Goal: Communication & Community: Answer question/provide support

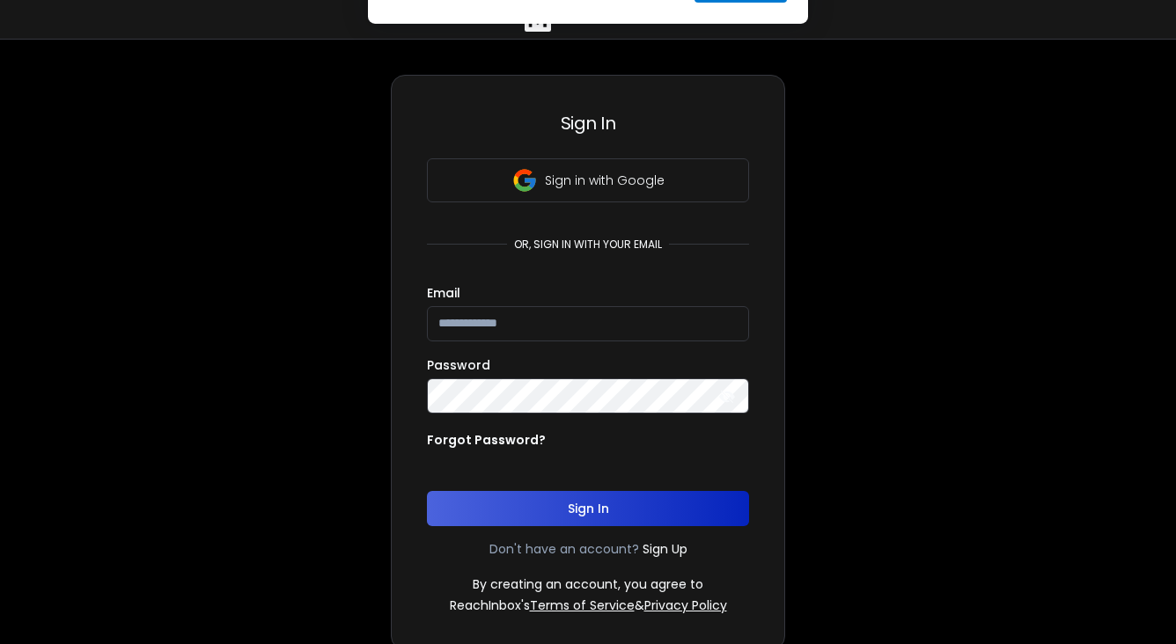
click at [521, 304] on div "Email" at bounding box center [588, 314] width 322 height 55
click at [522, 312] on input "email" at bounding box center [588, 323] width 322 height 35
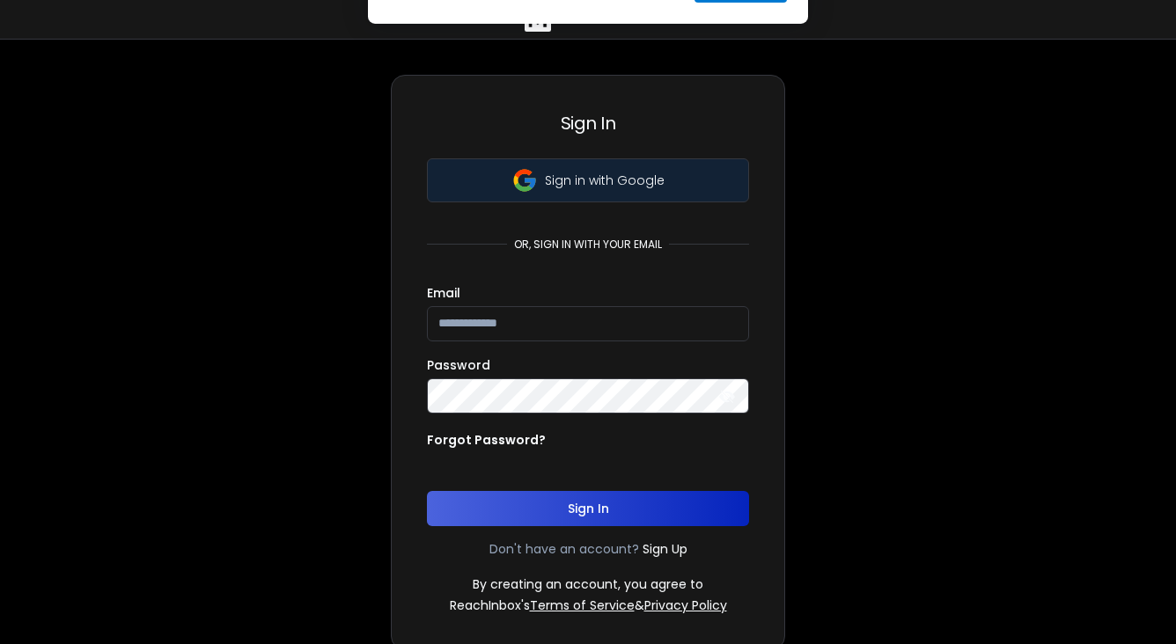
paste input "**********"
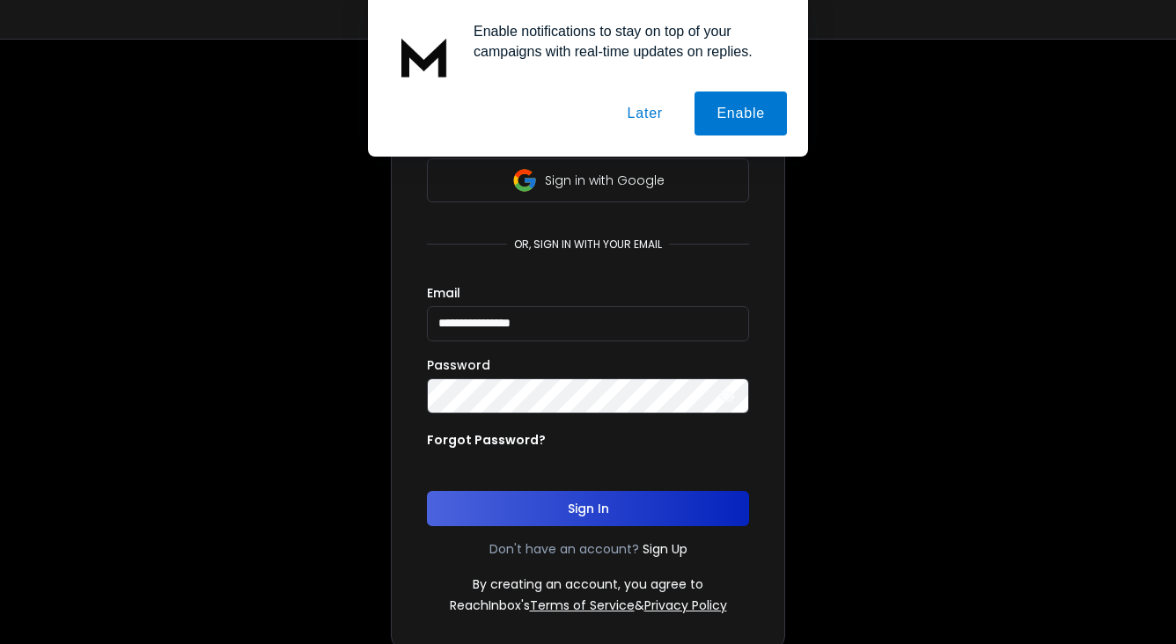
type input "**********"
click at [643, 109] on button "Later" at bounding box center [644, 114] width 79 height 44
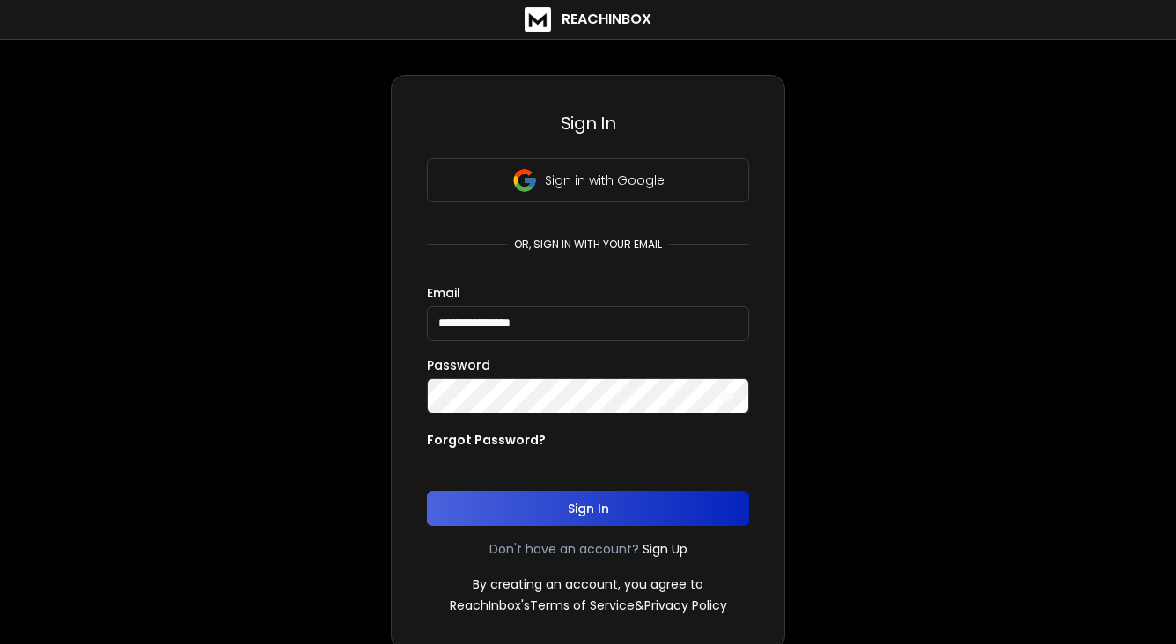
click at [578, 484] on form "**********" at bounding box center [588, 406] width 322 height 239
click at [579, 505] on button "Sign In" at bounding box center [588, 508] width 322 height 35
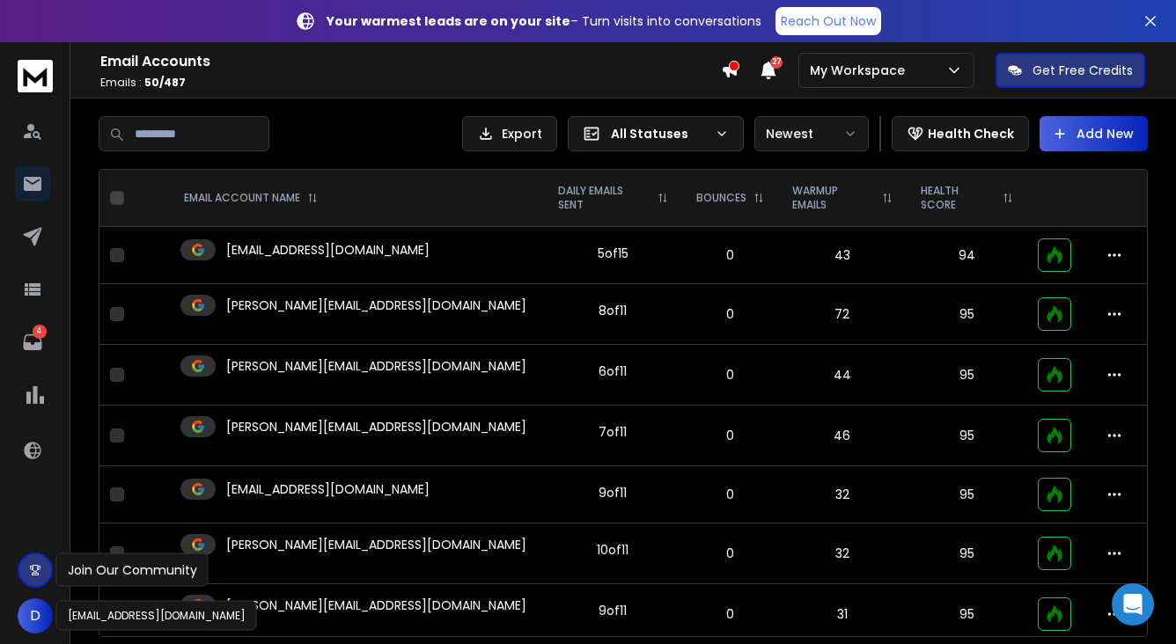
click at [46, 608] on span "D" at bounding box center [35, 616] width 35 height 35
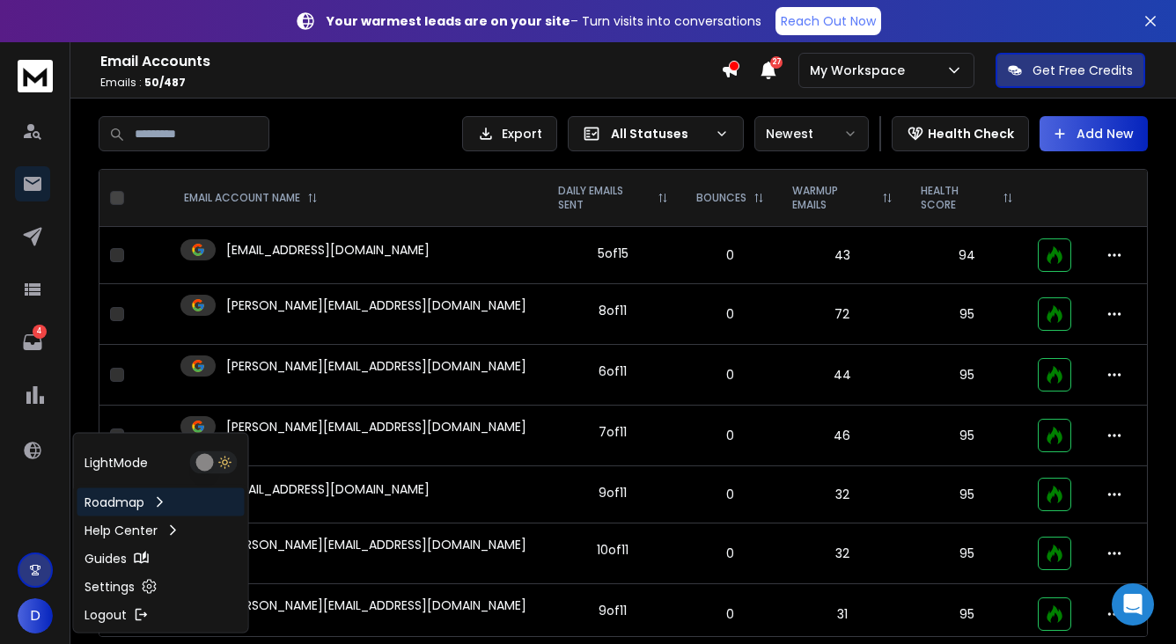
click at [217, 469] on button "button" at bounding box center [214, 463] width 48 height 23
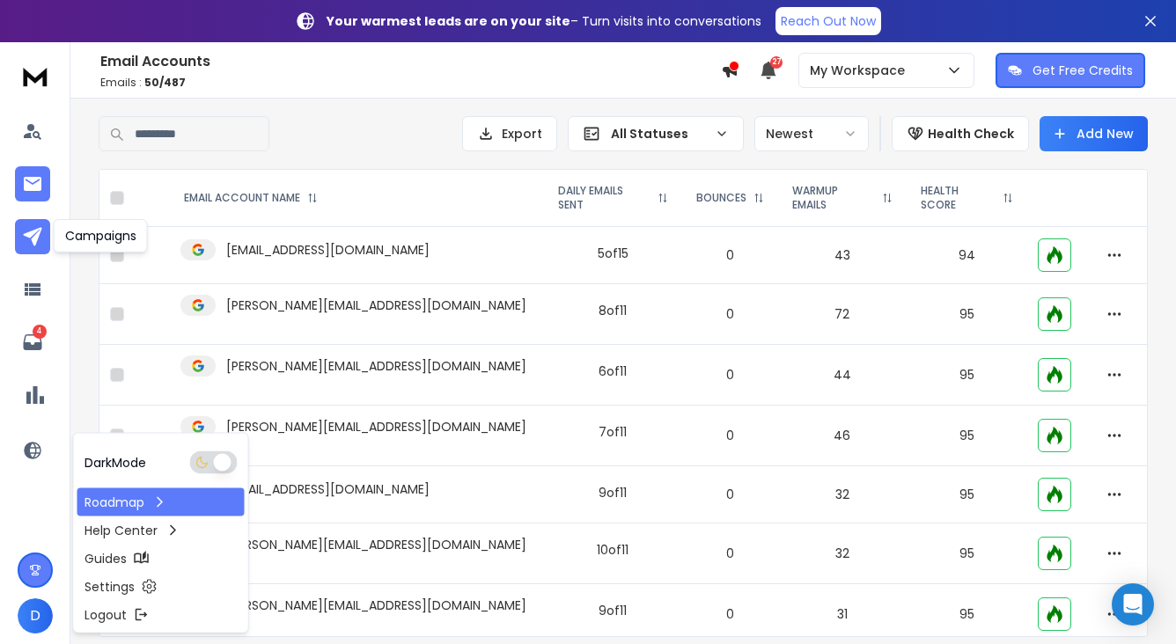
click at [35, 225] on link at bounding box center [32, 236] width 35 height 35
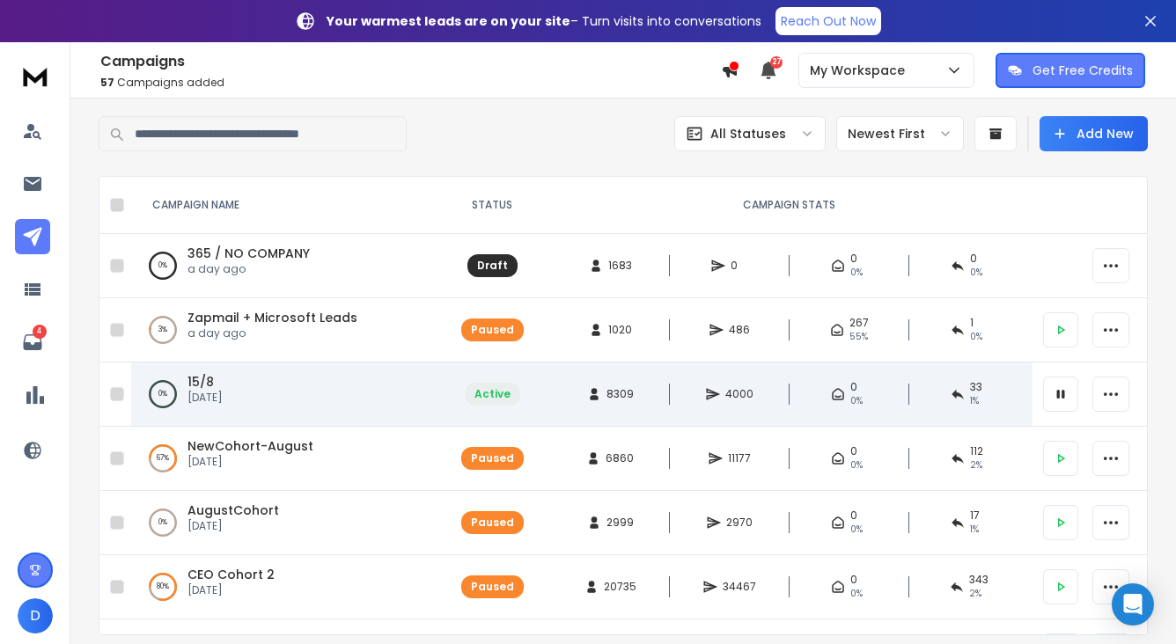
click at [197, 391] on p "4 days ago" at bounding box center [204, 398] width 35 height 14
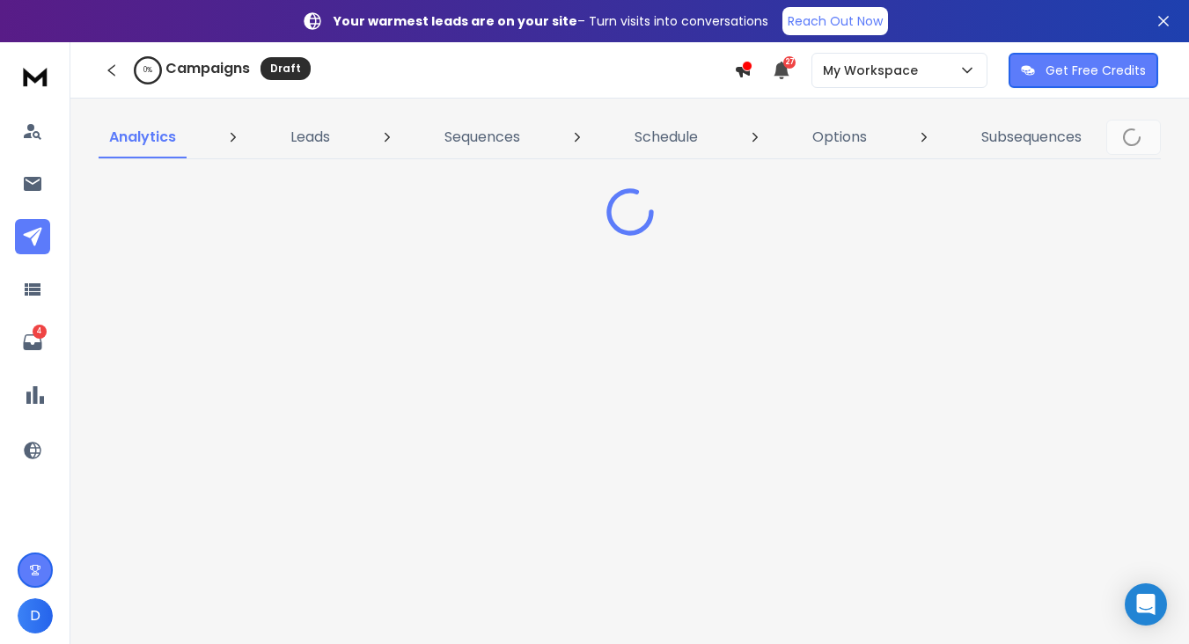
click at [838, 161] on div "Analytics Leads Sequences Schedule Options Subsequences" at bounding box center [630, 181] width 1062 height 131
click at [835, 146] on p "Options" at bounding box center [839, 137] width 55 height 21
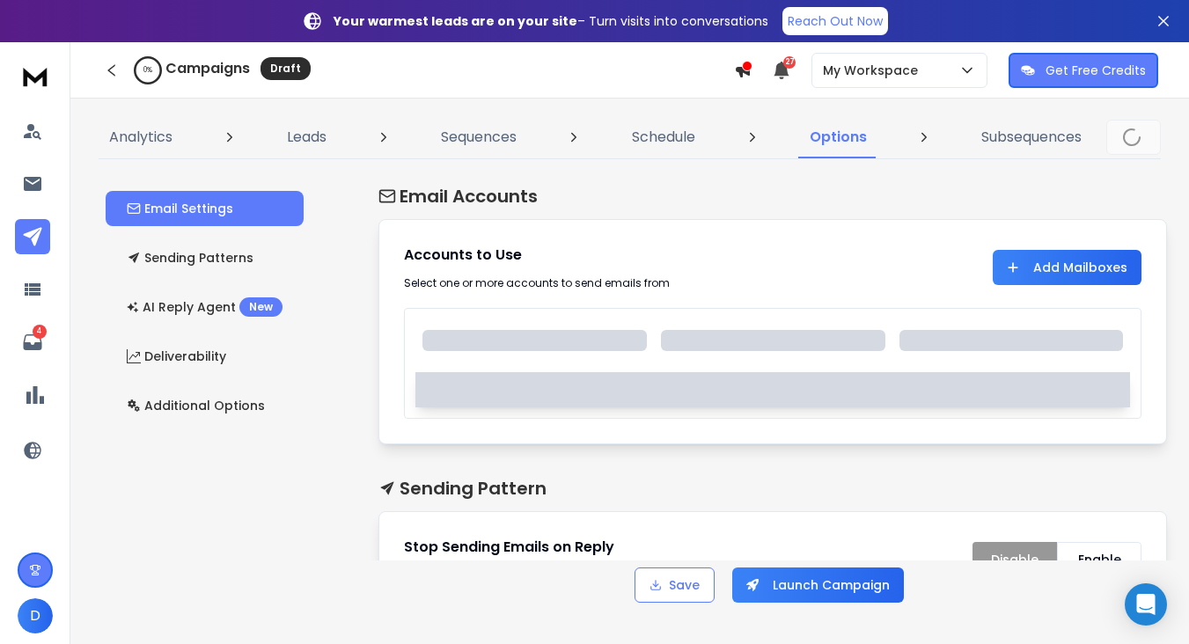
type input "****"
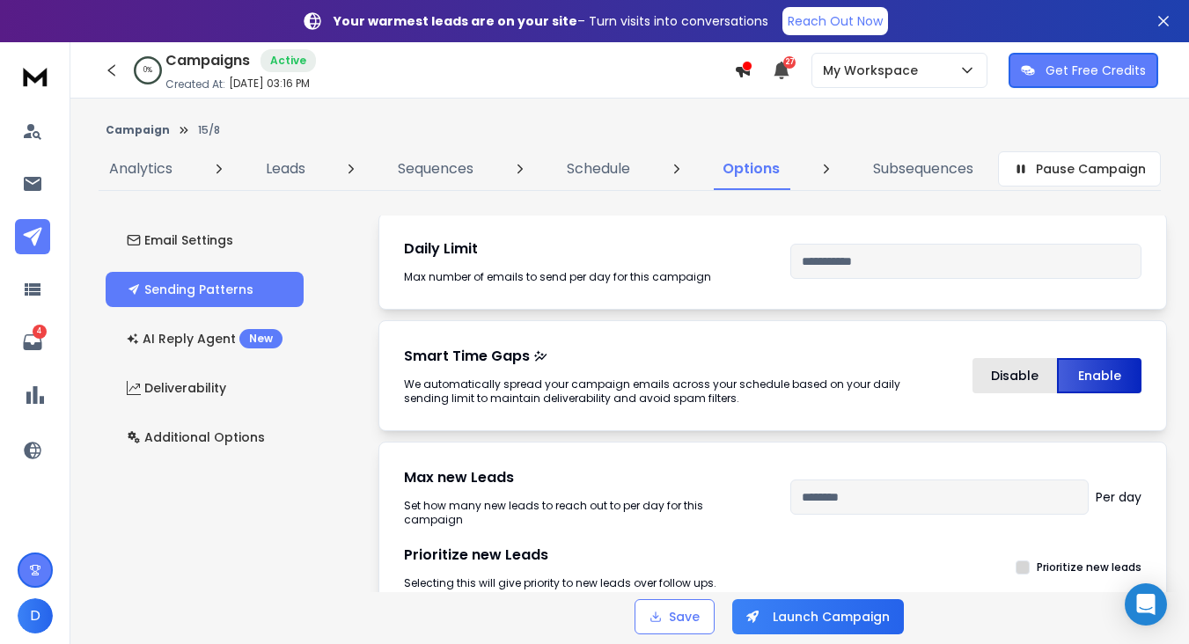
scroll to position [607, 0]
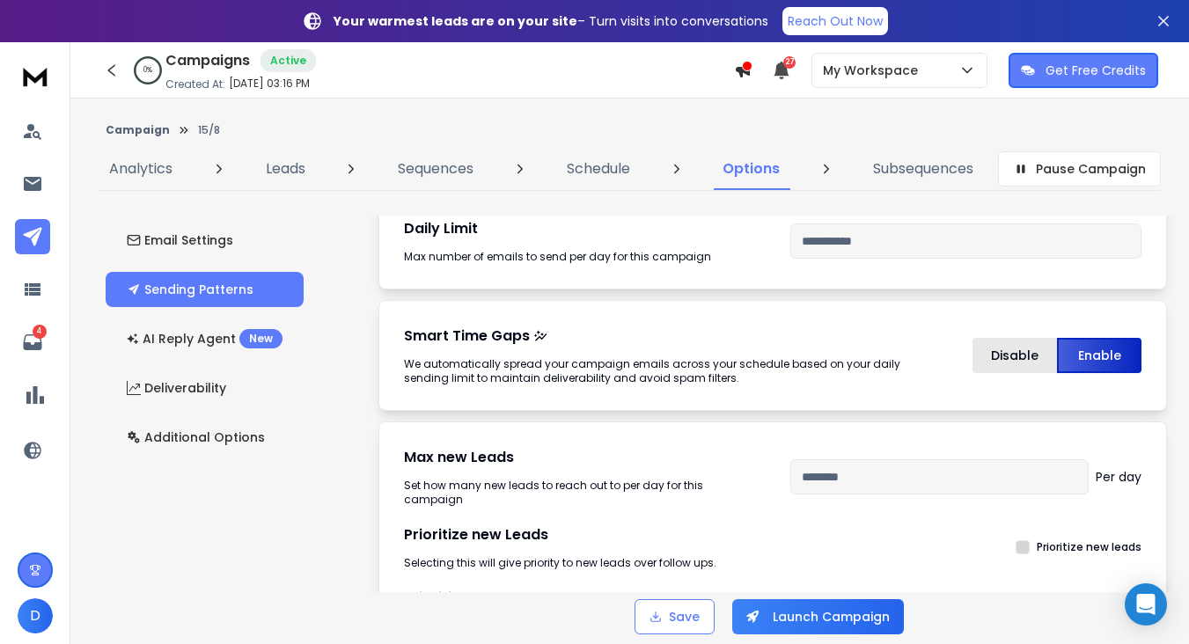
drag, startPoint x: 864, startPoint y: 241, endPoint x: 758, endPoint y: 239, distance: 105.6
click at [790, 239] on input "****" at bounding box center [965, 241] width 351 height 35
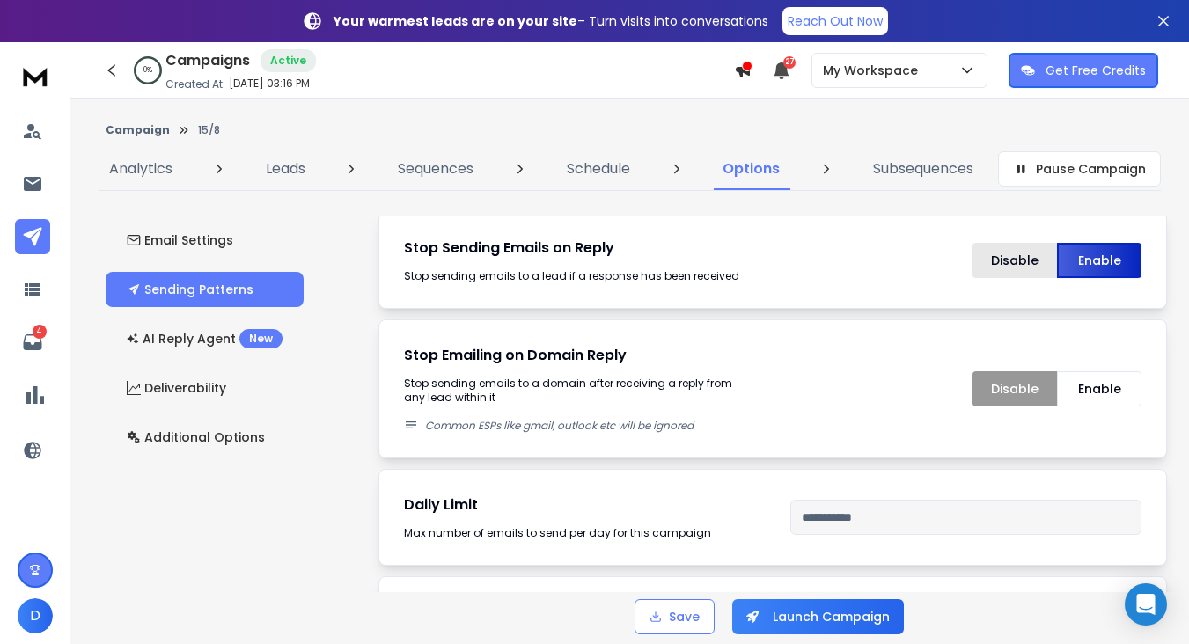
scroll to position [884, 0]
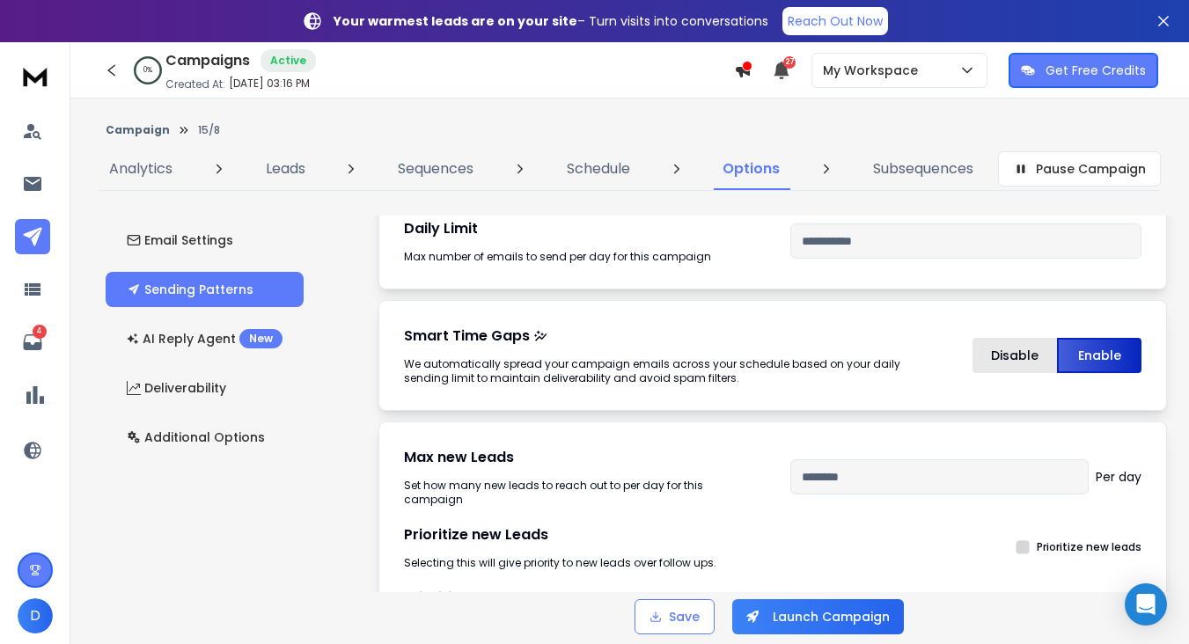
type input "****"
drag, startPoint x: 832, startPoint y: 239, endPoint x: 802, endPoint y: 238, distance: 29.9
click at [802, 238] on input "number" at bounding box center [965, 241] width 351 height 35
type input "***"
drag, startPoint x: 857, startPoint y: 246, endPoint x: 746, endPoint y: 242, distance: 111.0
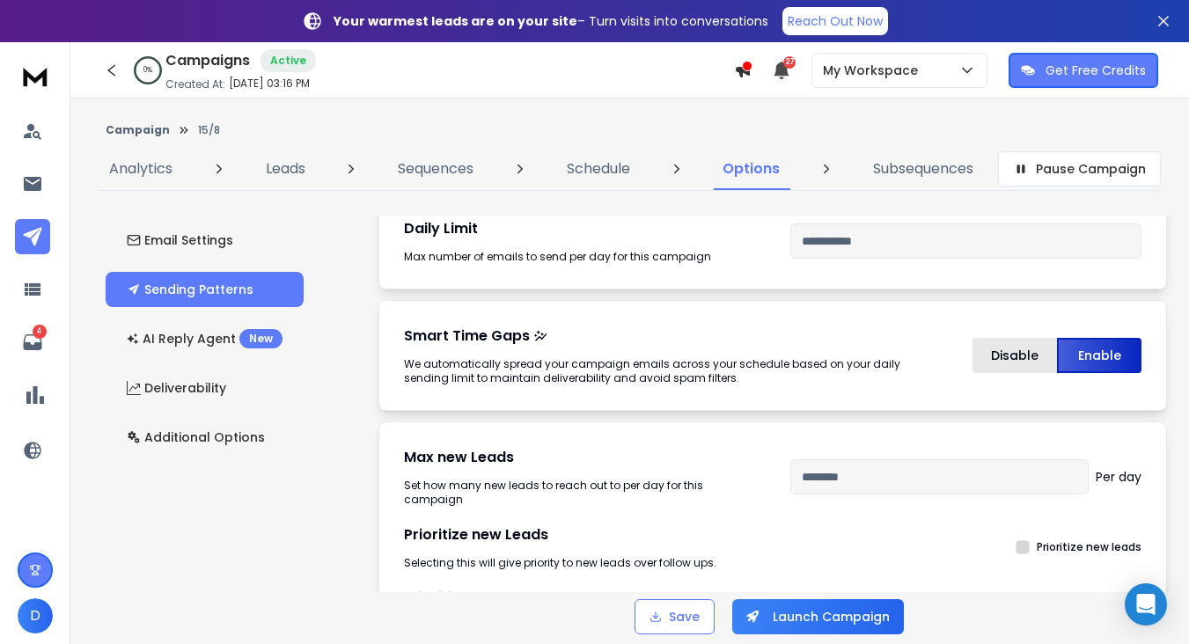
click at [790, 242] on input "****" at bounding box center [965, 241] width 351 height 35
type input "****"
drag, startPoint x: 828, startPoint y: 468, endPoint x: 760, endPoint y: 470, distance: 68.7
click at [790, 470] on input "****" at bounding box center [939, 477] width 298 height 35
paste input "****"
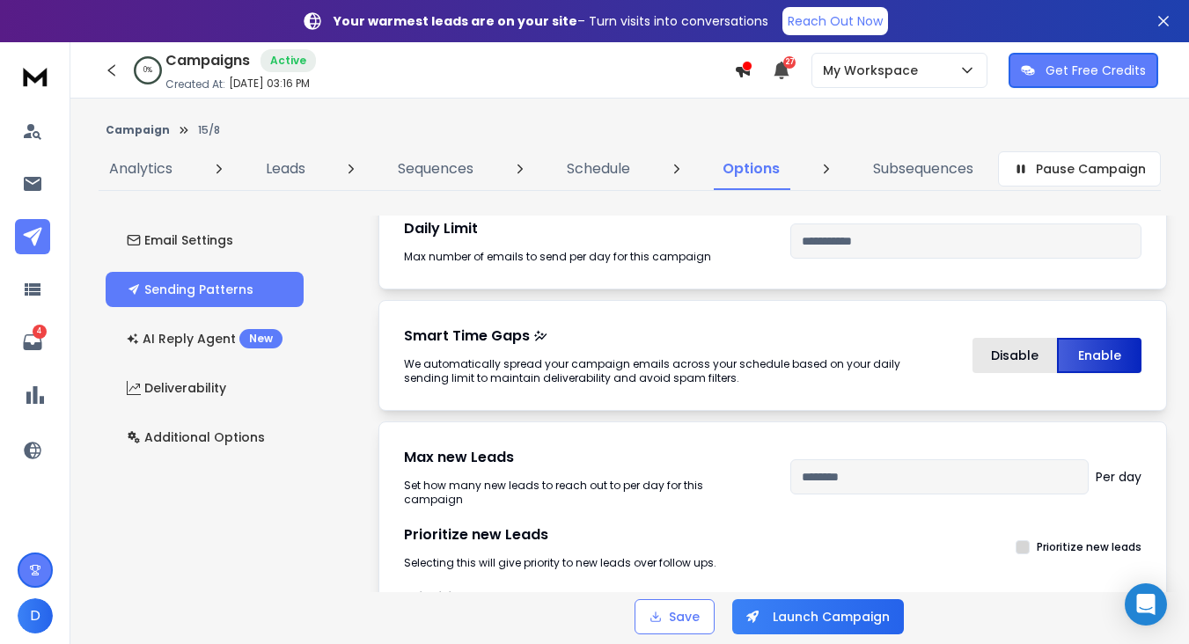
click at [818, 482] on input "********" at bounding box center [939, 477] width 298 height 35
paste input "number"
type input "****"
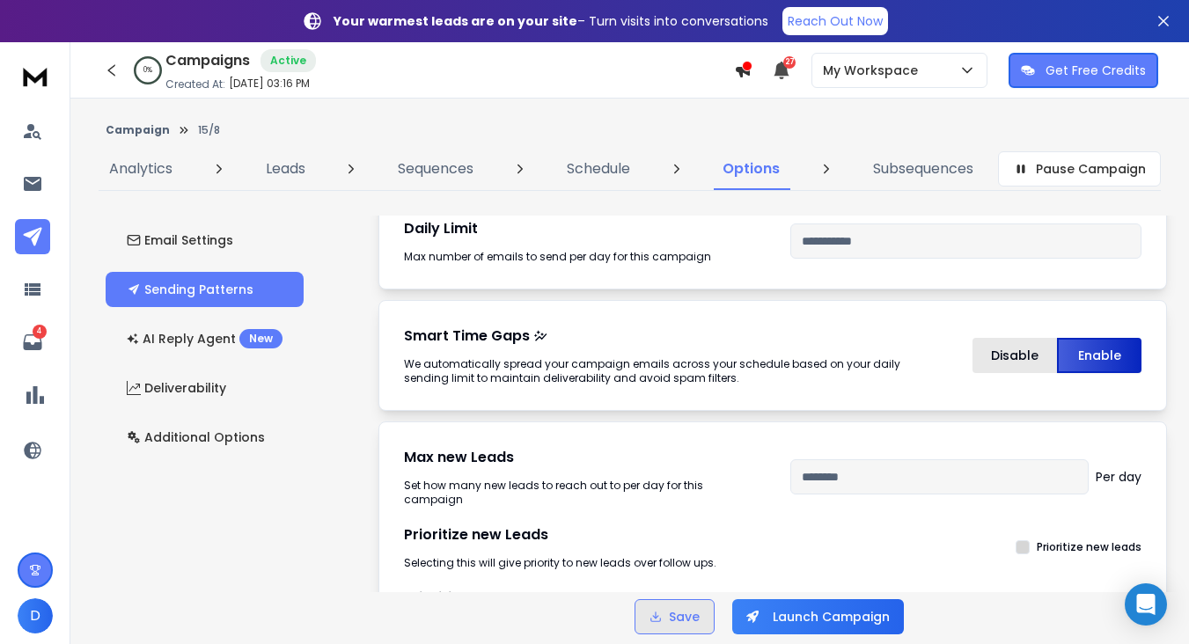
click at [659, 614] on icon "submit" at bounding box center [656, 617] width 12 height 12
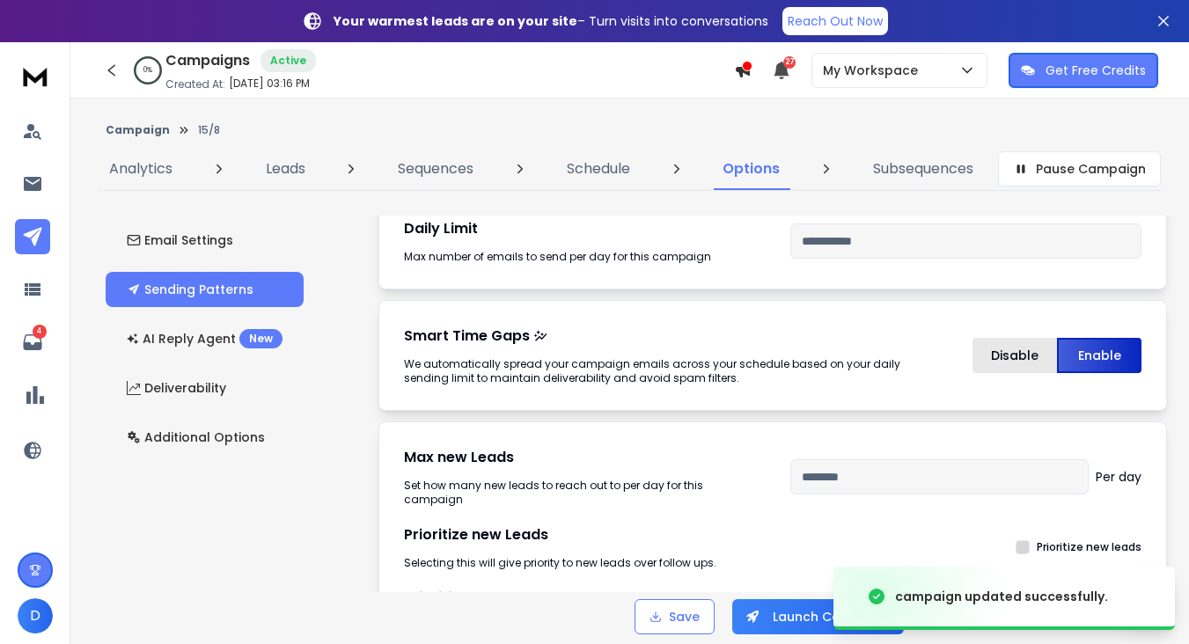
click at [805, 616] on button "Launch Campaign" at bounding box center [818, 616] width 172 height 35
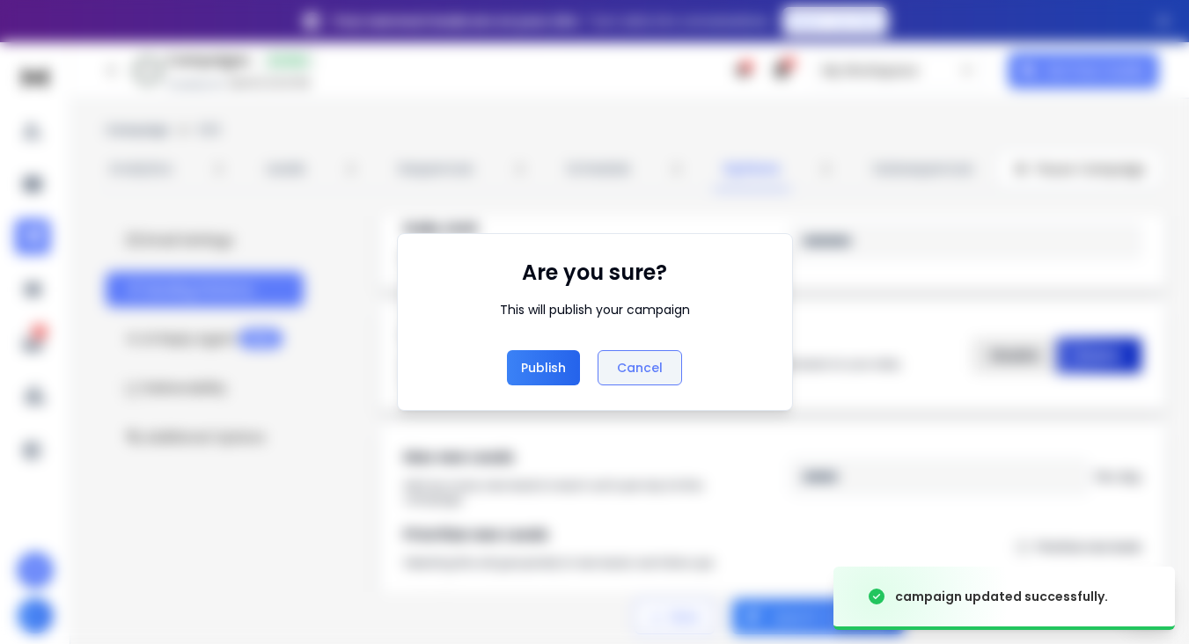
click at [569, 370] on button "Publish" at bounding box center [543, 367] width 73 height 35
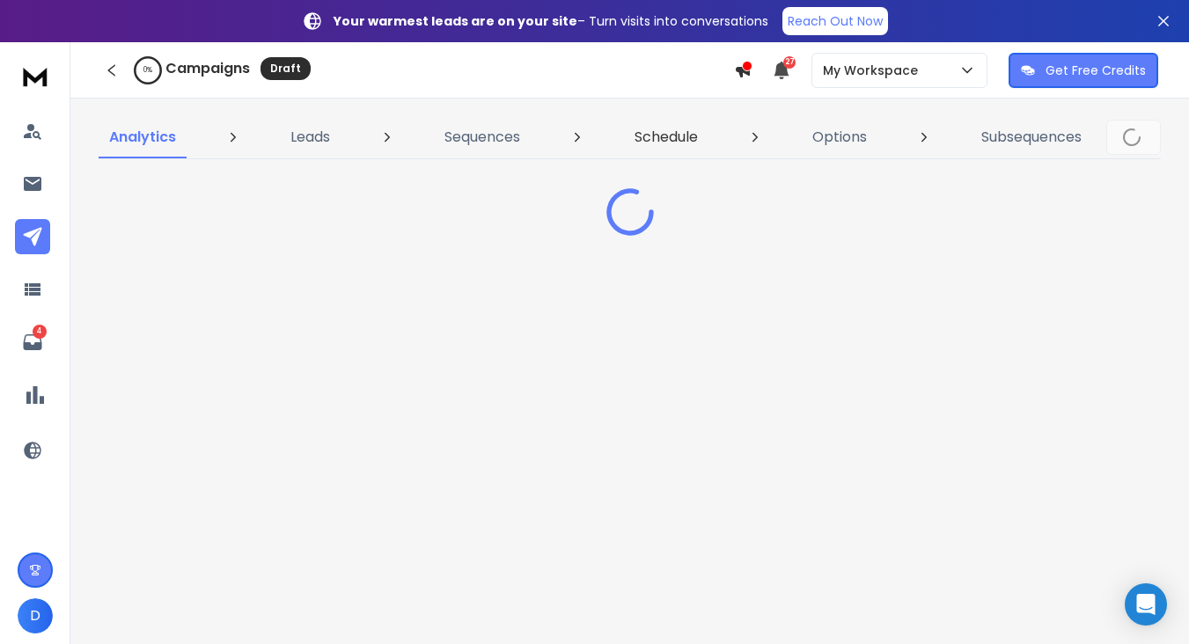
click at [647, 140] on p "Schedule" at bounding box center [666, 137] width 63 height 21
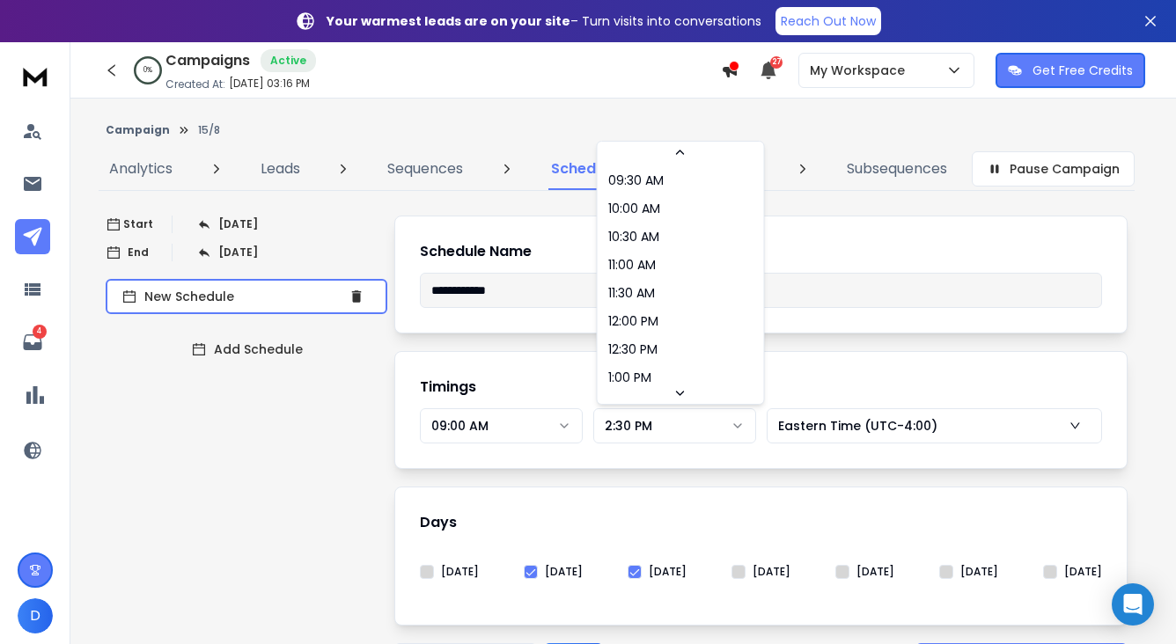
click at [678, 428] on button "2:30 PM" at bounding box center [674, 425] width 163 height 35
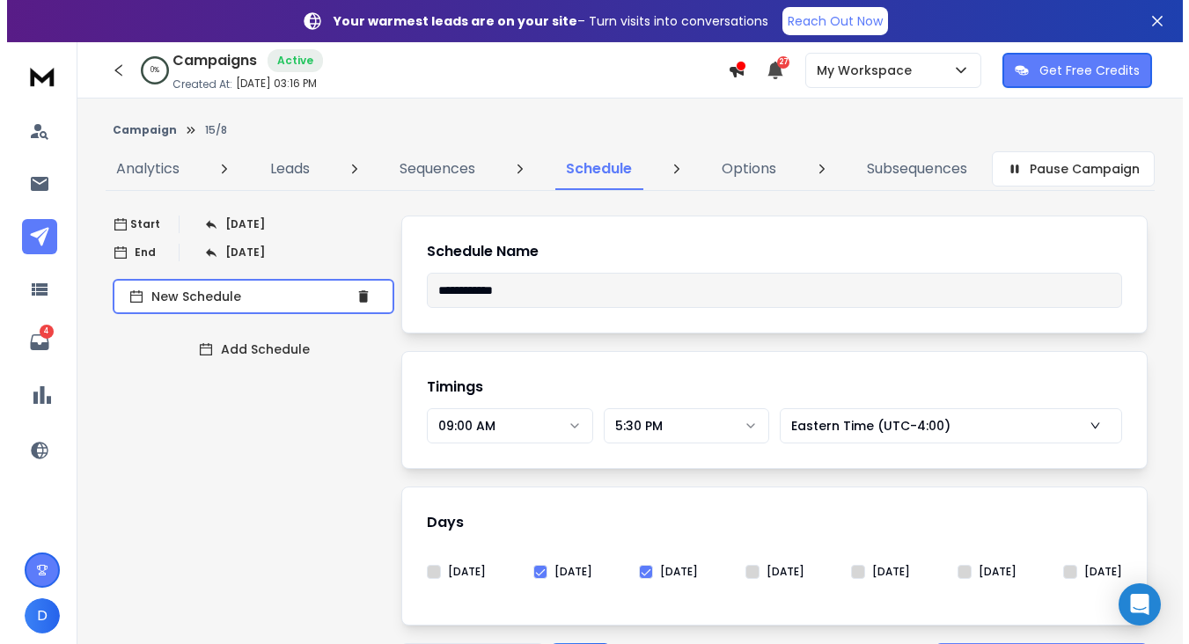
scroll to position [59, 0]
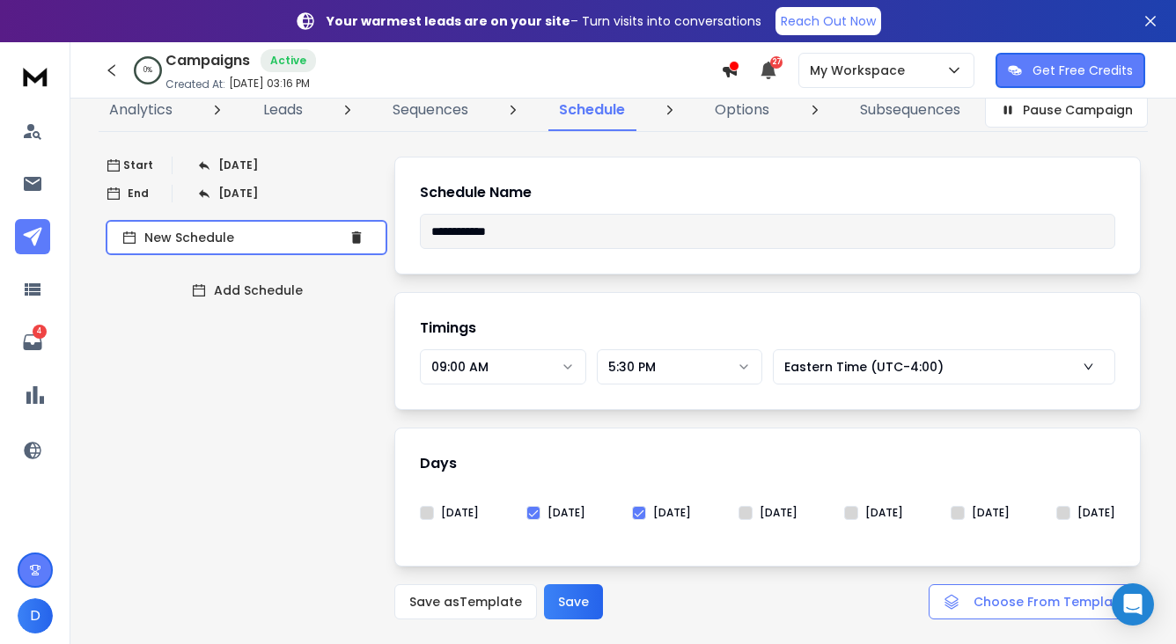
click at [579, 599] on button "Save" at bounding box center [573, 602] width 59 height 35
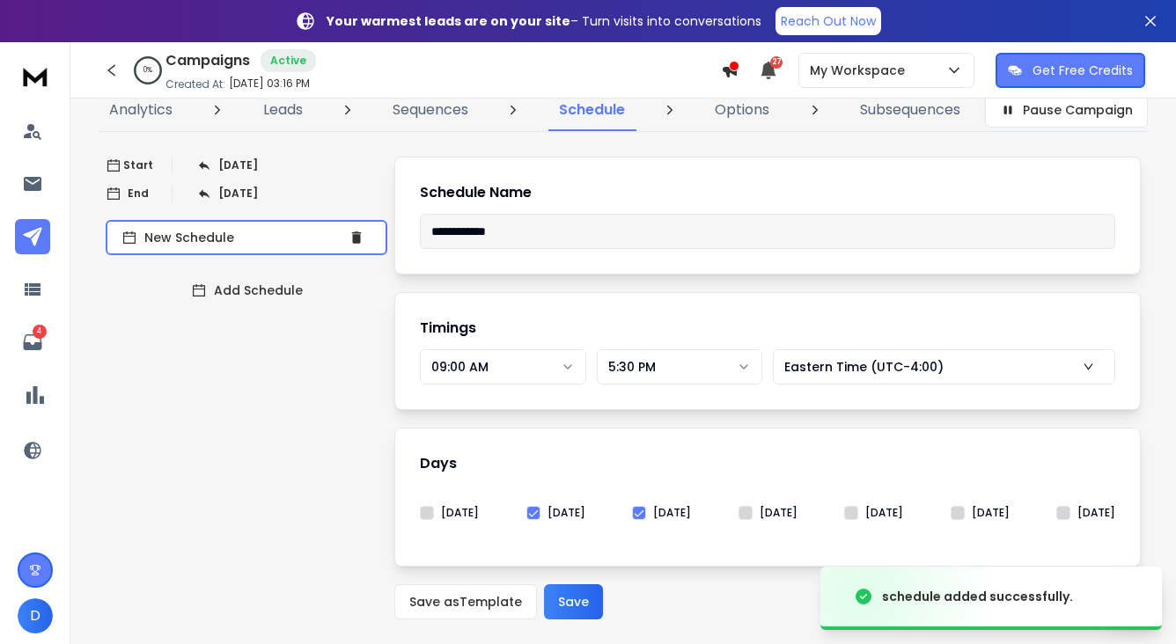
click at [590, 605] on button "Save" at bounding box center [573, 602] width 59 height 35
click at [641, 369] on button "5:30 PM" at bounding box center [680, 366] width 166 height 35
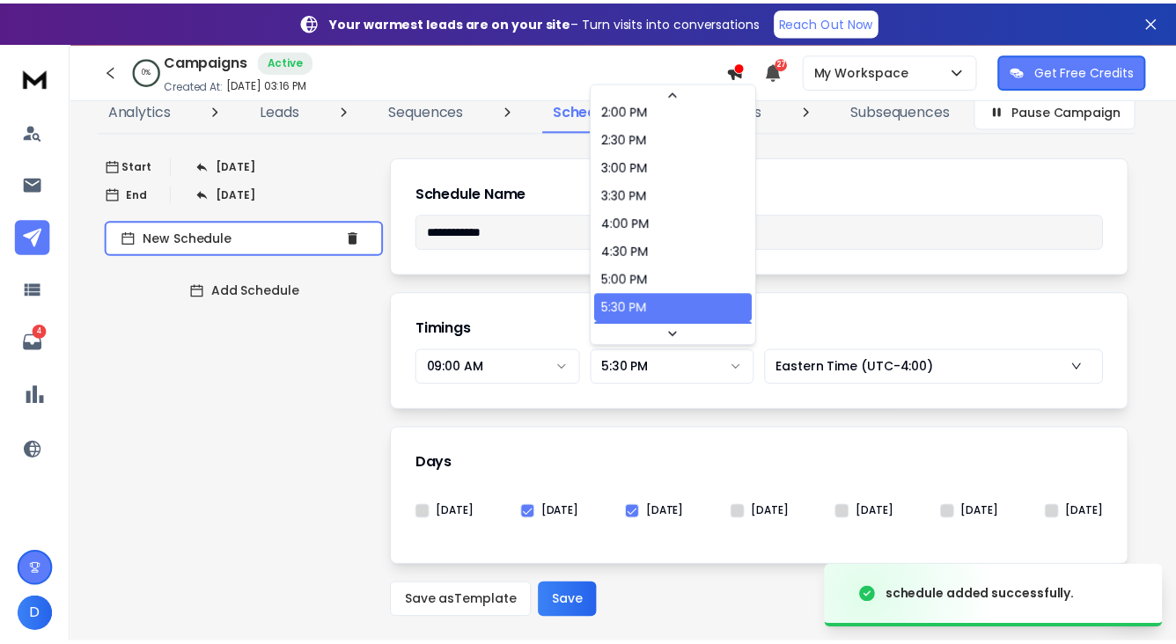
scroll to position [323, 0]
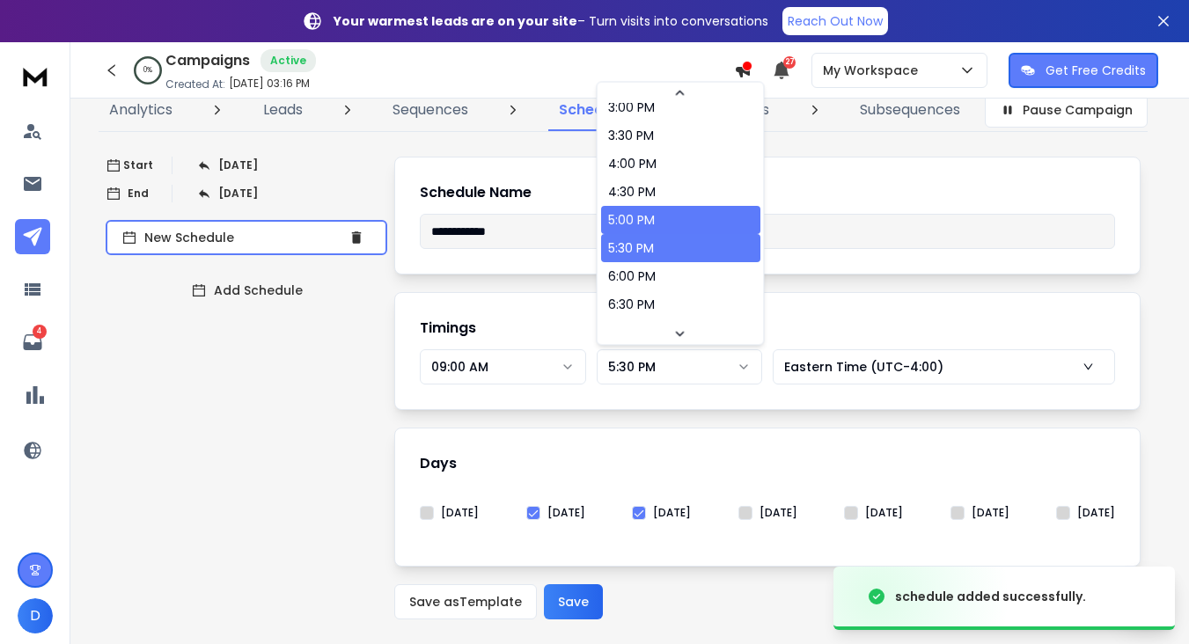
select select "********"
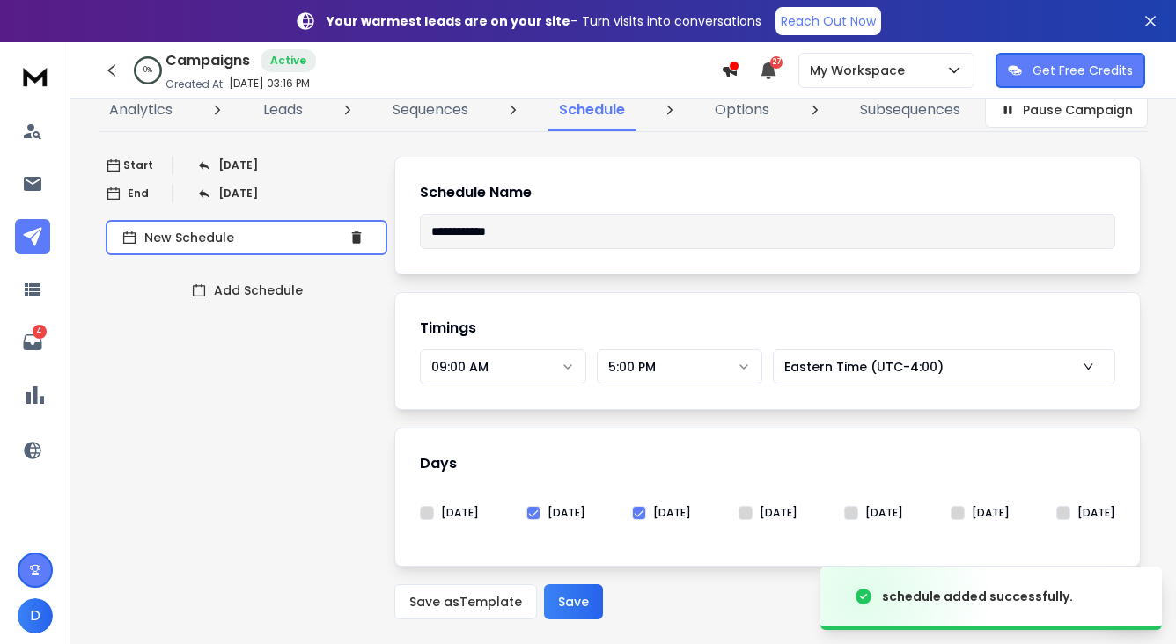
click at [586, 598] on button "Save" at bounding box center [573, 602] width 59 height 35
click at [586, 604] on button "Save" at bounding box center [573, 602] width 59 height 35
click at [26, 238] on icon at bounding box center [32, 236] width 21 height 21
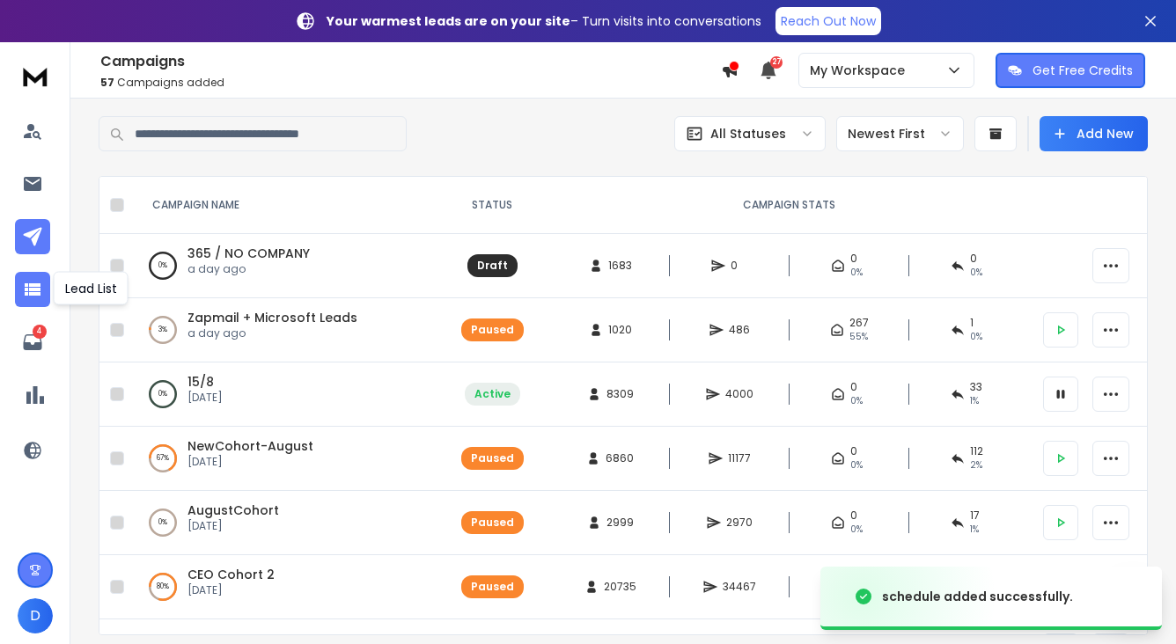
click at [25, 279] on icon at bounding box center [32, 289] width 21 height 21
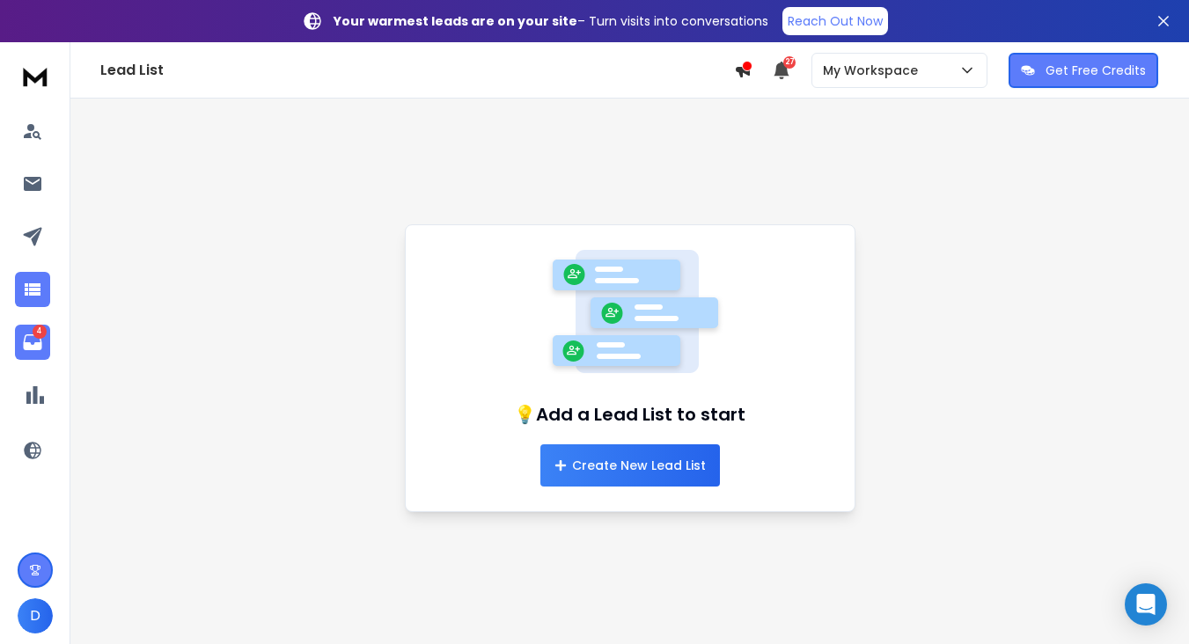
click at [45, 325] on link "4" at bounding box center [32, 342] width 35 height 35
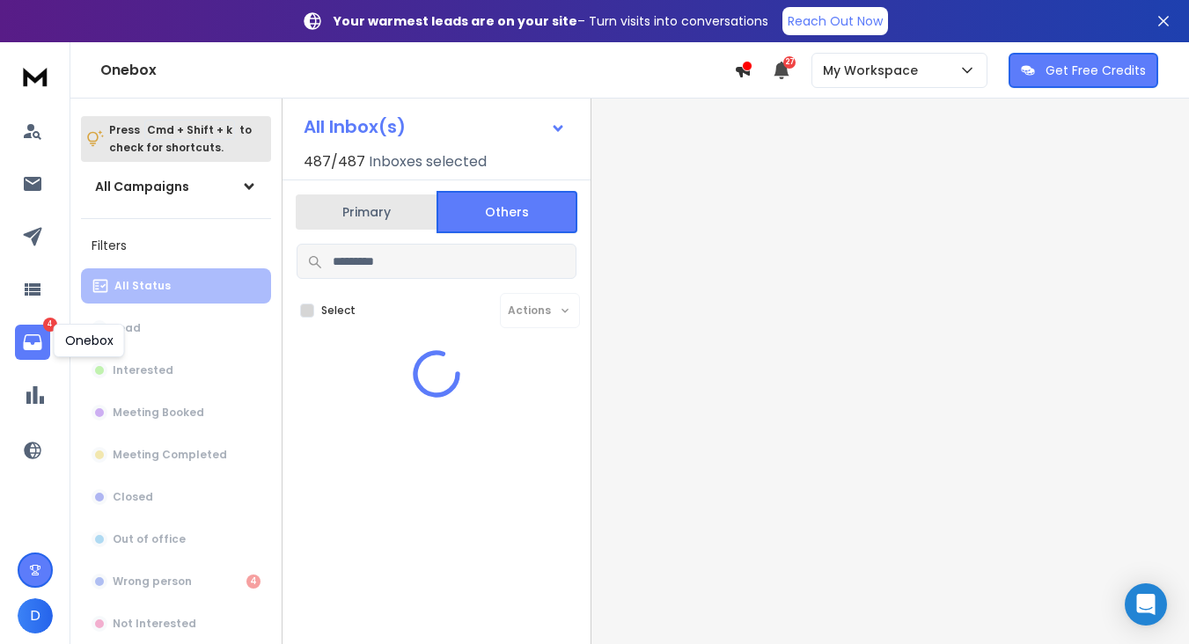
click at [478, 220] on button "Others" at bounding box center [507, 212] width 141 height 42
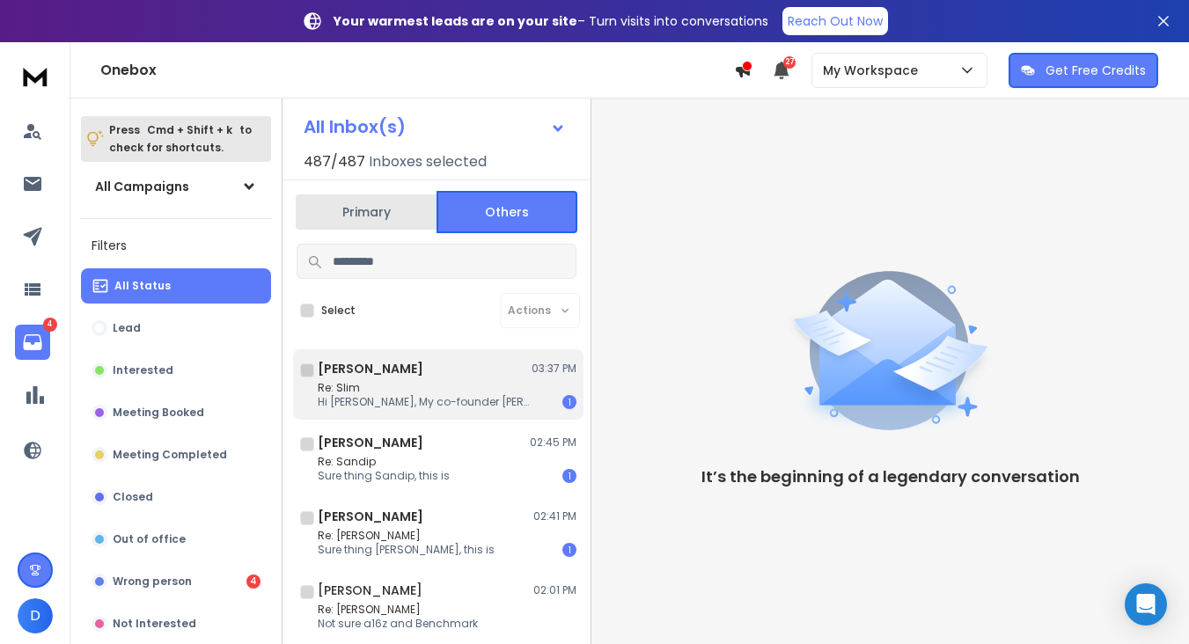
drag, startPoint x: 510, startPoint y: 382, endPoint x: 500, endPoint y: 384, distance: 9.8
click at [511, 383] on p "Re: Slim" at bounding box center [423, 388] width 211 height 14
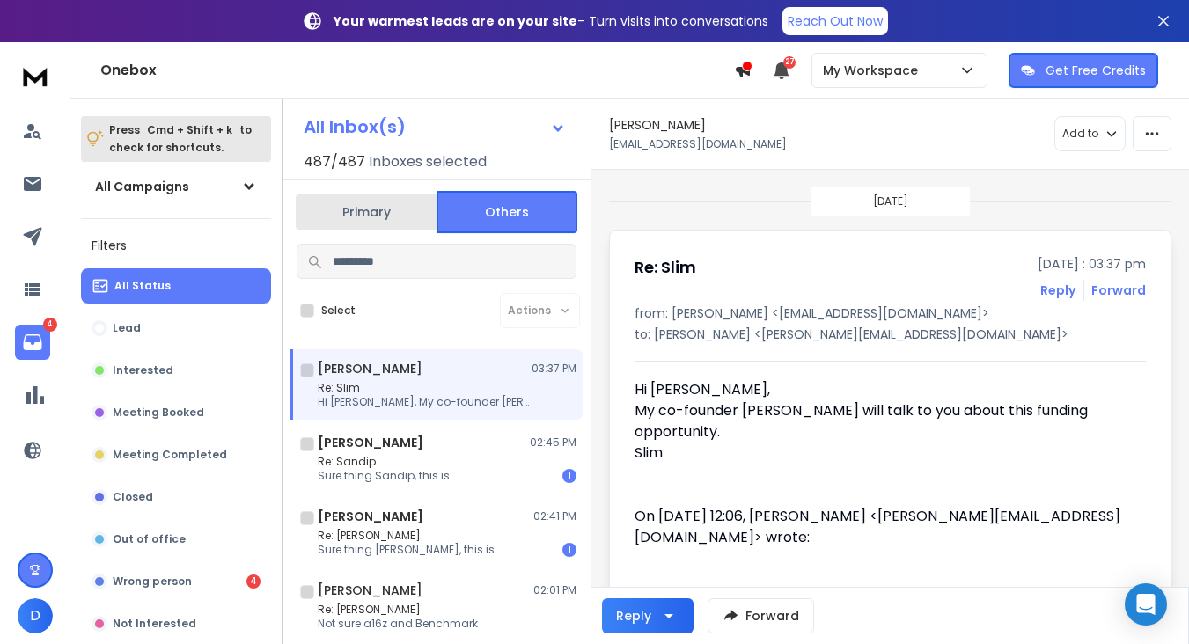
click at [776, 415] on div "My co-founder Don Courtney will talk to you about this funding opportunity." at bounding box center [883, 422] width 497 height 42
drag, startPoint x: 637, startPoint y: 387, endPoint x: 648, endPoint y: 414, distance: 28.4
click at [648, 414] on div "My co-founder Don Courtney will talk to you about this funding opportunity." at bounding box center [883, 422] width 497 height 42
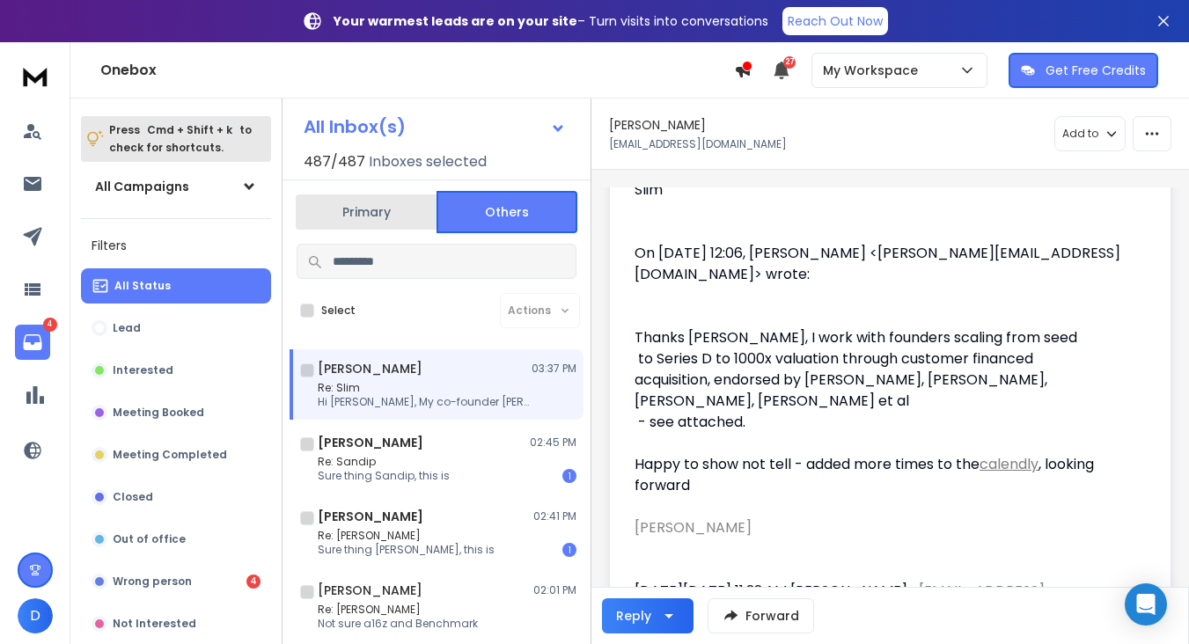
scroll to position [304, 0]
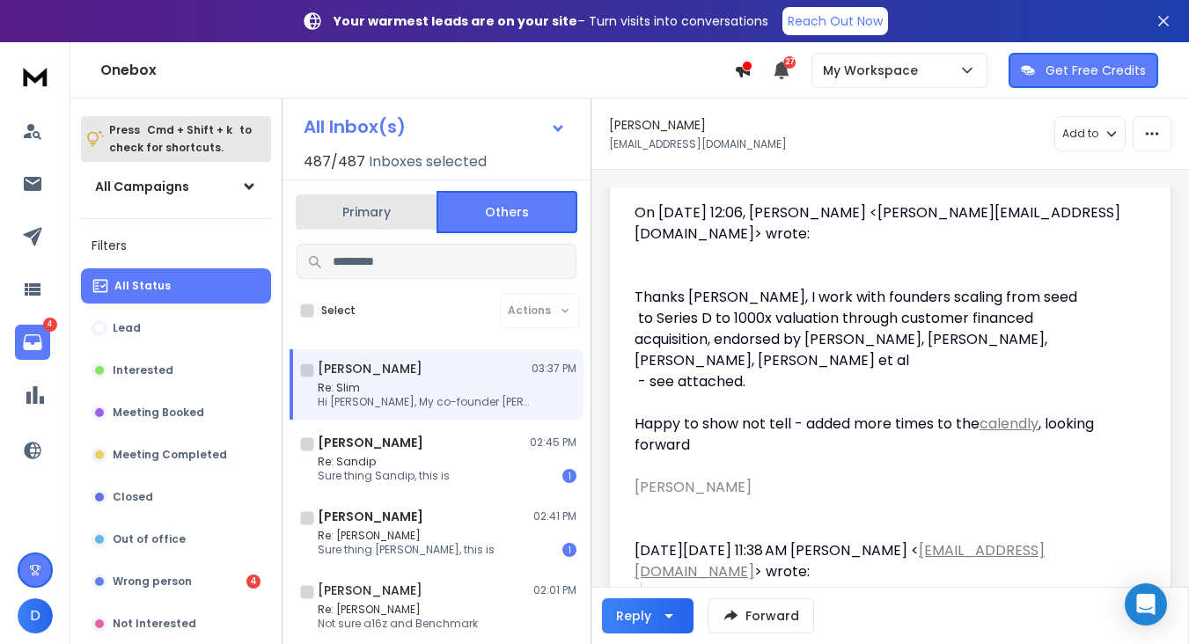
click at [849, 417] on div "Happy to show not tell - added more times to the calendly , looking forward" at bounding box center [883, 435] width 497 height 42
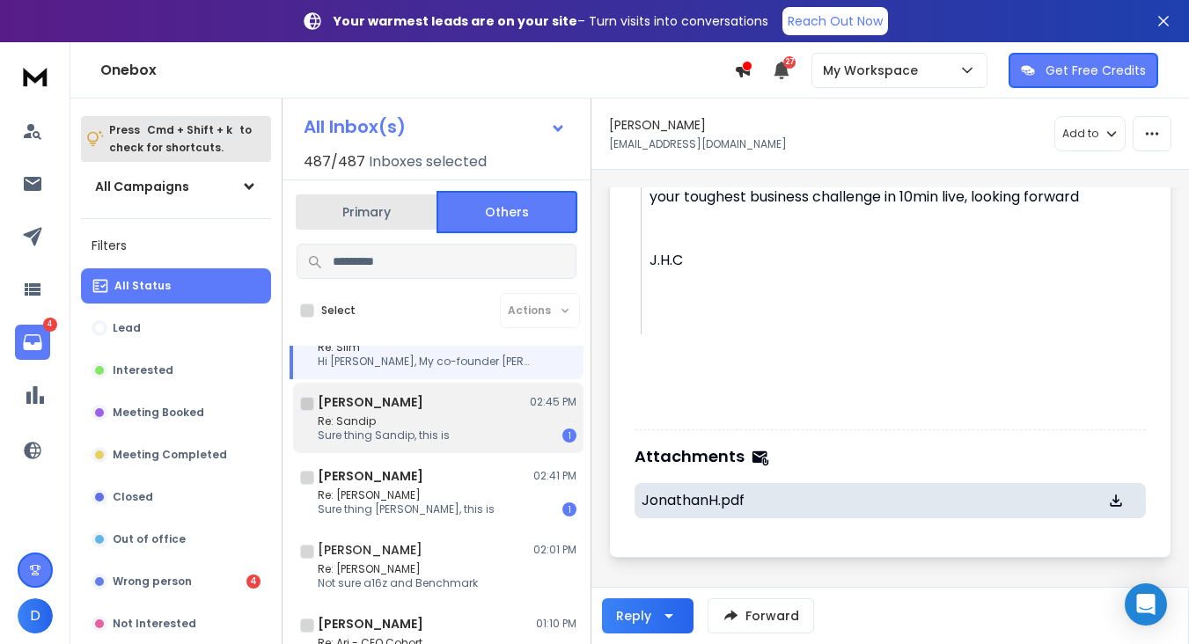
scroll to position [142, 0]
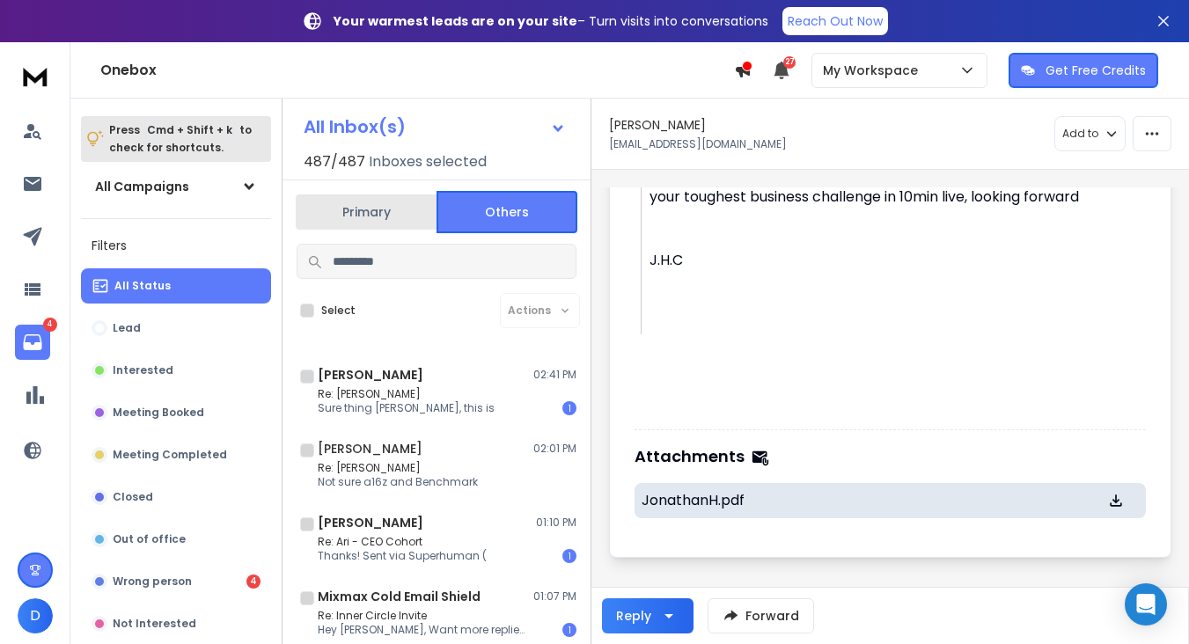
click at [404, 209] on button "Primary" at bounding box center [366, 212] width 141 height 39
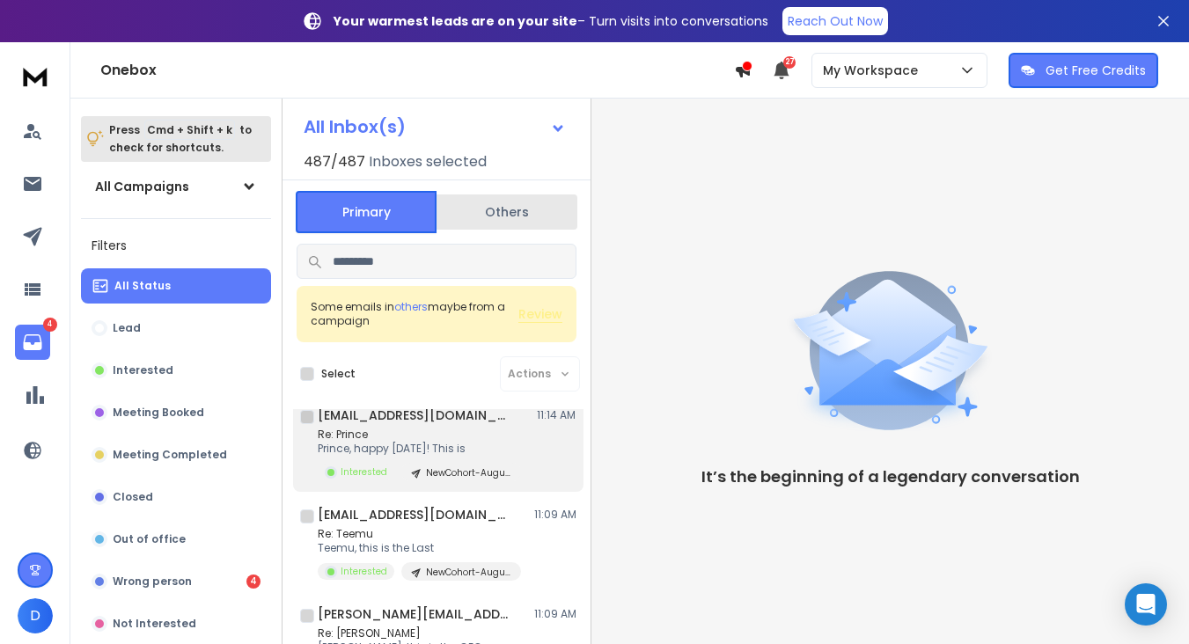
scroll to position [911, 0]
click at [511, 448] on p "Prince, happy [DATE]! This is" at bounding box center [419, 450] width 203 height 14
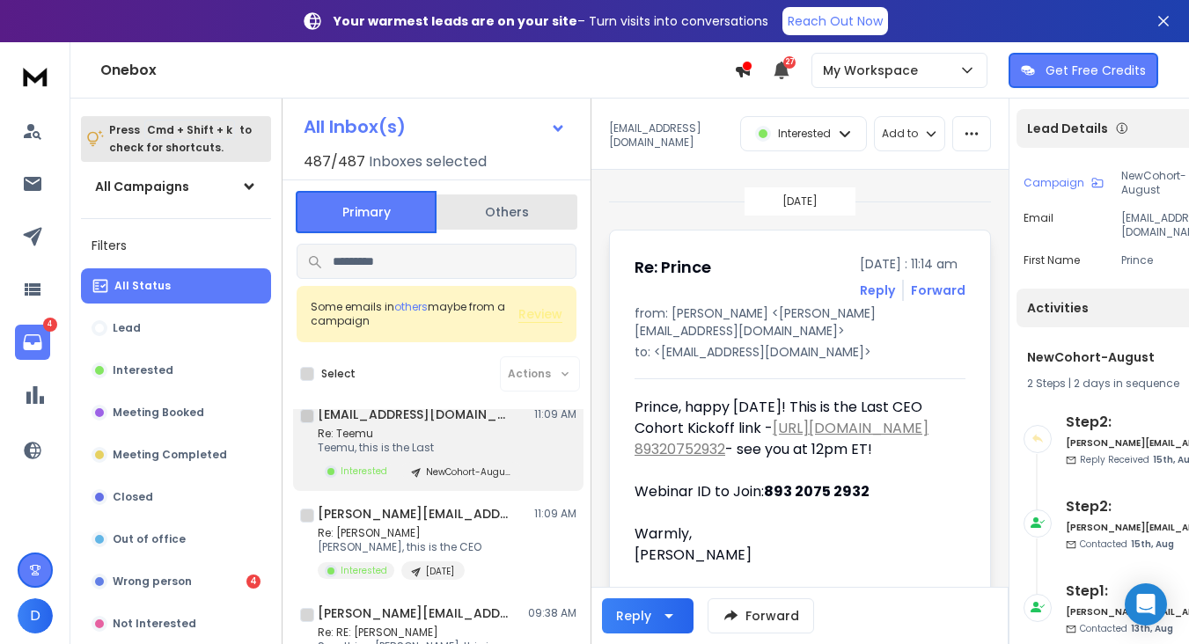
scroll to position [972, 0]
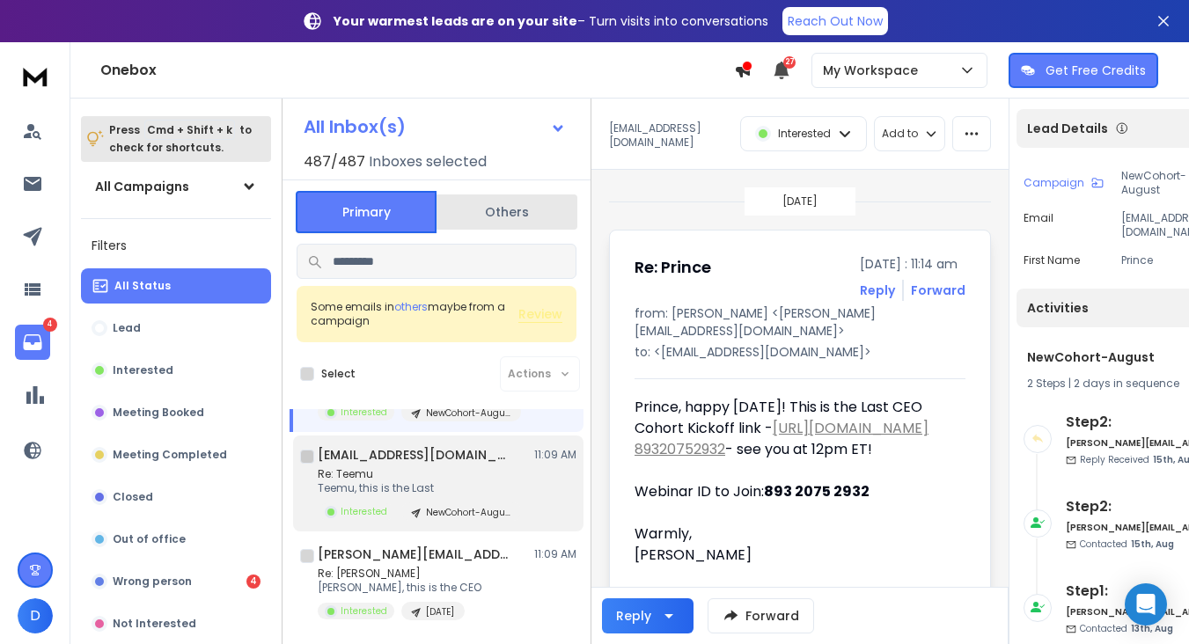
click at [542, 460] on p "11:09 AM" at bounding box center [555, 455] width 42 height 14
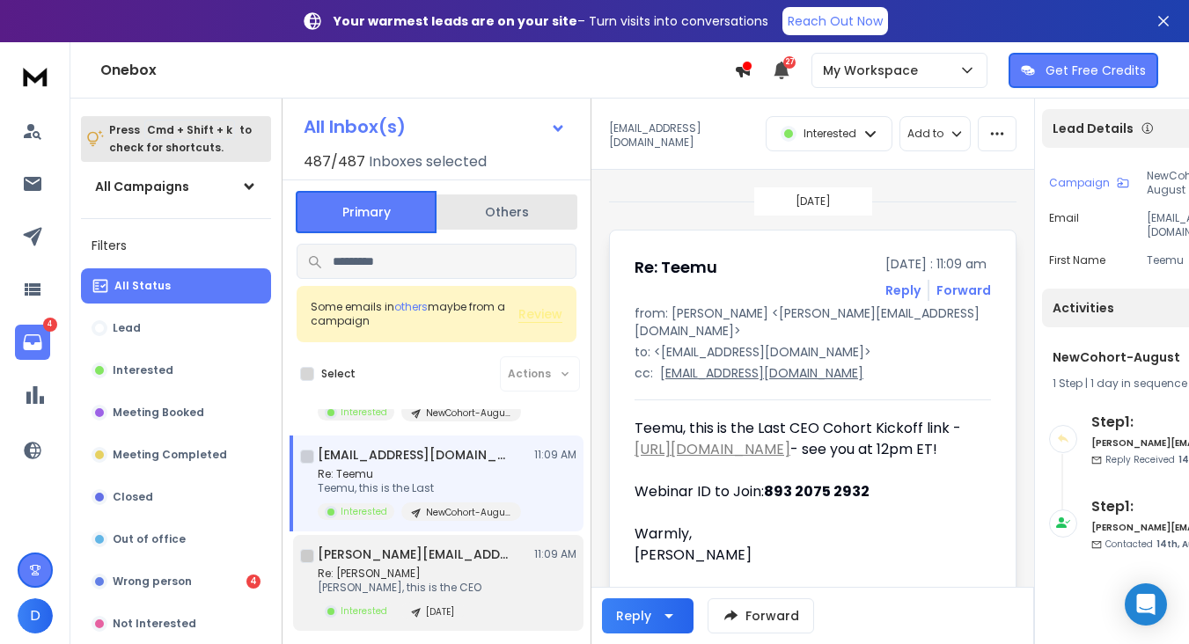
click at [527, 582] on div "Re: Anton Anton, this is the CEO Interested June16" at bounding box center [447, 594] width 259 height 54
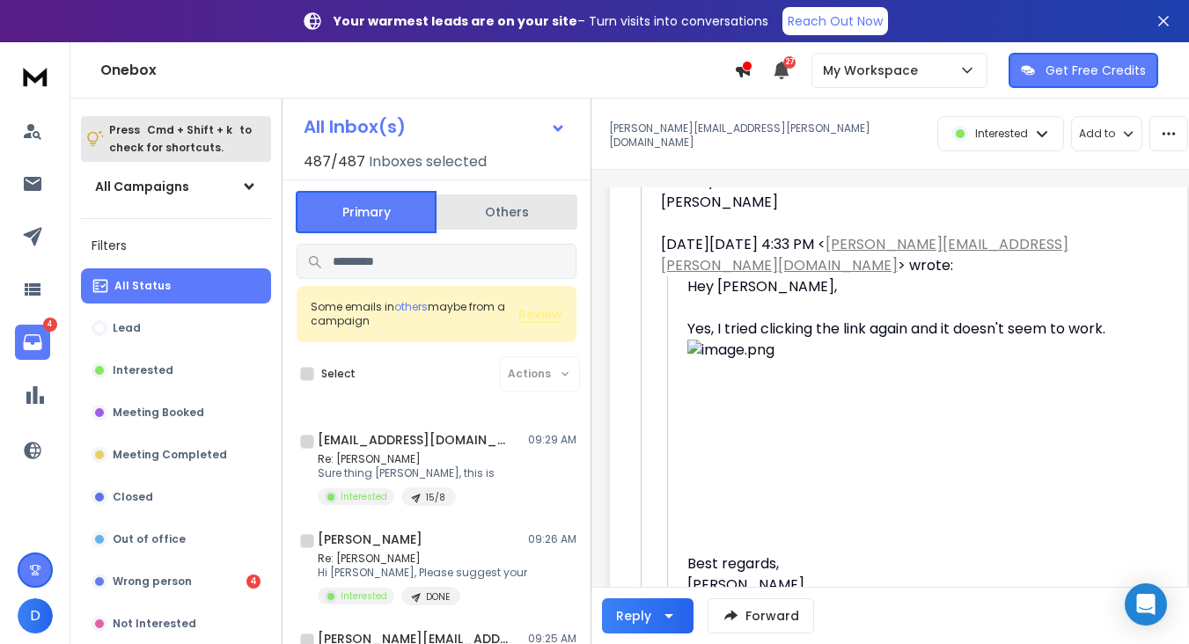
scroll to position [1356, 0]
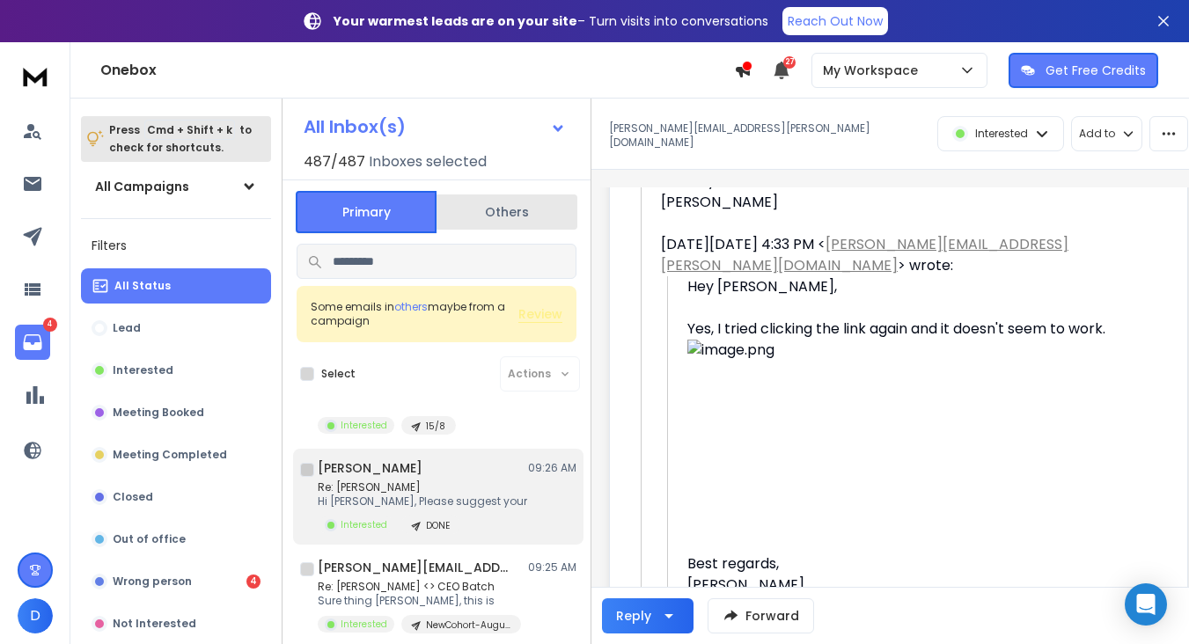
click at [528, 471] on p "09:26 AM" at bounding box center [552, 468] width 48 height 14
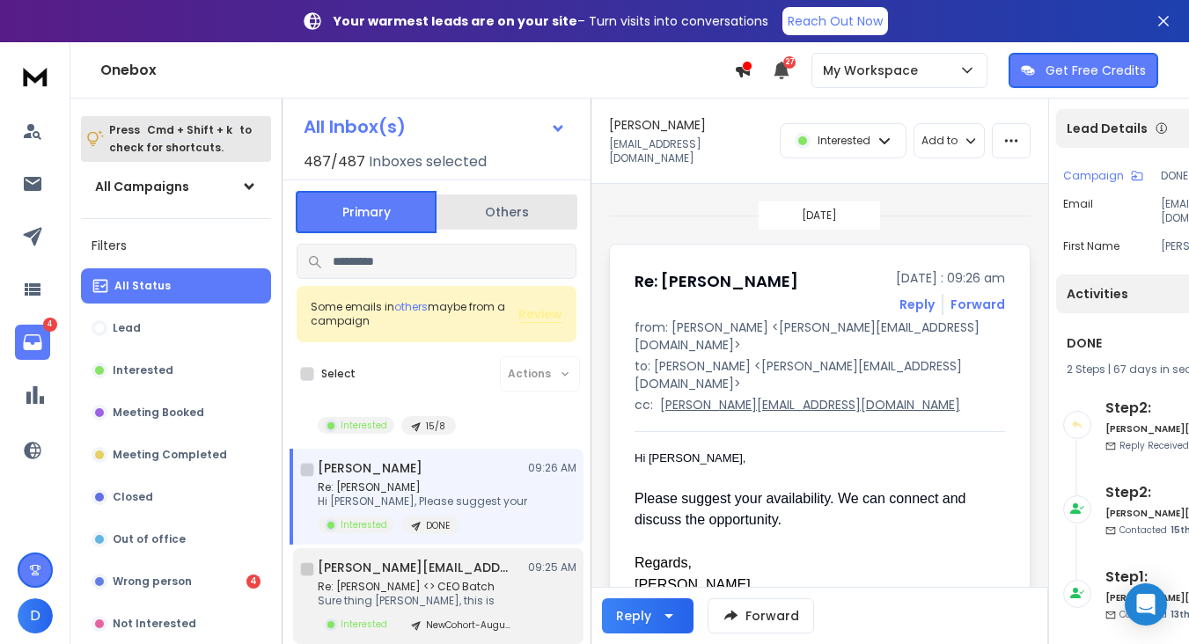
click at [474, 558] on div "valeriy@stalirov.lawyer 09:25 AM Re: Valeriy <> CEO Batch Sure thing Valeriy, t…" at bounding box center [438, 596] width 290 height 96
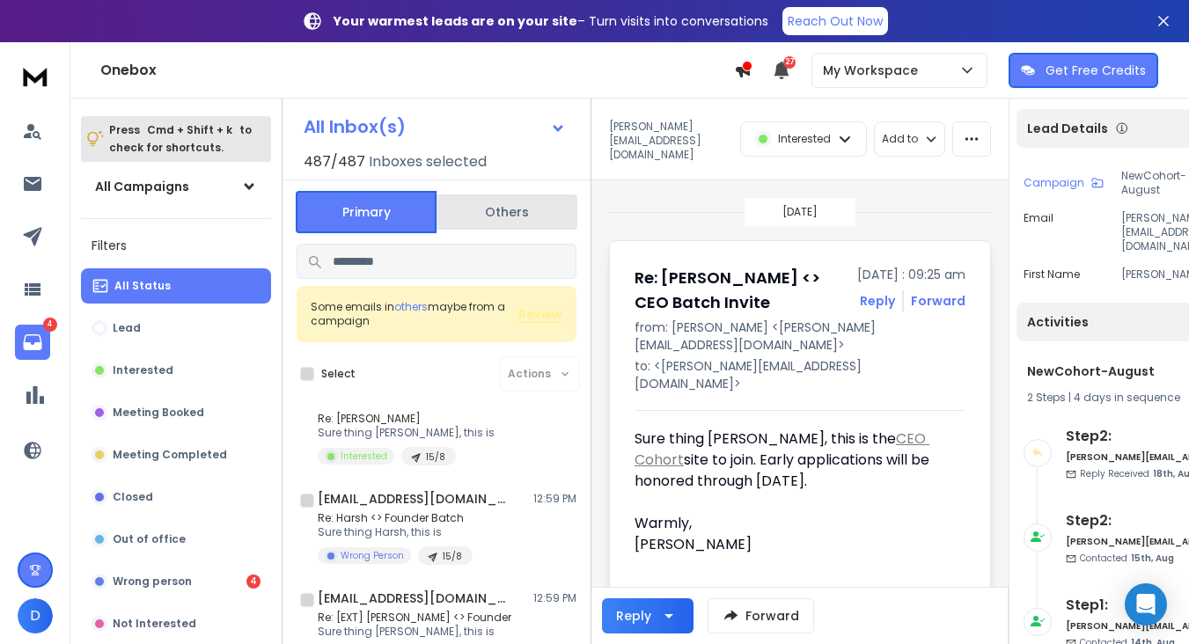
scroll to position [0, 0]
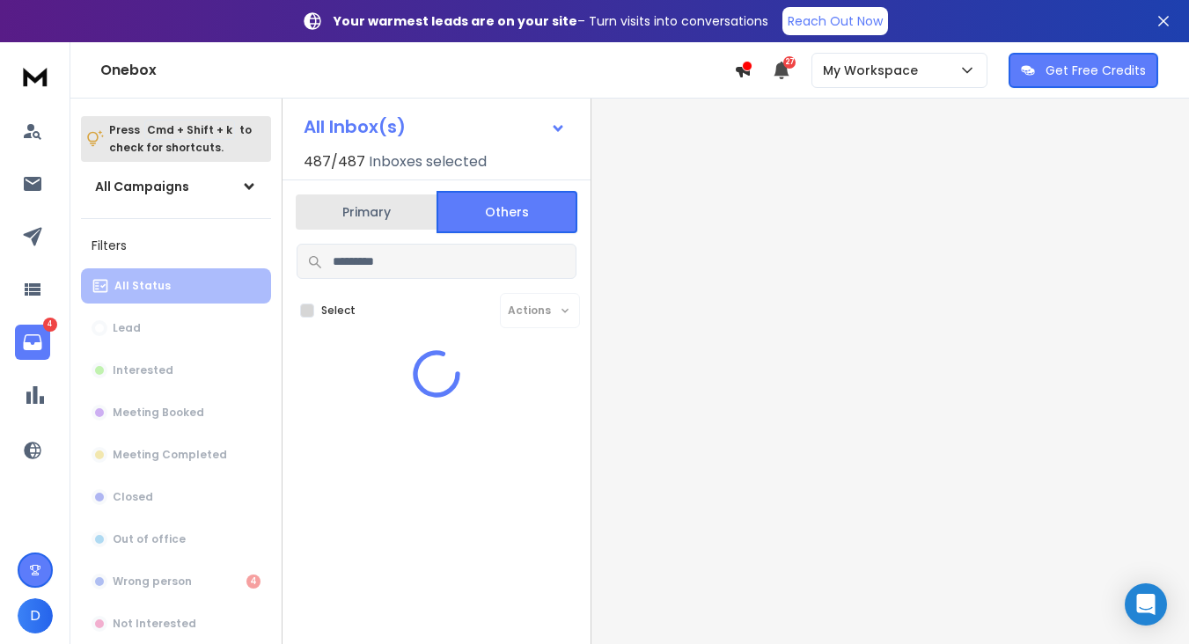
click at [485, 211] on button "Others" at bounding box center [507, 212] width 141 height 42
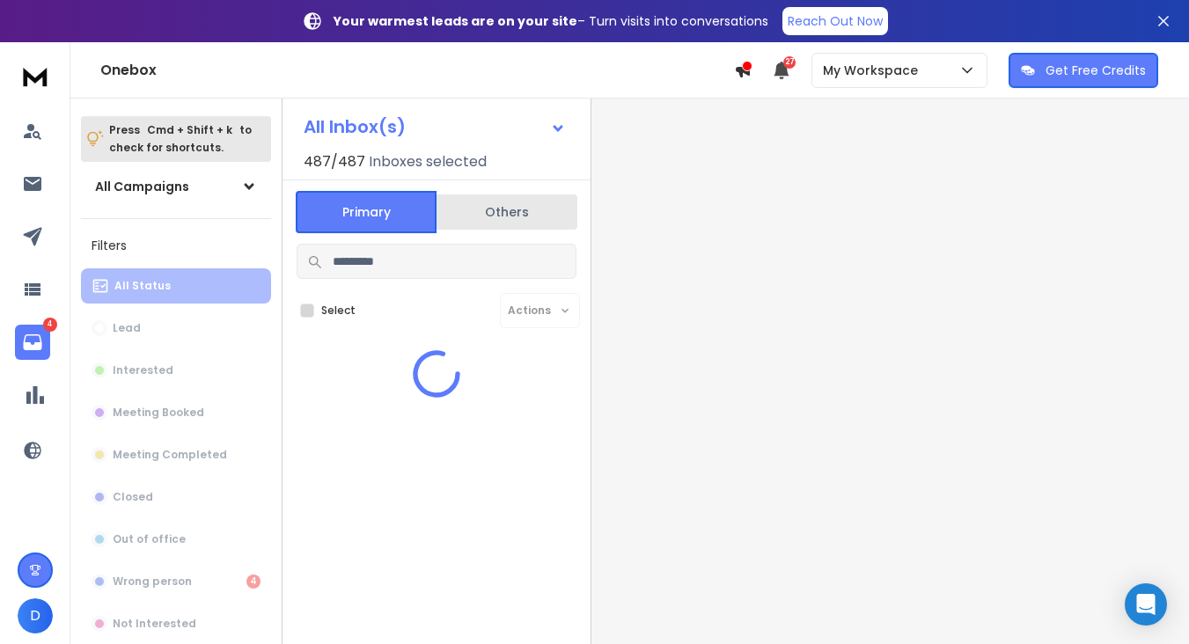
click at [386, 210] on button "Primary" at bounding box center [366, 212] width 141 height 42
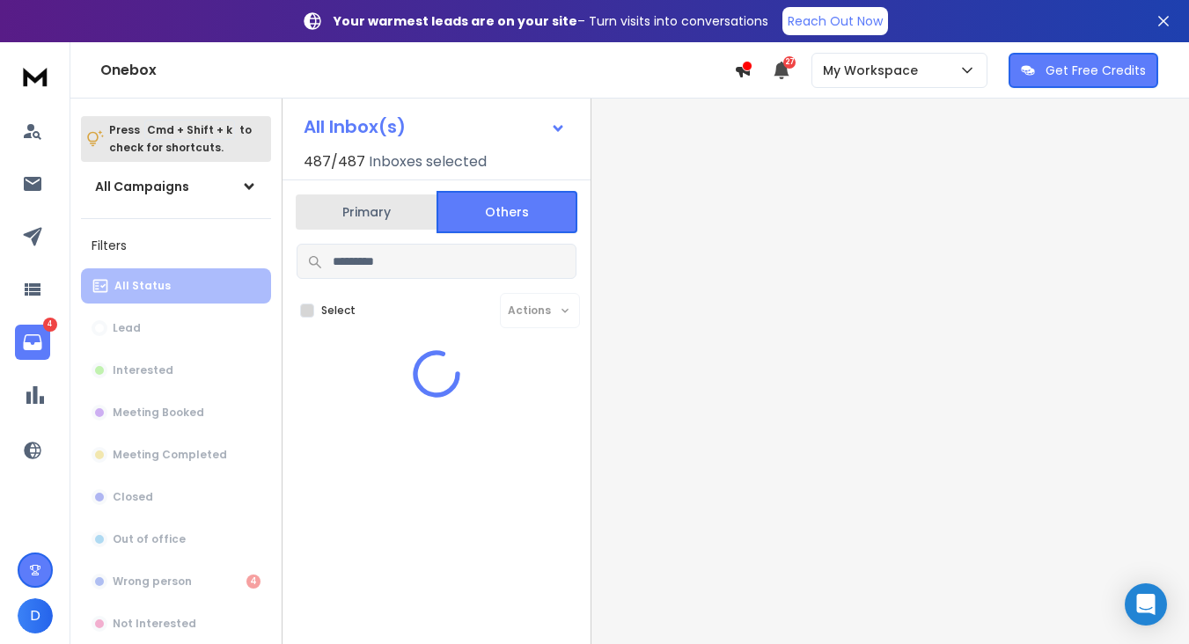
click at [472, 195] on button "Others" at bounding box center [507, 212] width 141 height 42
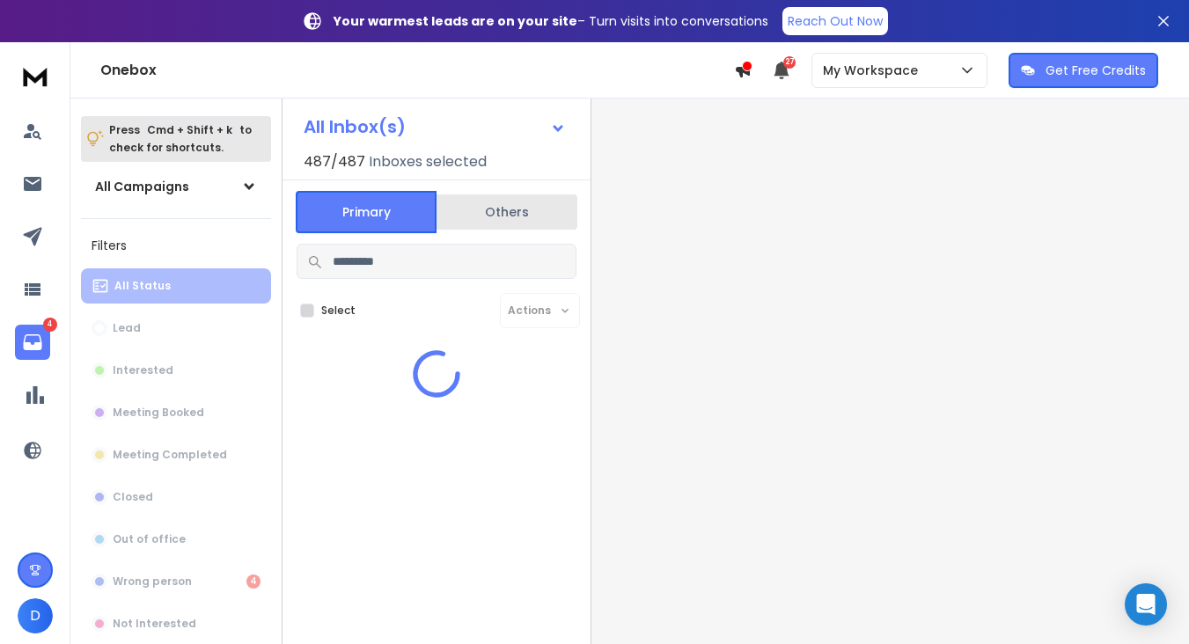
click at [305, 229] on button "Primary" at bounding box center [366, 212] width 141 height 42
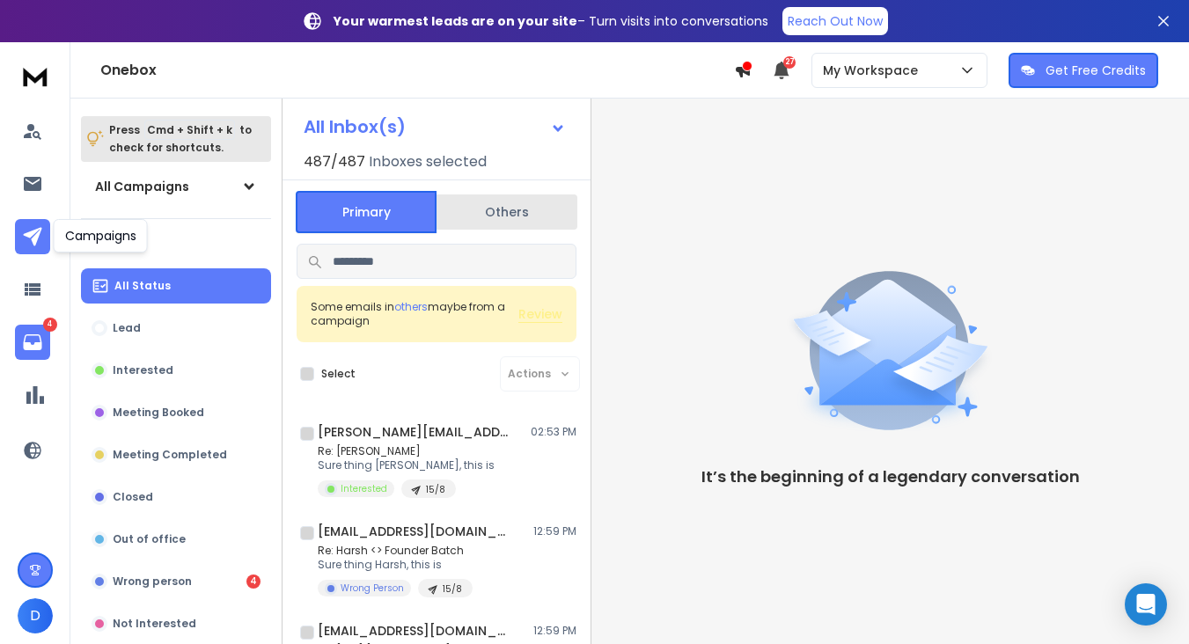
click at [43, 240] on link at bounding box center [32, 236] width 35 height 35
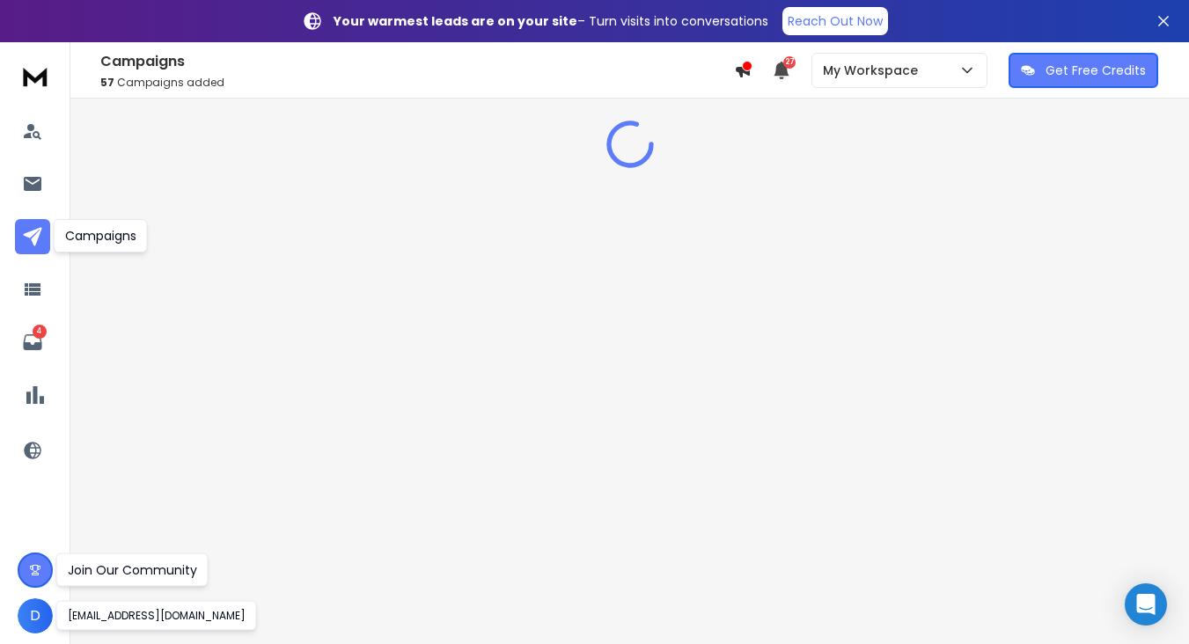
click at [42, 617] on span "D" at bounding box center [35, 616] width 35 height 35
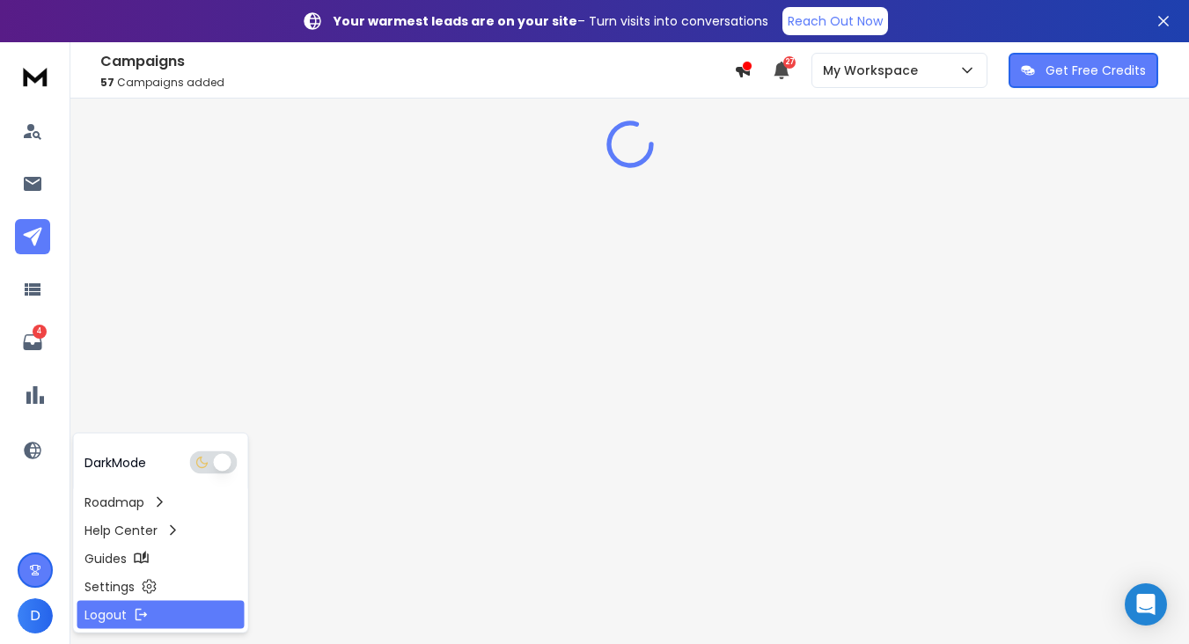
click at [115, 609] on p "Logout" at bounding box center [106, 616] width 42 height 18
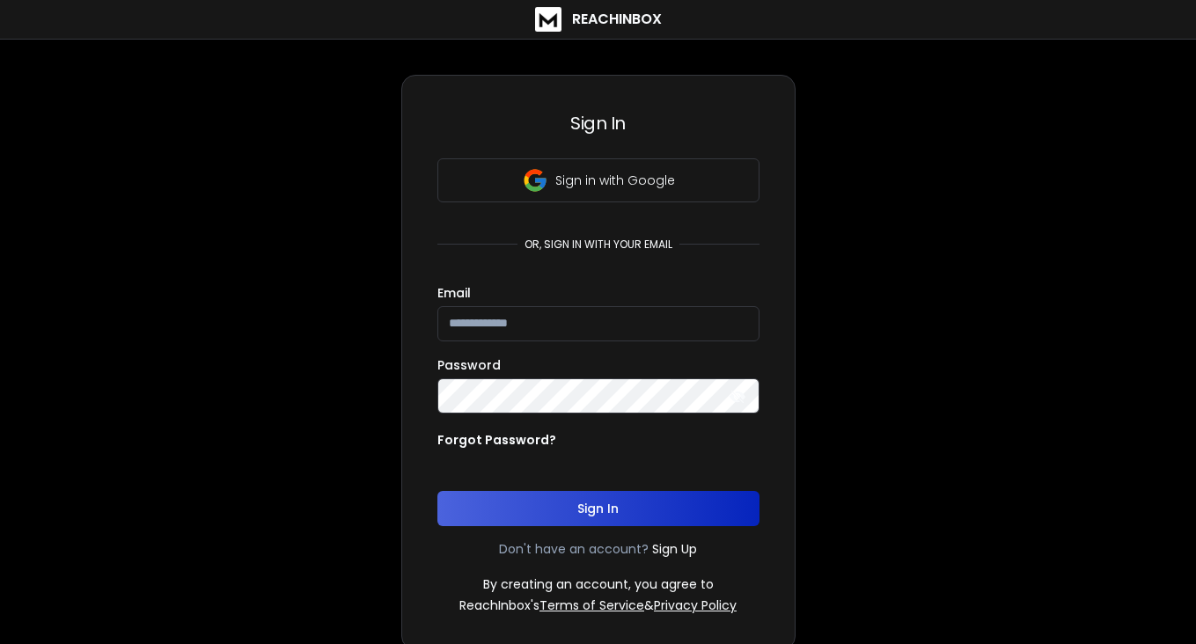
drag, startPoint x: 0, startPoint y: 0, endPoint x: 581, endPoint y: 312, distance: 659.3
click at [581, 312] on input "email" at bounding box center [598, 323] width 322 height 35
paste input "**********"
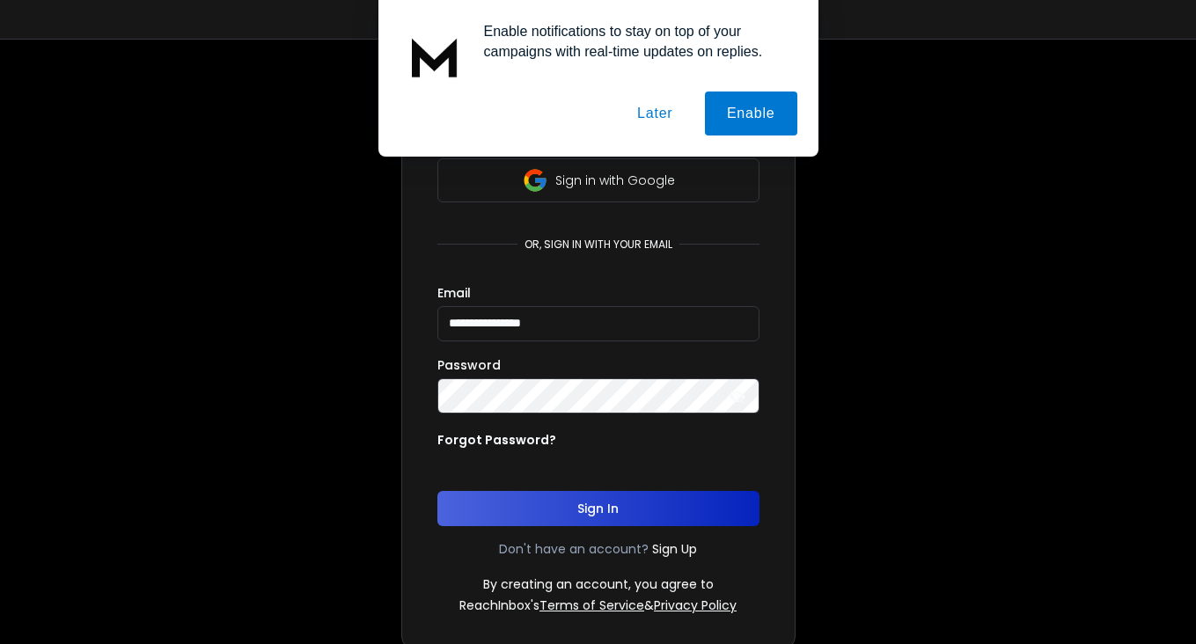
type input "**********"
click at [548, 330] on input "**********" at bounding box center [598, 323] width 322 height 35
click at [658, 516] on button "Sign In" at bounding box center [598, 508] width 322 height 35
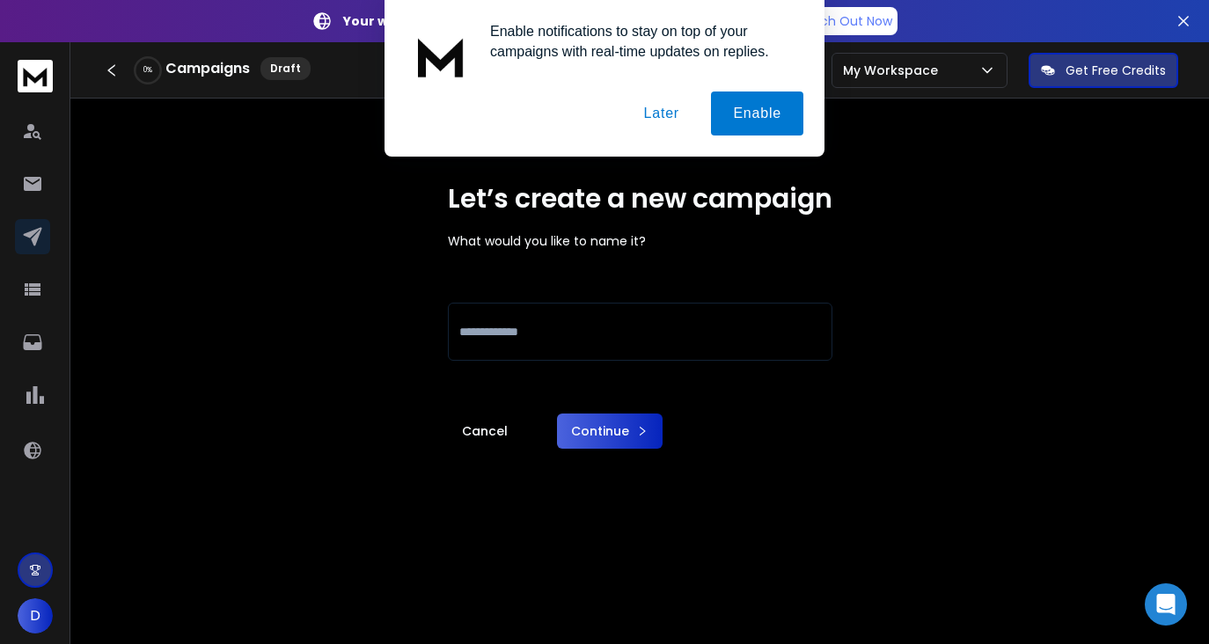
click at [662, 110] on button "Later" at bounding box center [660, 114] width 79 height 44
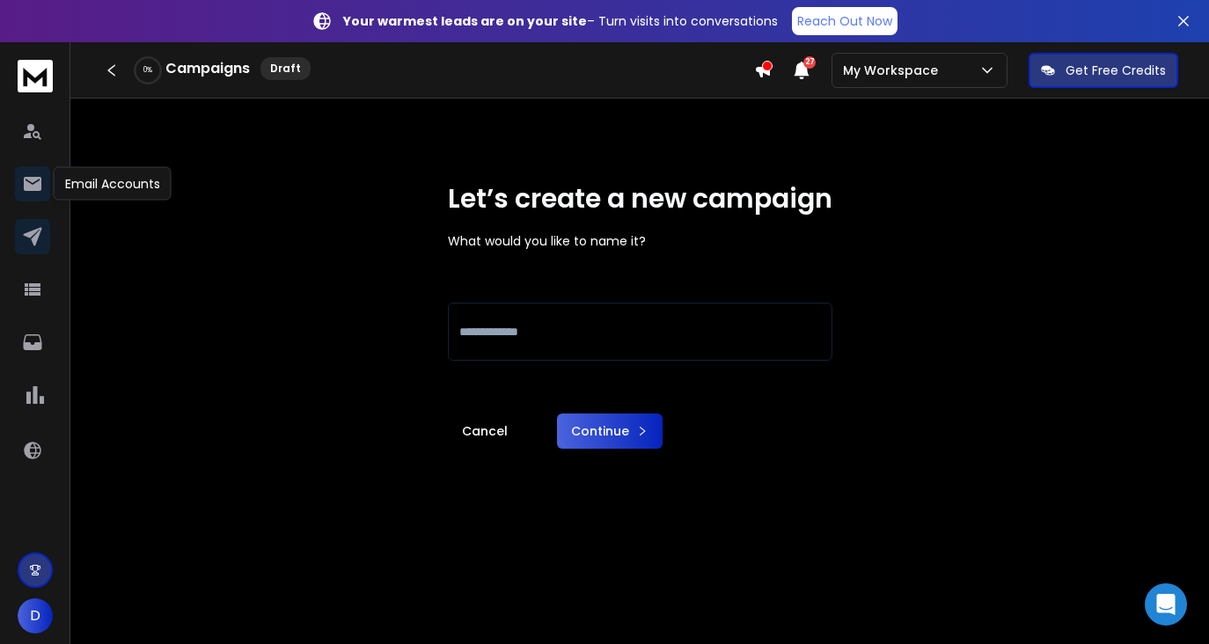
click at [42, 187] on icon at bounding box center [32, 183] width 21 height 21
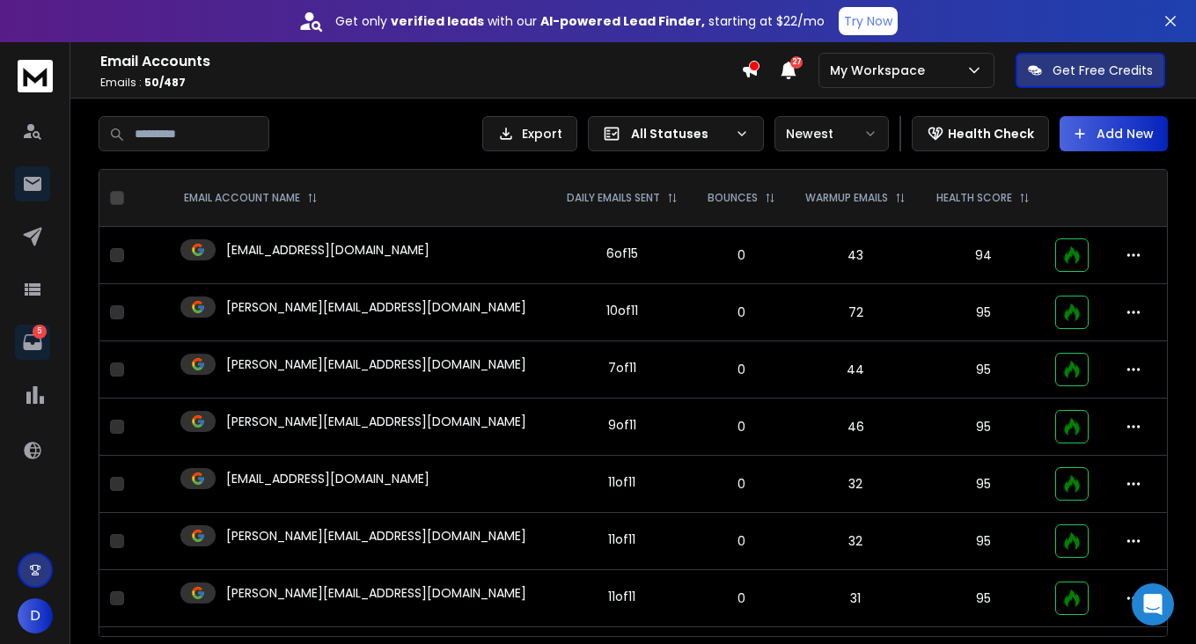
click at [38, 347] on icon at bounding box center [32, 343] width 18 height 16
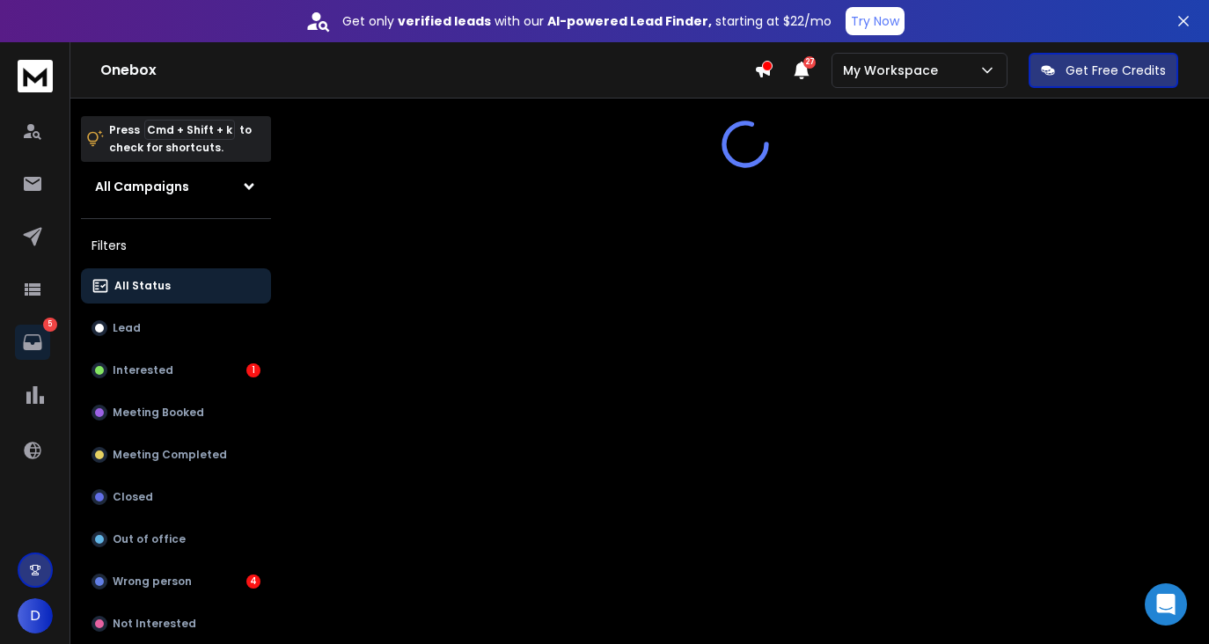
click at [1187, 20] on icon at bounding box center [1184, 21] width 16 height 16
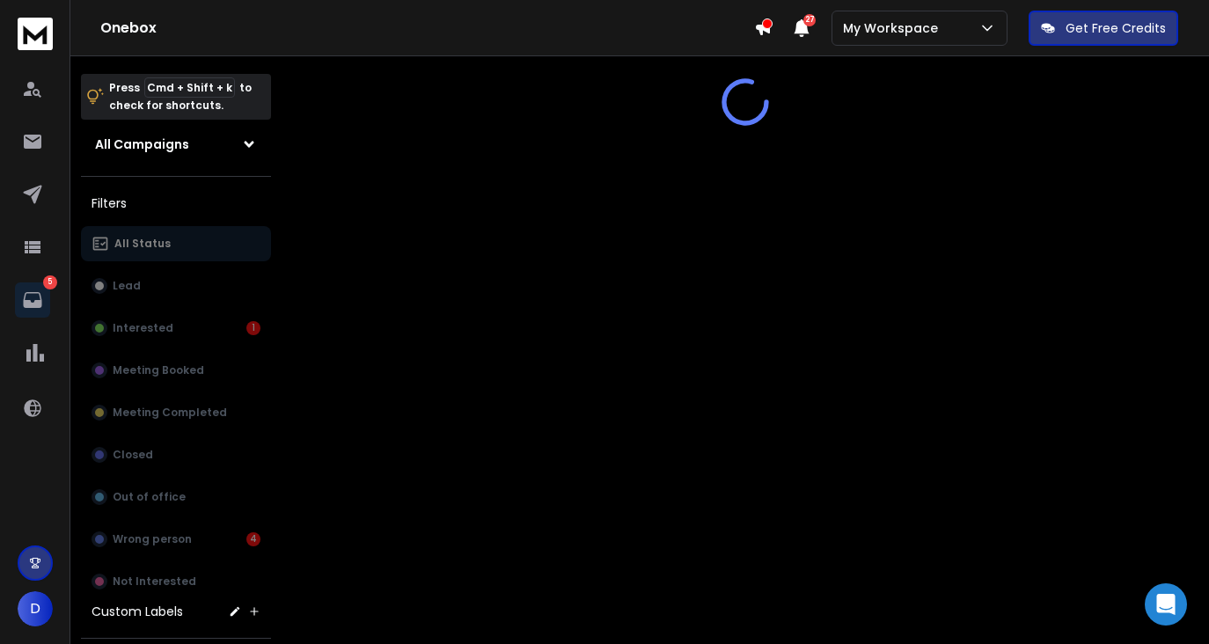
click at [53, 605] on div "5 D" at bounding box center [35, 322] width 70 height 644
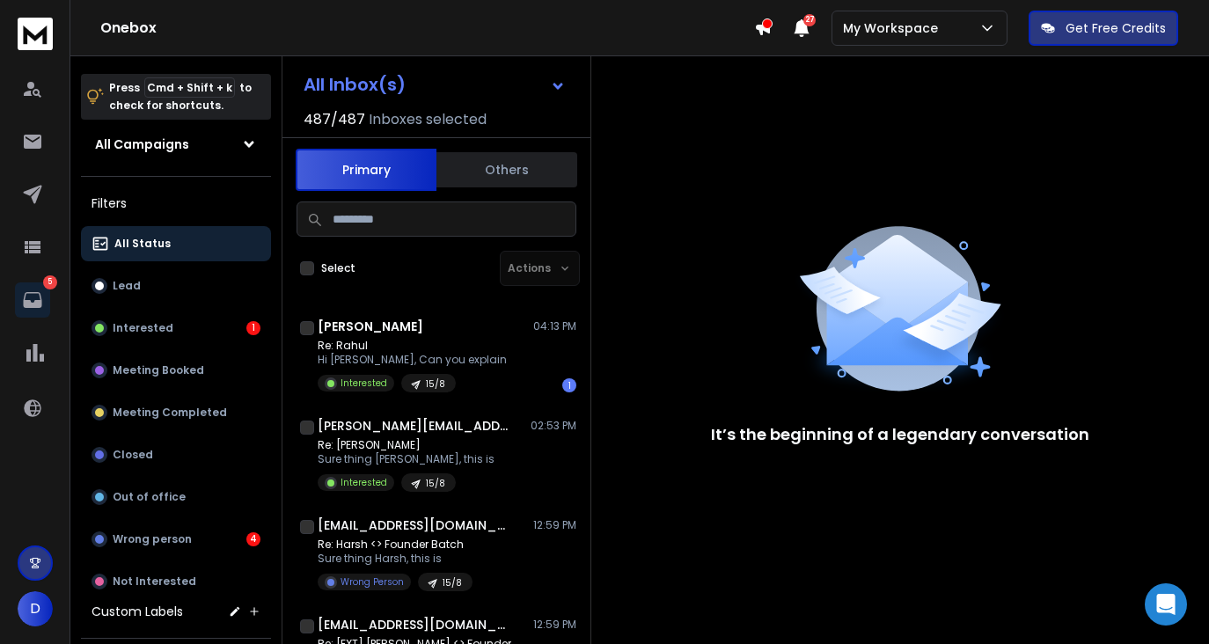
click at [43, 613] on span "D" at bounding box center [35, 609] width 35 height 35
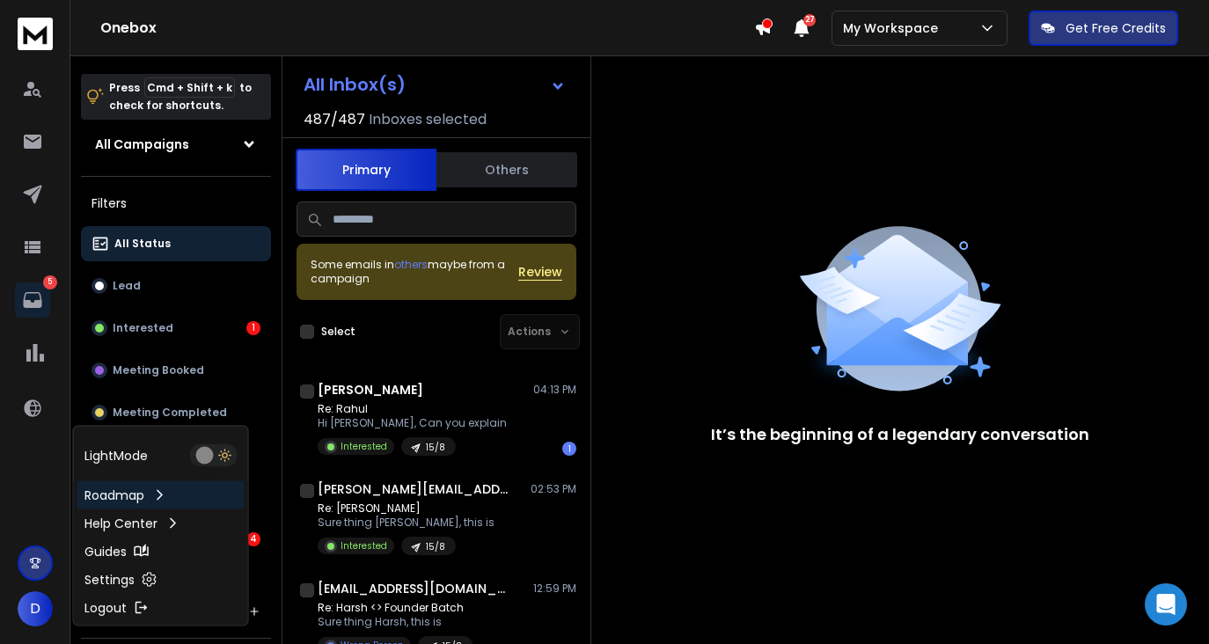
click at [217, 455] on button "button" at bounding box center [214, 456] width 48 height 23
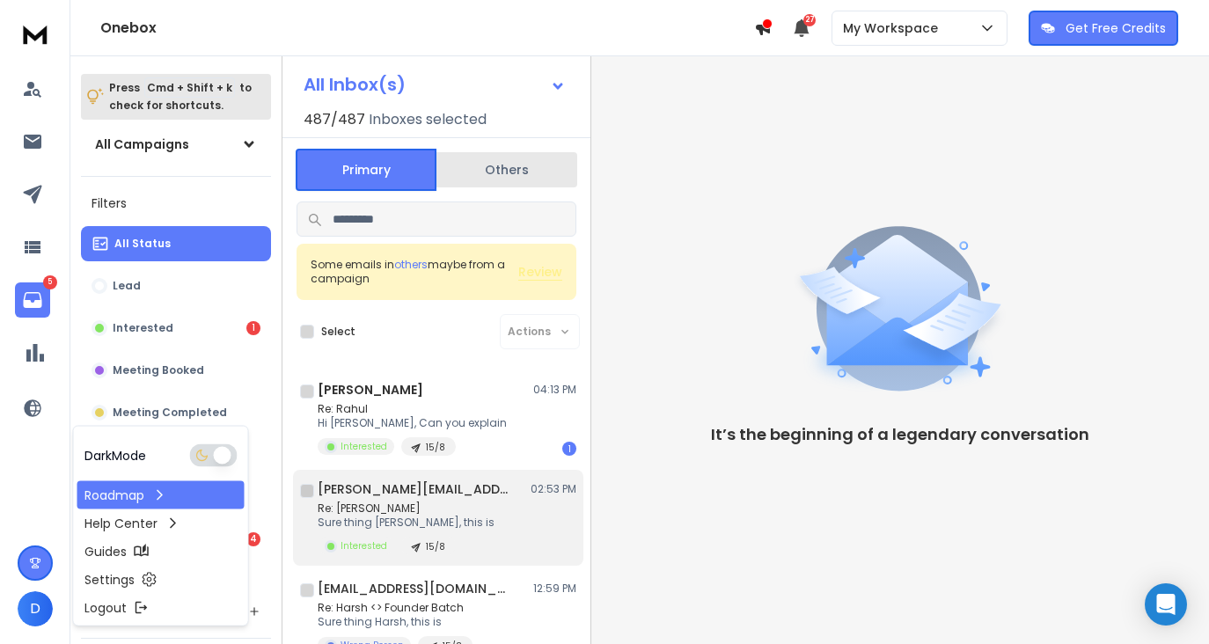
scroll to position [20, 0]
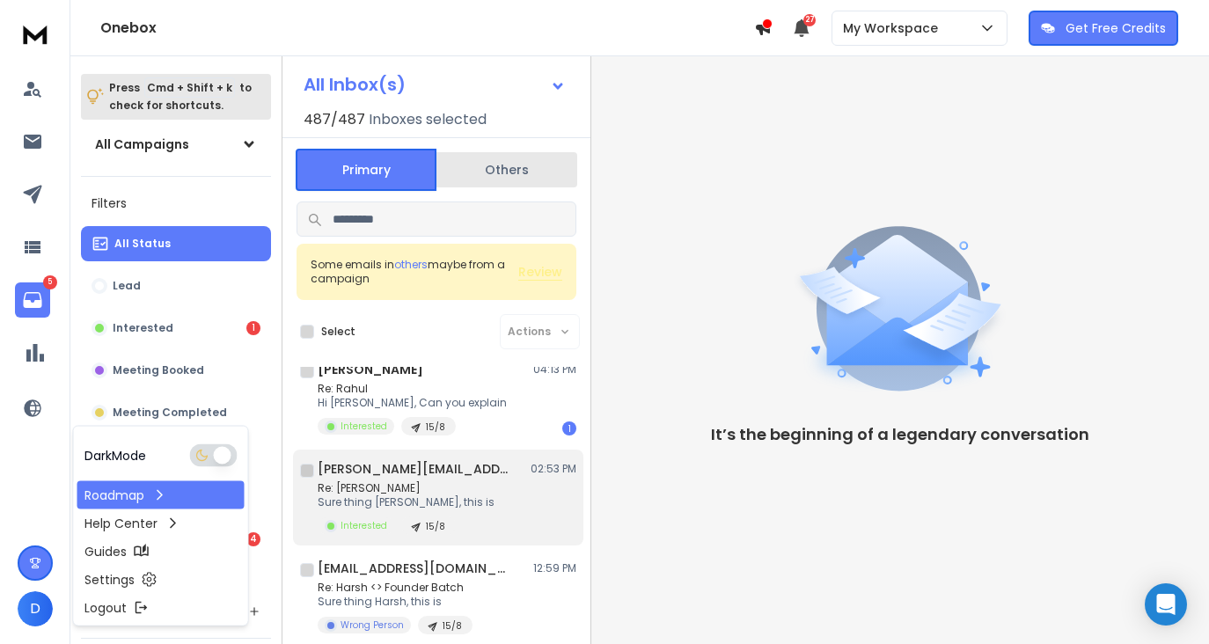
click at [504, 490] on div "Re: Keith Sure thing Keith, this is Interested 15/8" at bounding box center [447, 509] width 259 height 54
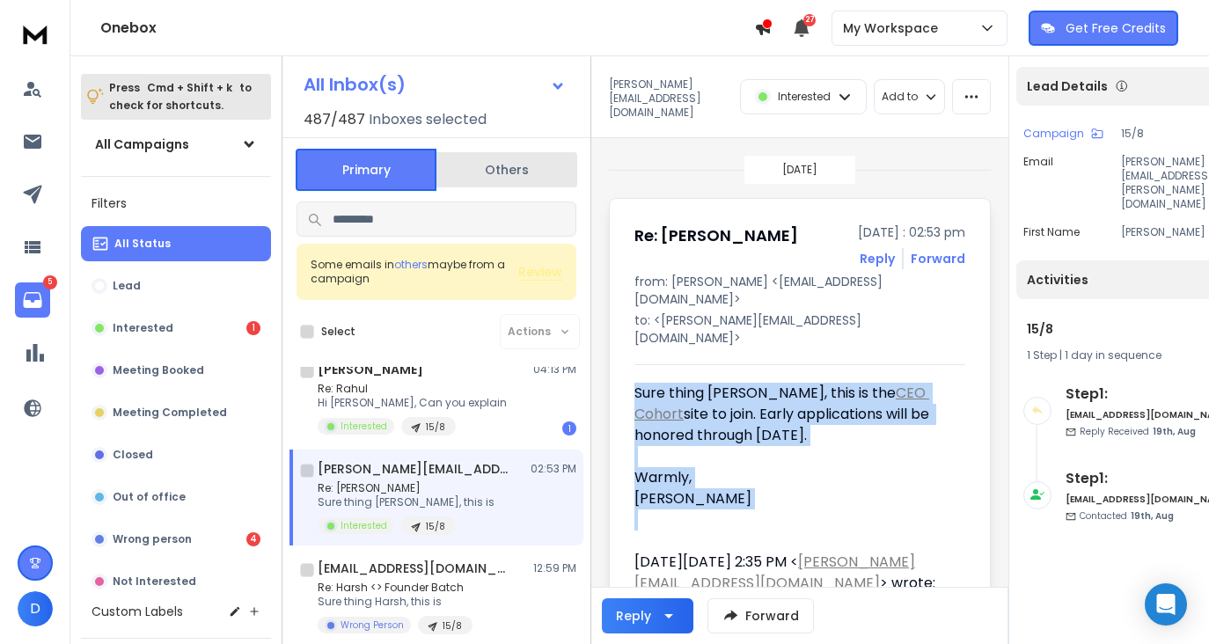
drag, startPoint x: 720, startPoint y: 467, endPoint x: 625, endPoint y: 342, distance: 157.7
copy div "Sure thing Keith, this is the CEO Cohort site to join. Early applications will …"
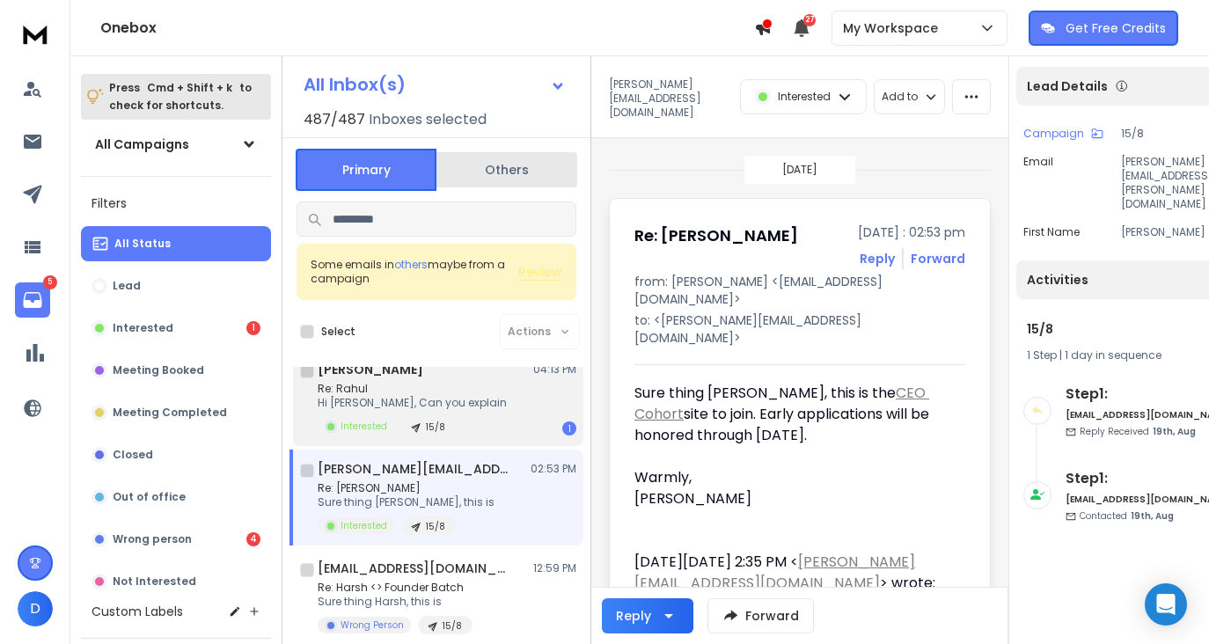
click at [494, 393] on div "Re: Rahul Hi Jonathan, Can you explain Interested 15/8 1" at bounding box center [447, 409] width 259 height 54
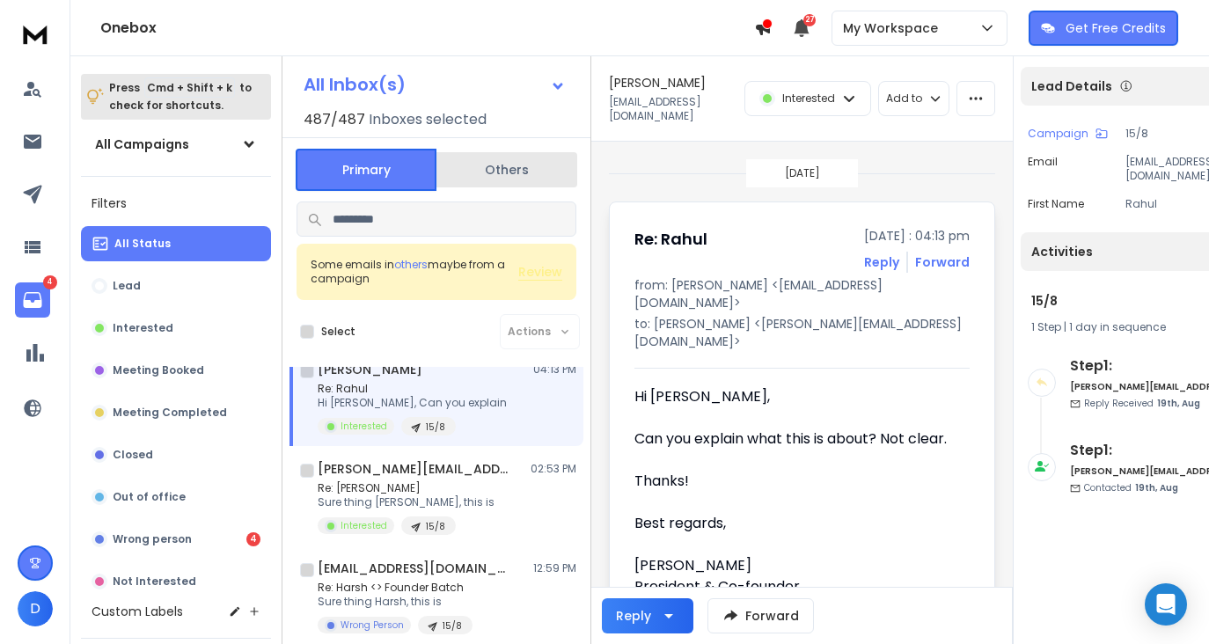
click at [633, 616] on div "Reply" at bounding box center [633, 616] width 35 height 18
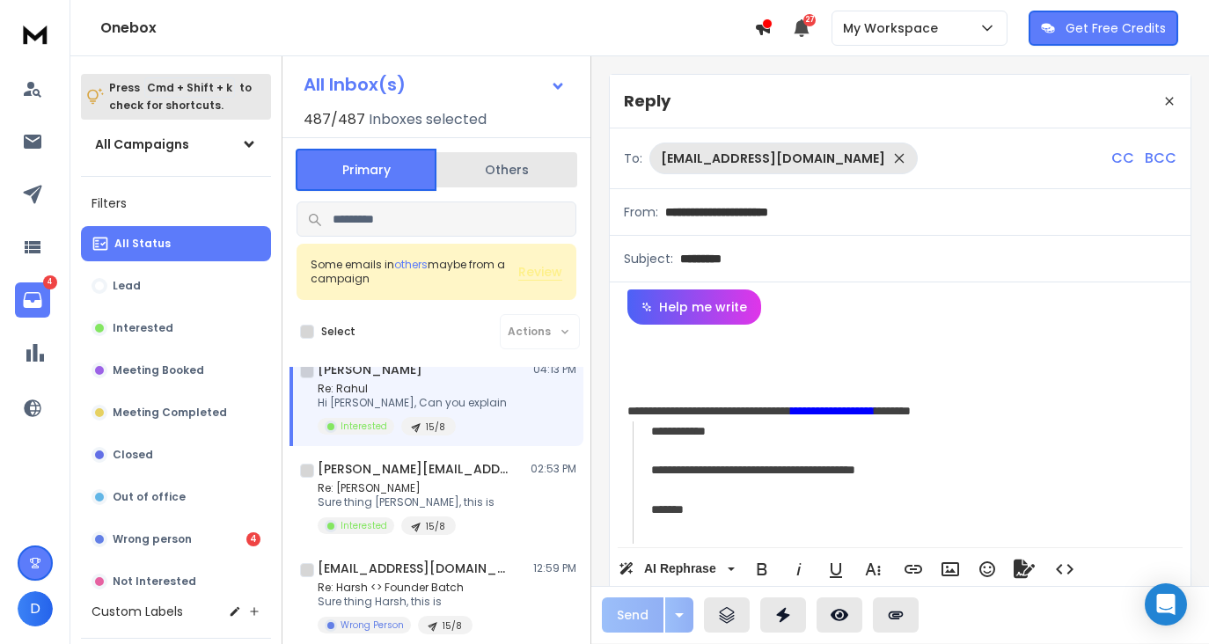
click at [641, 358] on div at bounding box center [901, 351] width 546 height 19
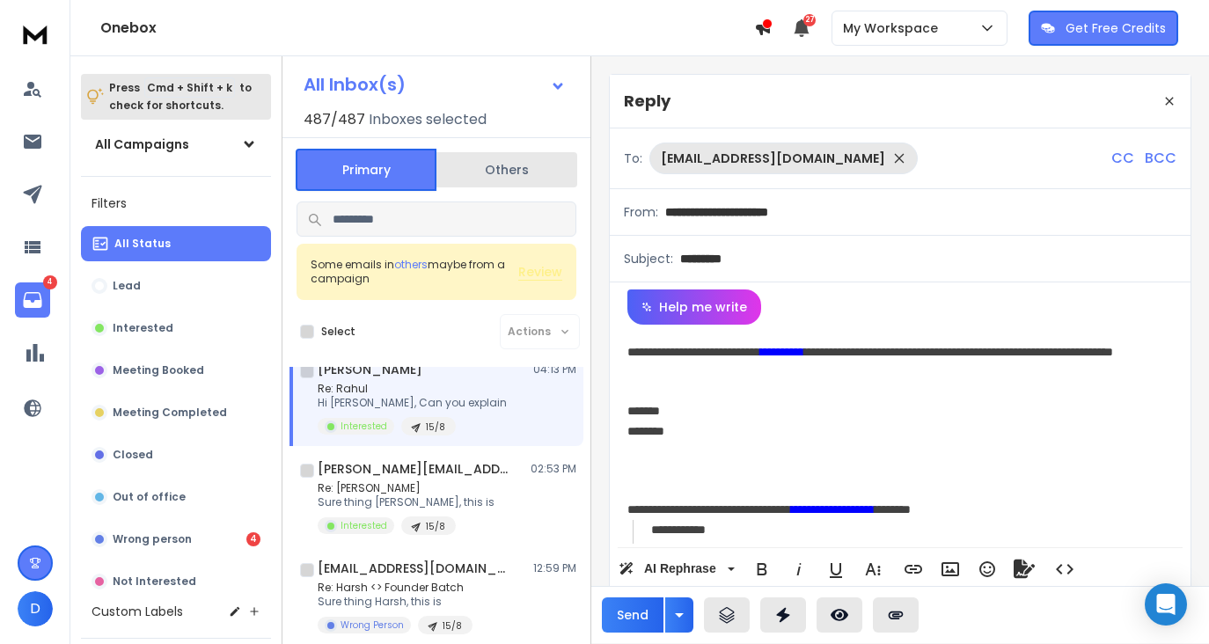
click at [706, 355] on div "**********" at bounding box center [887, 362] width 519 height 40
click at [721, 415] on div "*******" at bounding box center [887, 402] width 519 height 40
click at [631, 614] on button "Send" at bounding box center [633, 615] width 62 height 35
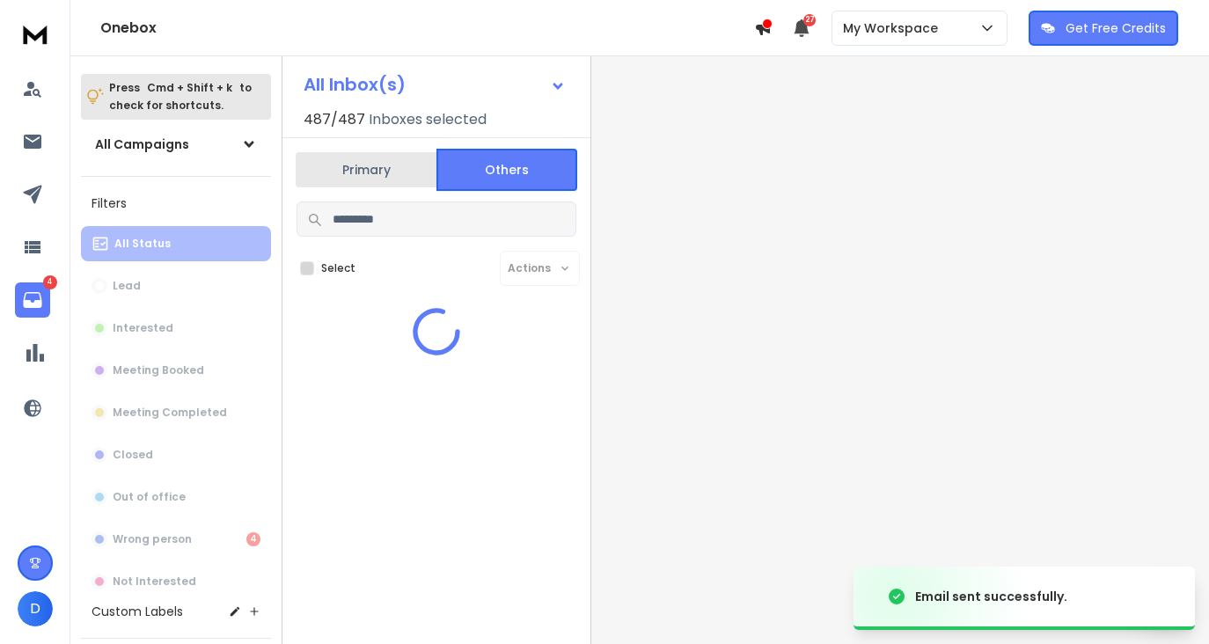
click at [477, 165] on button "Others" at bounding box center [507, 170] width 141 height 42
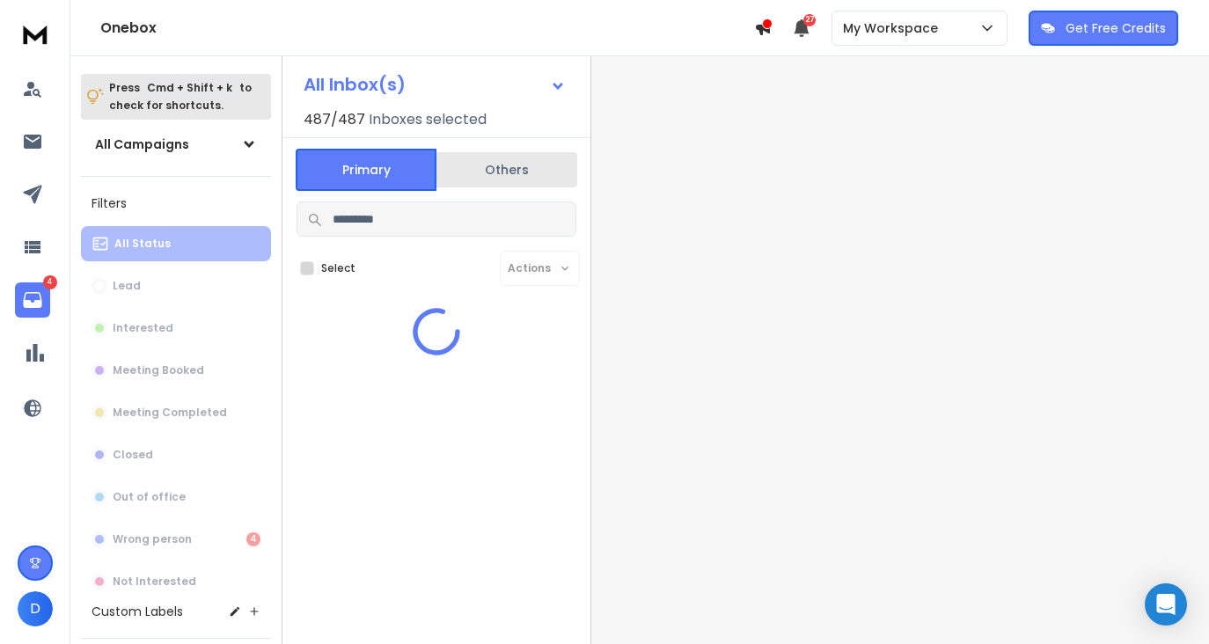
click at [398, 153] on button "Primary" at bounding box center [366, 170] width 141 height 42
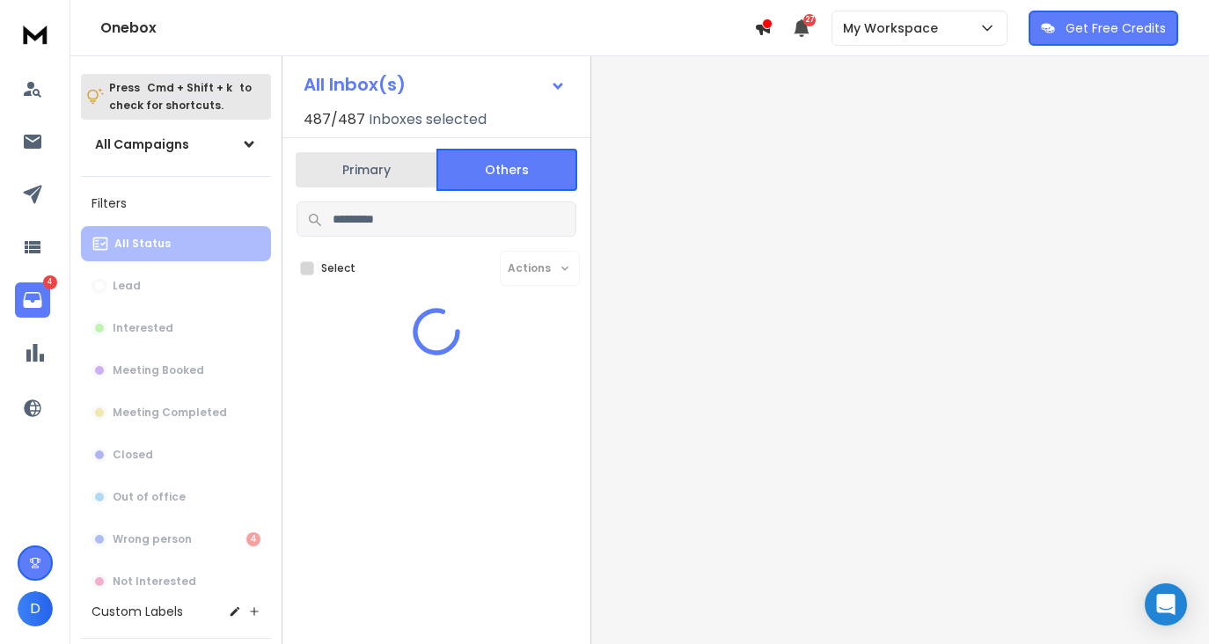
click at [480, 165] on button "Others" at bounding box center [507, 170] width 141 height 42
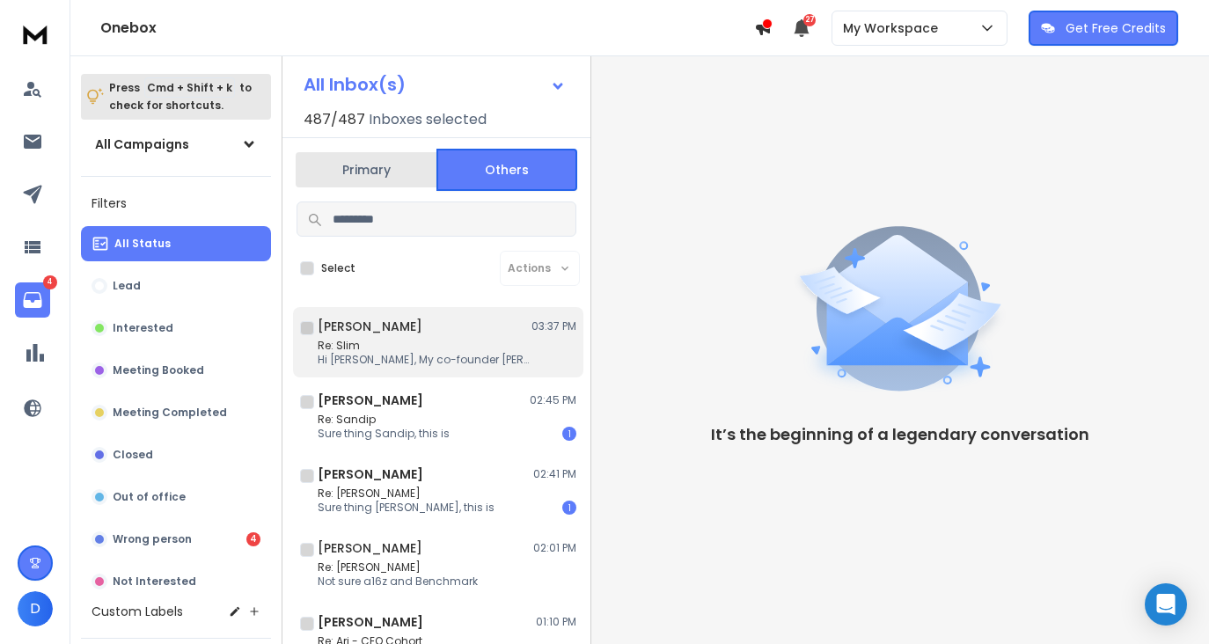
click at [526, 347] on p "Re: Slim" at bounding box center [423, 346] width 211 height 14
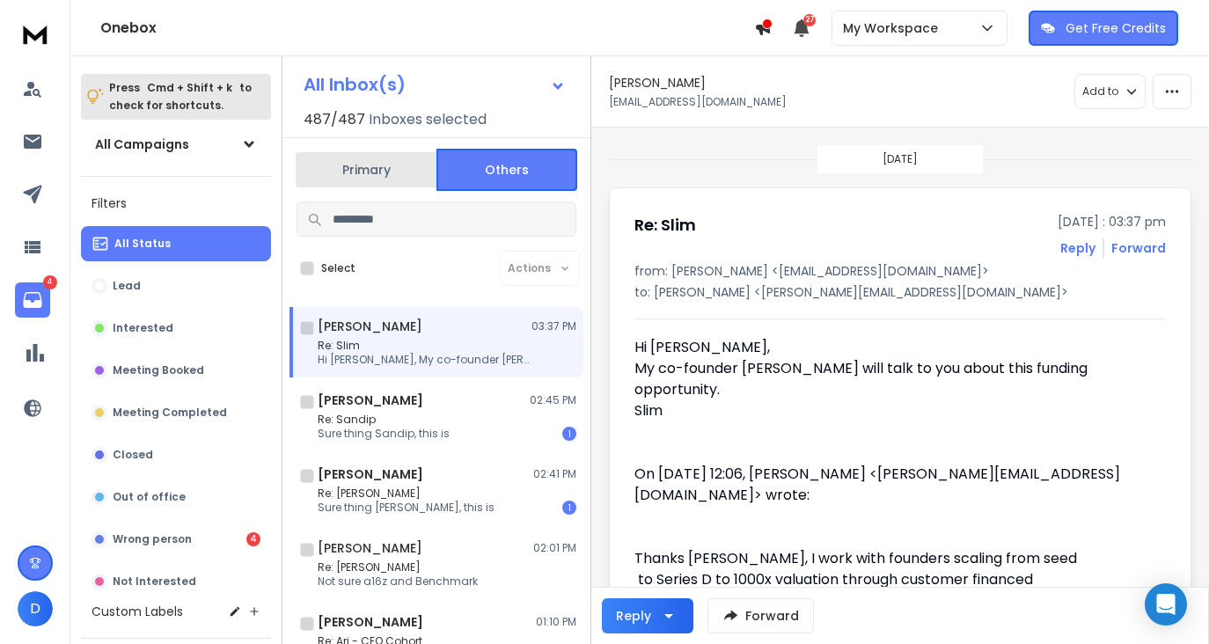
click at [630, 604] on button "Reply" at bounding box center [648, 616] width 92 height 35
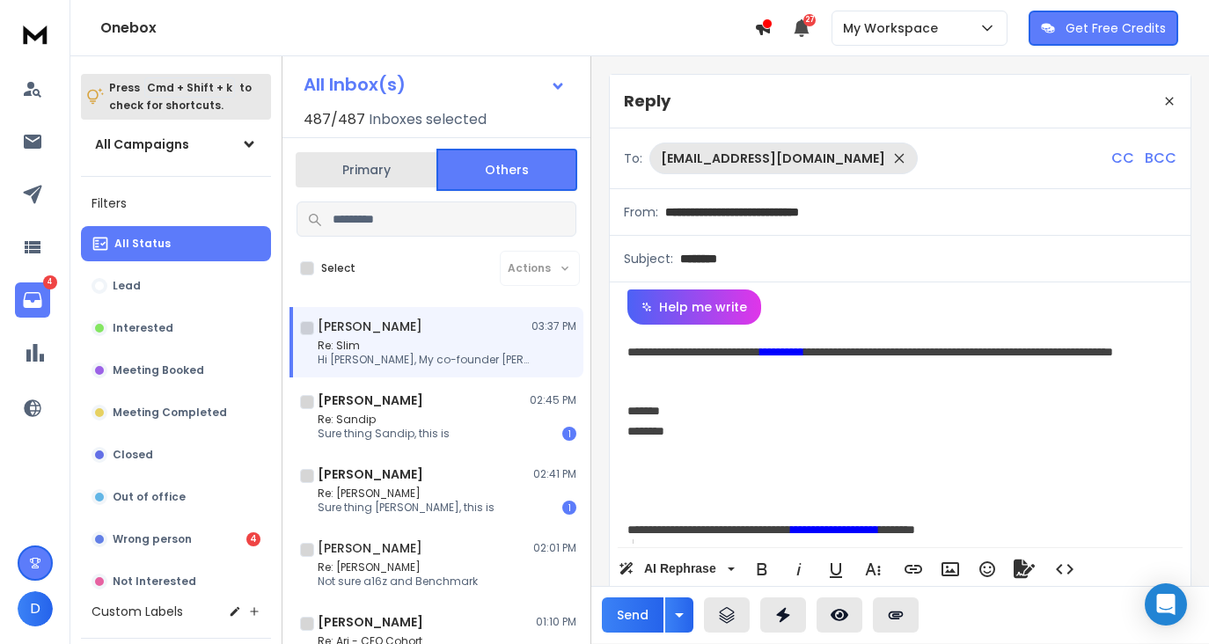
click at [689, 357] on div "**********" at bounding box center [887, 362] width 519 height 40
click at [769, 358] on div "**********" at bounding box center [887, 362] width 519 height 40
click at [784, 355] on div "**********" at bounding box center [887, 362] width 519 height 40
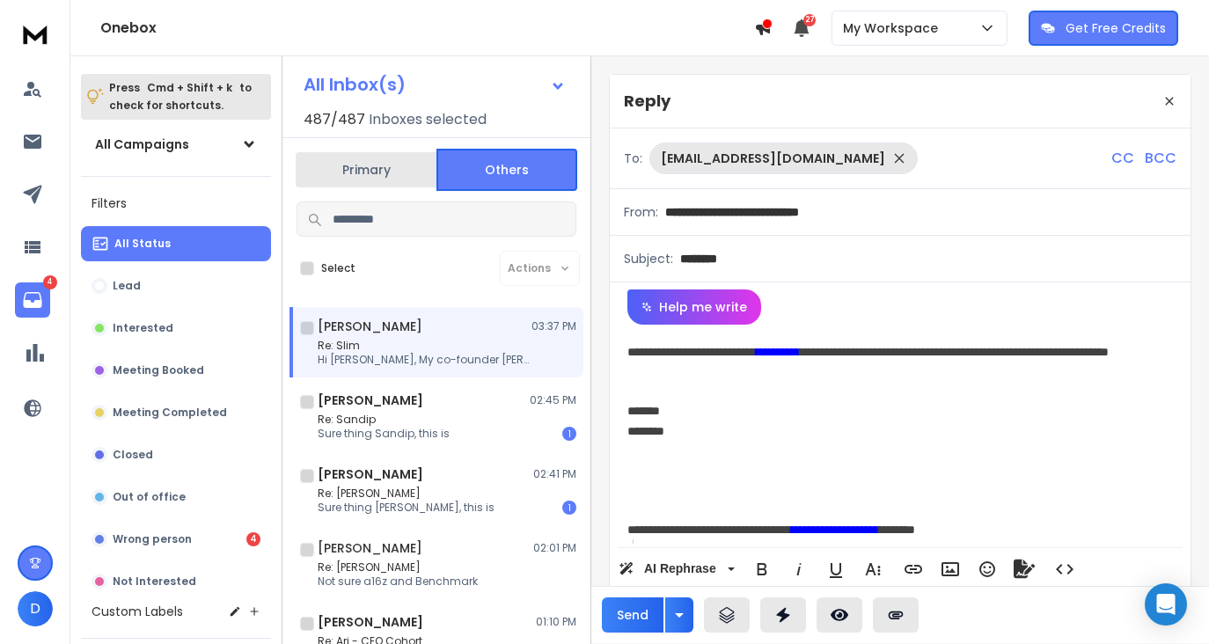
click at [652, 618] on button "Send" at bounding box center [633, 615] width 62 height 35
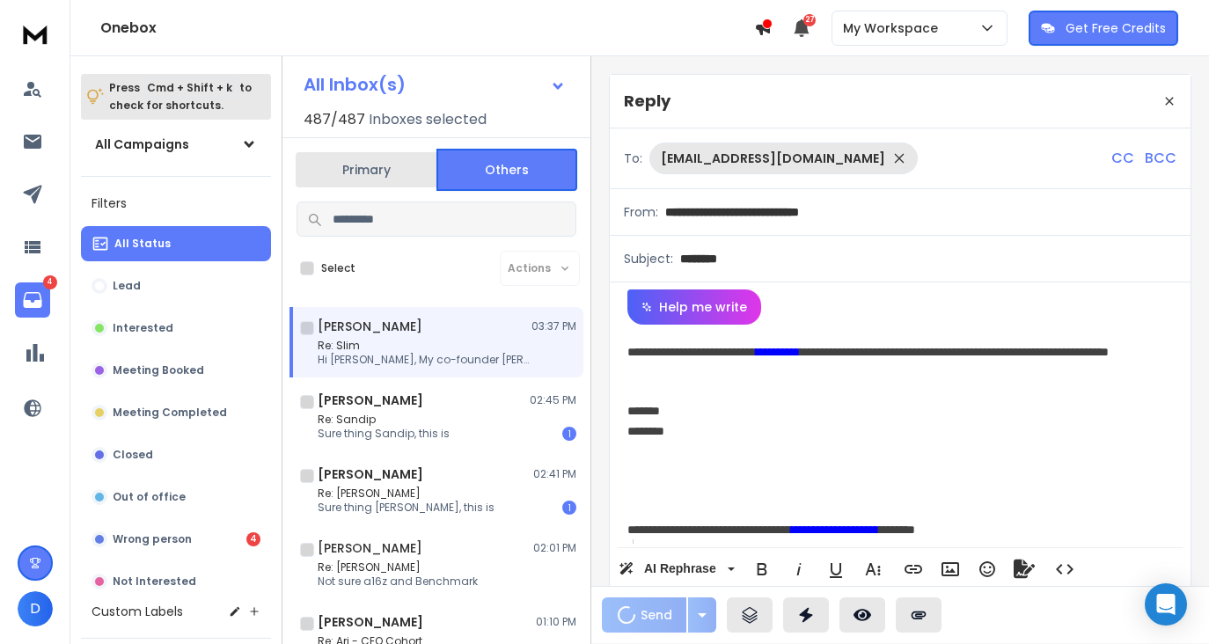
click at [393, 167] on button "Primary" at bounding box center [366, 170] width 141 height 39
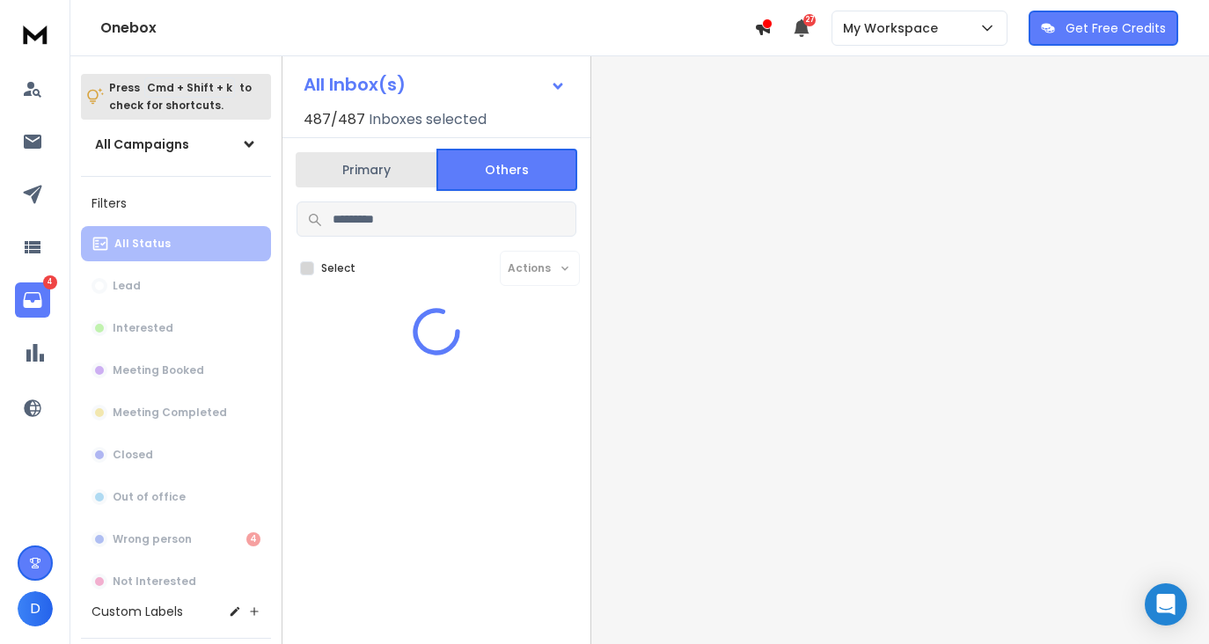
click at [531, 159] on button "Others" at bounding box center [507, 170] width 141 height 42
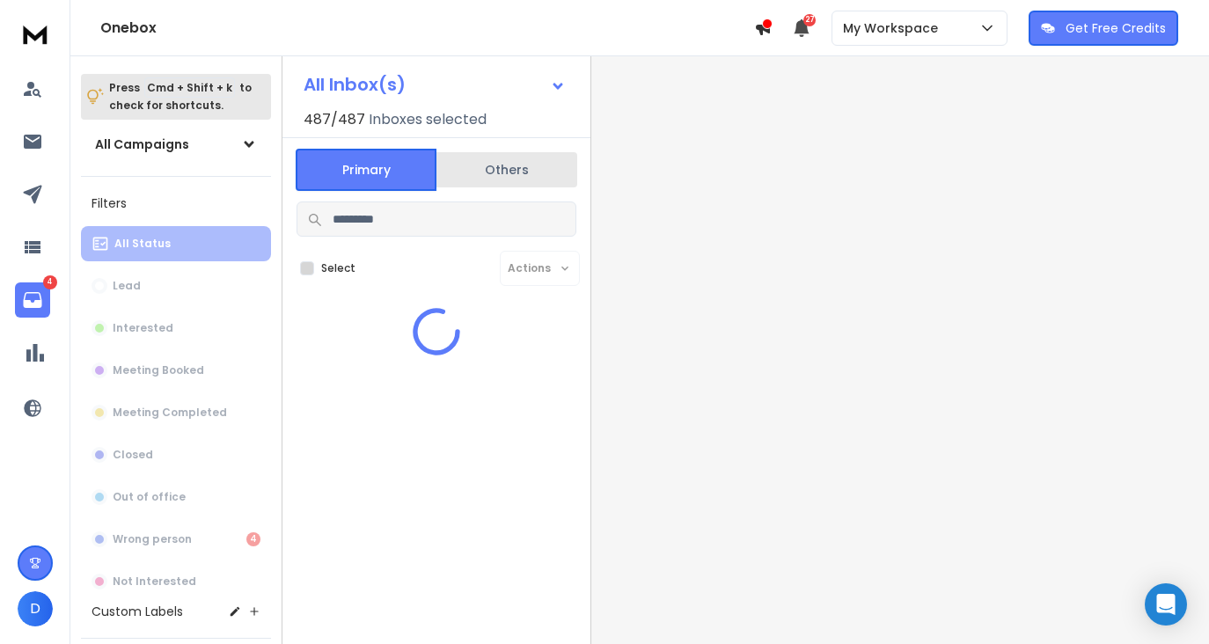
click at [424, 154] on button "Primary" at bounding box center [366, 170] width 141 height 42
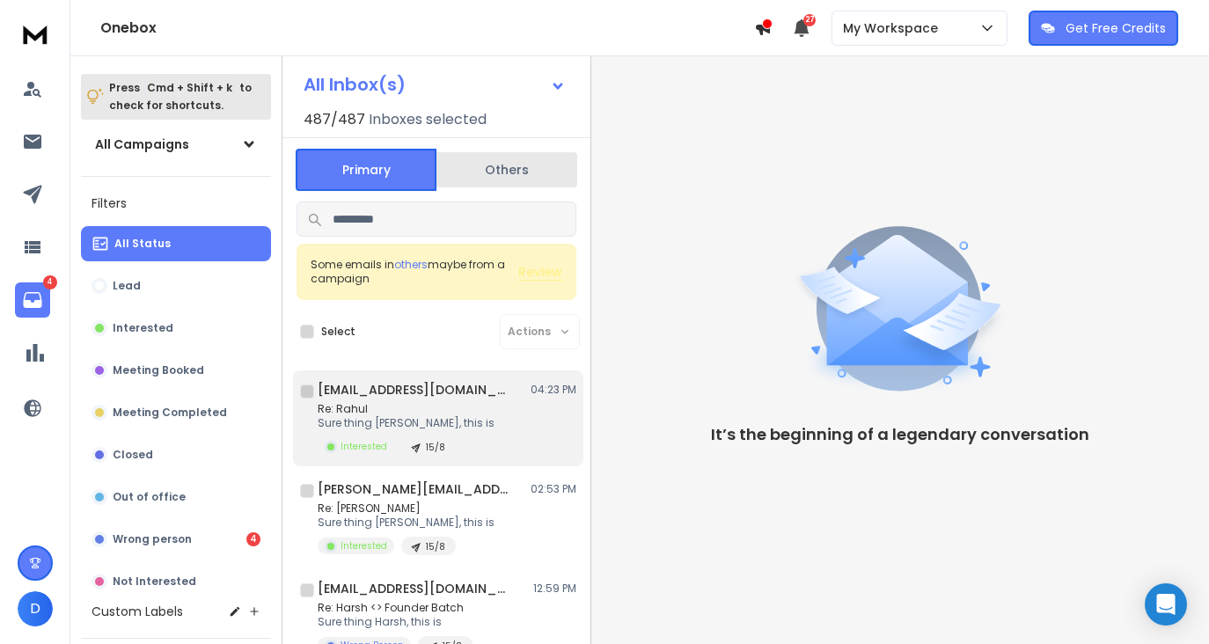
click at [461, 375] on div "rahul@sensehawk.com 04:23 PM Re: Rahul Sure thing Rahul, this is Interested 15/8" at bounding box center [438, 419] width 290 height 96
click at [492, 410] on div "Re: Rahul Sure thing [PERSON_NAME], this is Interested 15/8" at bounding box center [447, 429] width 259 height 54
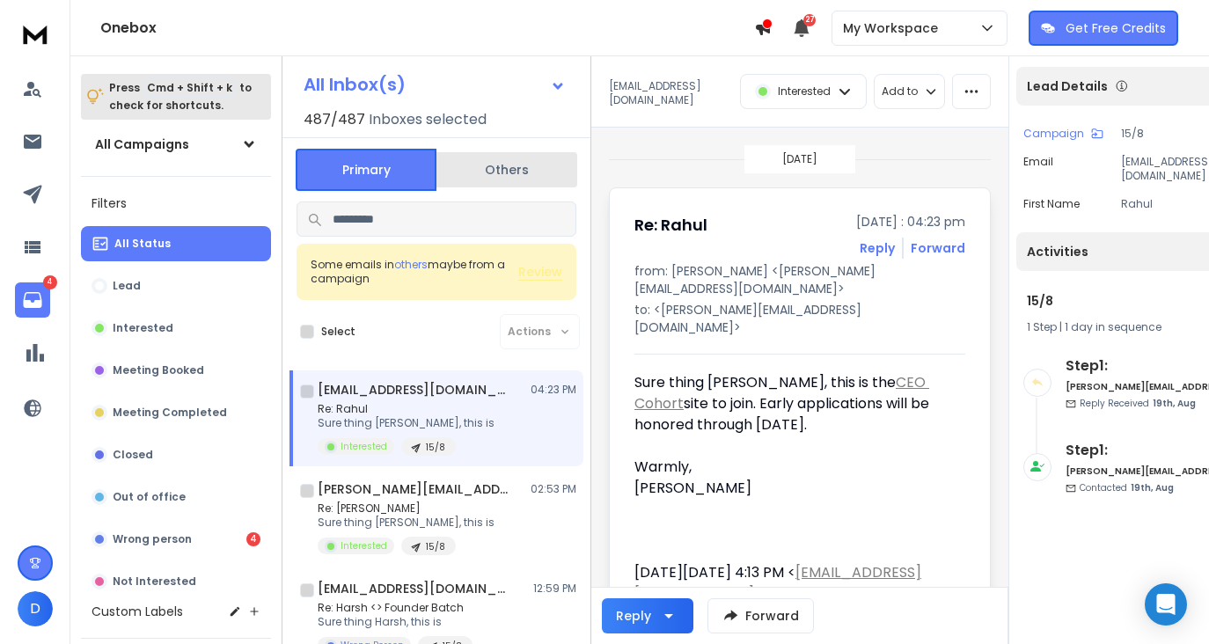
click at [871, 372] on link "CEO Cohort" at bounding box center [782, 392] width 295 height 41
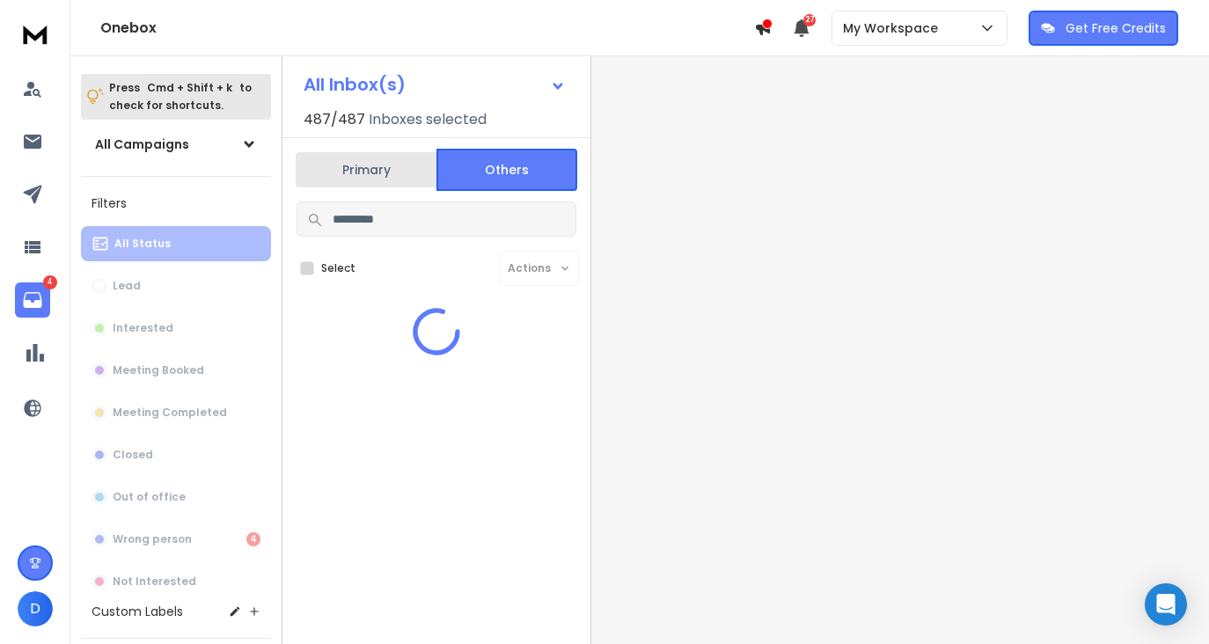
click at [465, 185] on button "Others" at bounding box center [507, 170] width 141 height 42
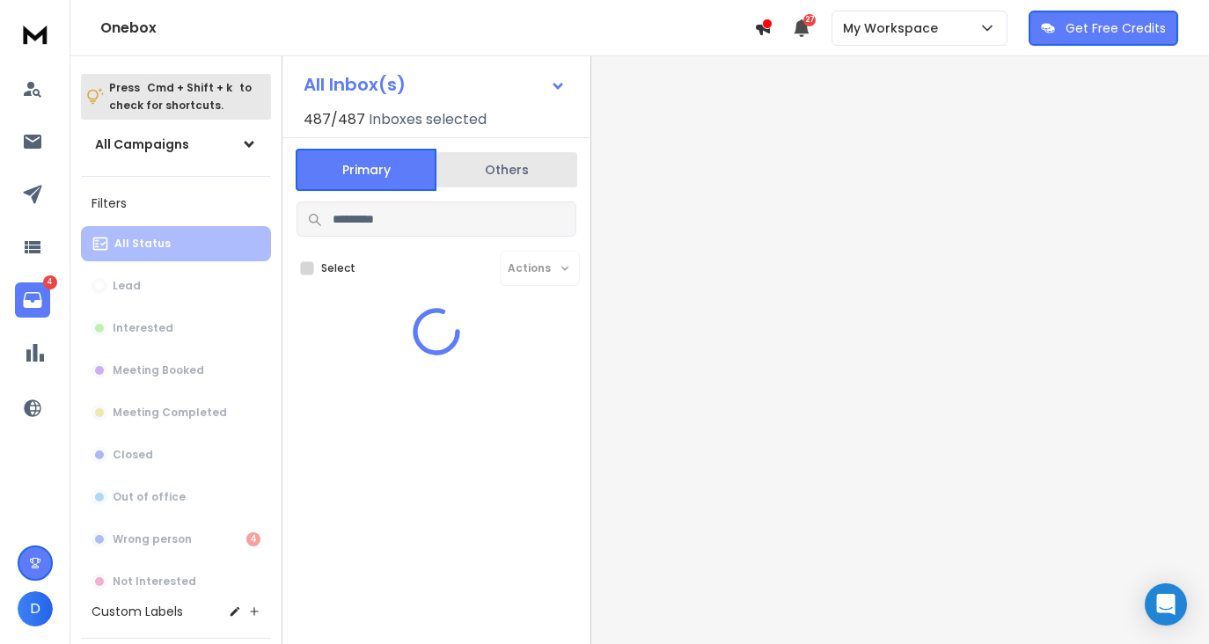
click at [370, 180] on button "Primary" at bounding box center [366, 170] width 141 height 42
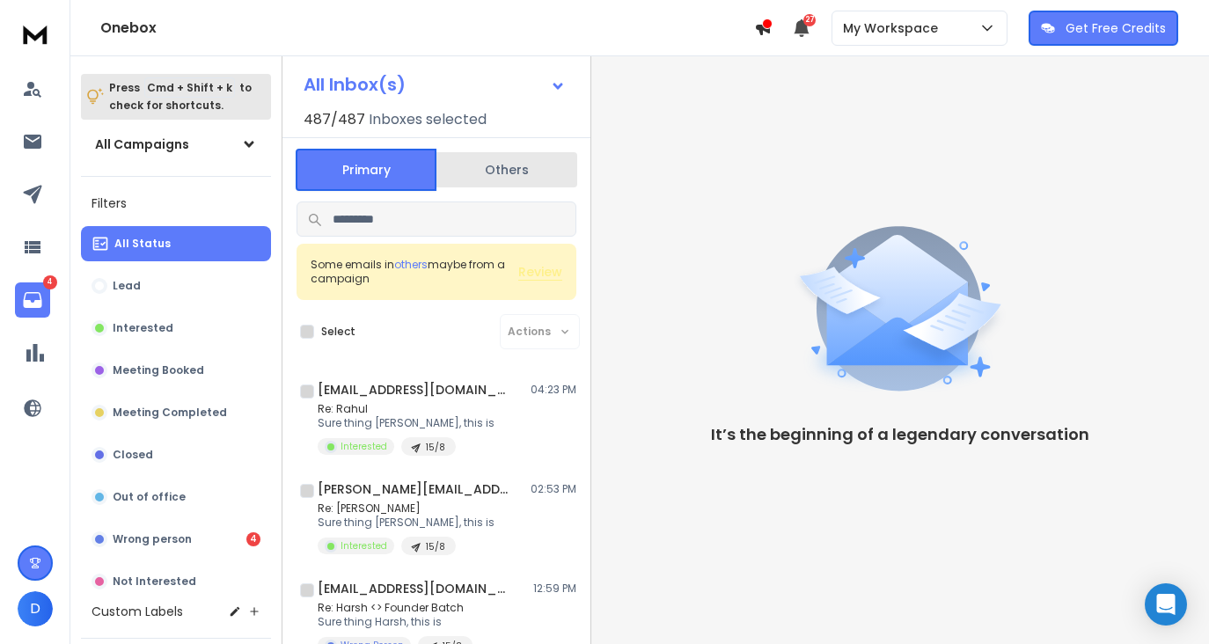
click at [508, 192] on div "Primary Others Some emails in others maybe from a campaign Review Select Action…" at bounding box center [437, 498] width 308 height 692
click at [507, 169] on button "Others" at bounding box center [507, 170] width 141 height 39
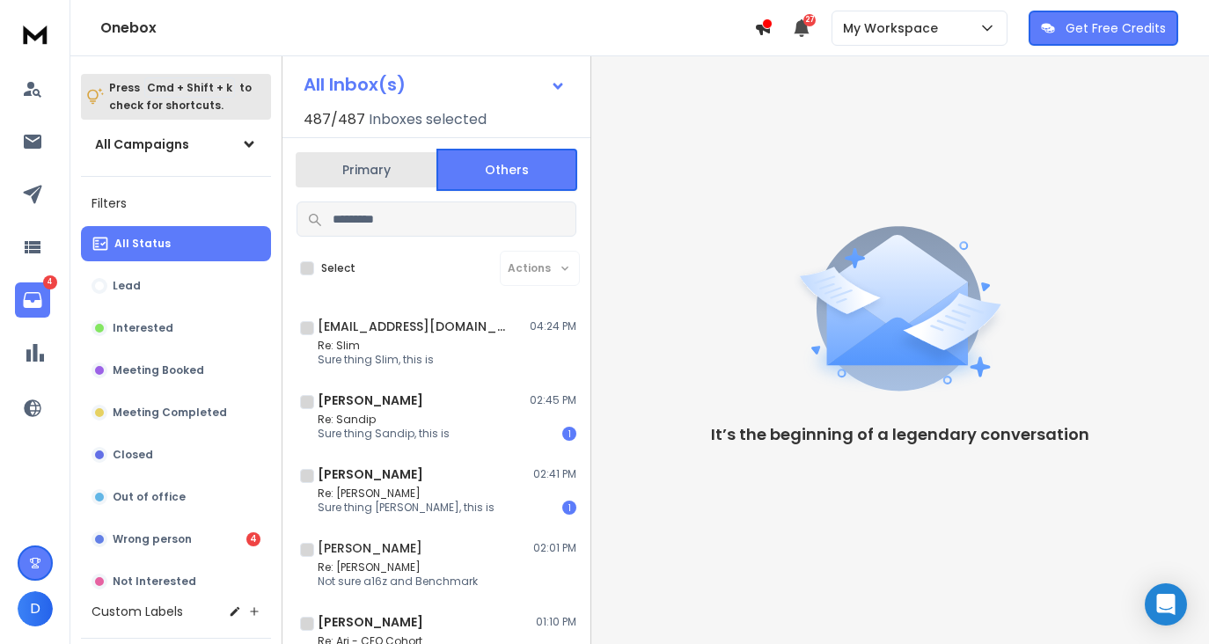
click at [385, 169] on button "Primary" at bounding box center [366, 170] width 141 height 39
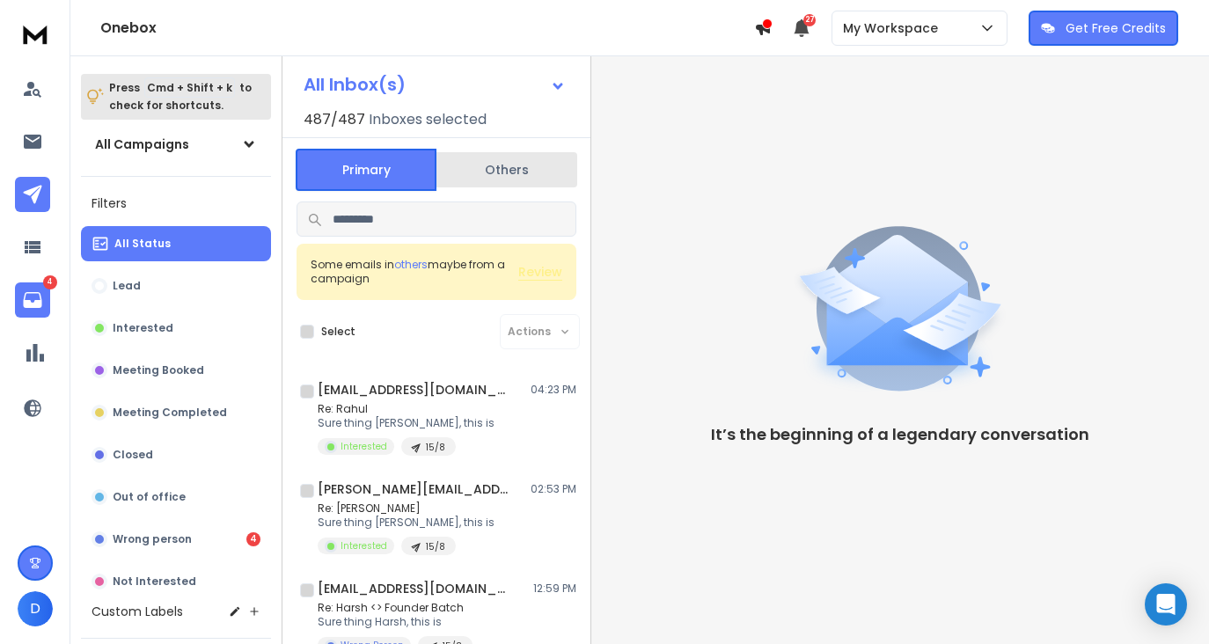
click at [43, 188] on link at bounding box center [32, 194] width 35 height 35
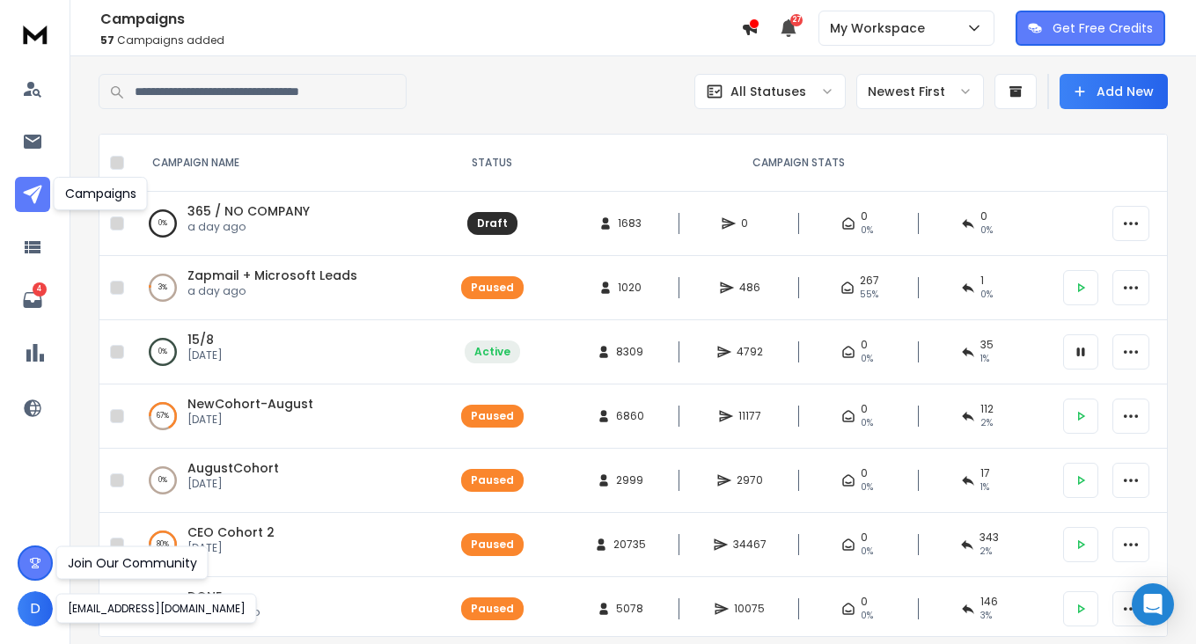
click at [40, 606] on span "D" at bounding box center [35, 609] width 35 height 35
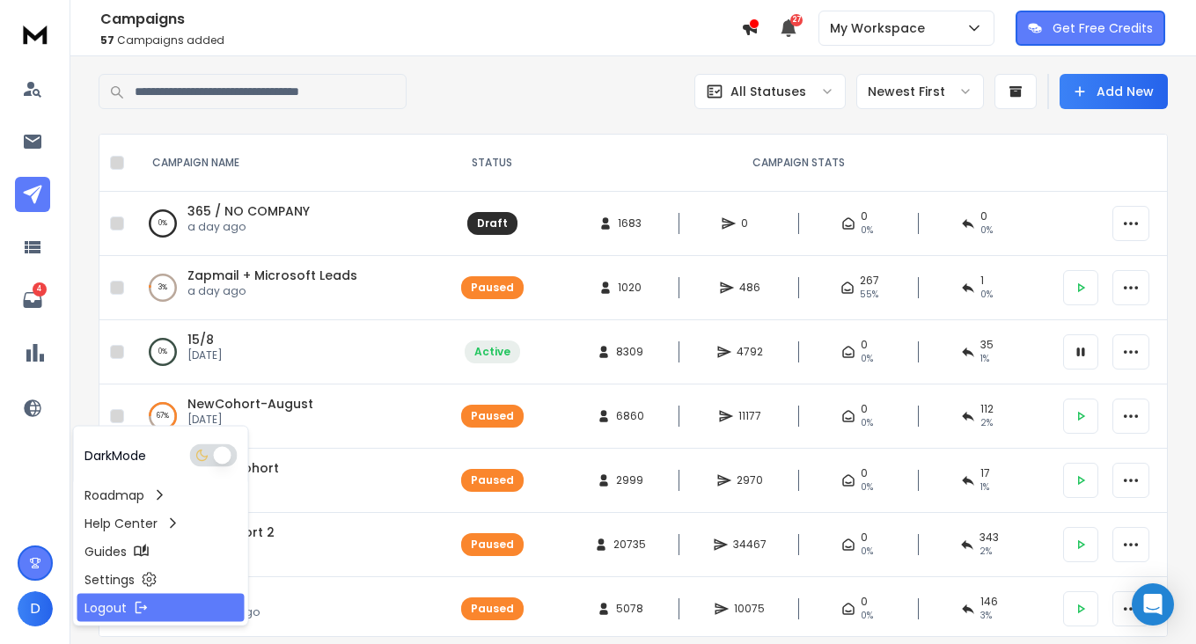
click at [106, 613] on p "Logout" at bounding box center [106, 608] width 42 height 18
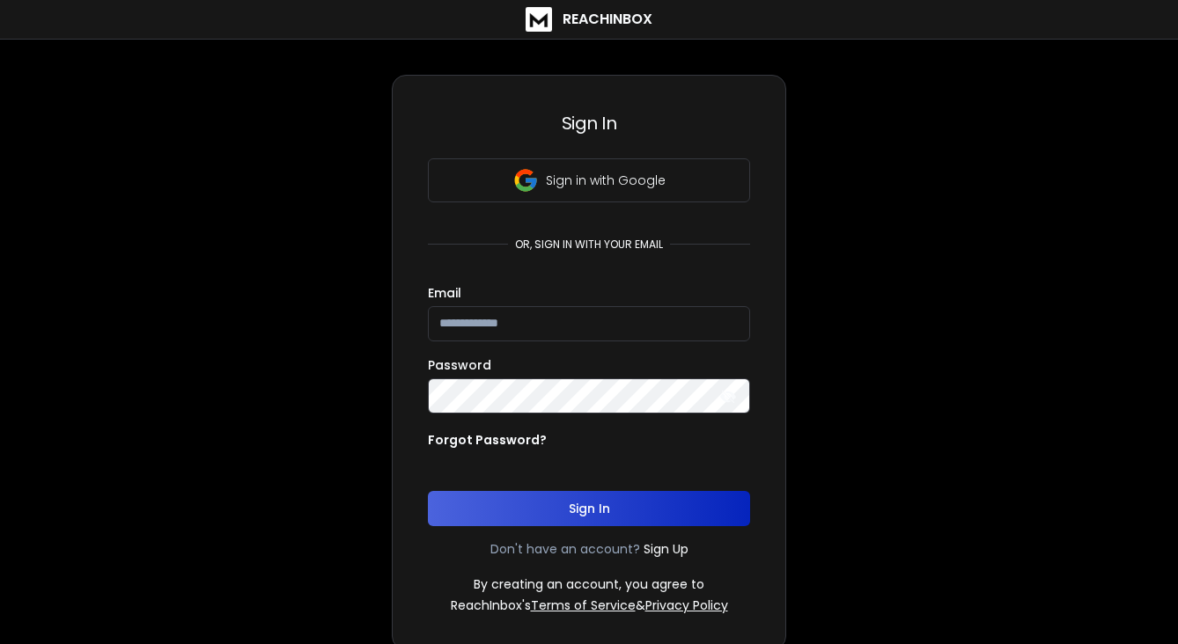
click at [563, 320] on input "email" at bounding box center [589, 323] width 322 height 35
paste input "**********"
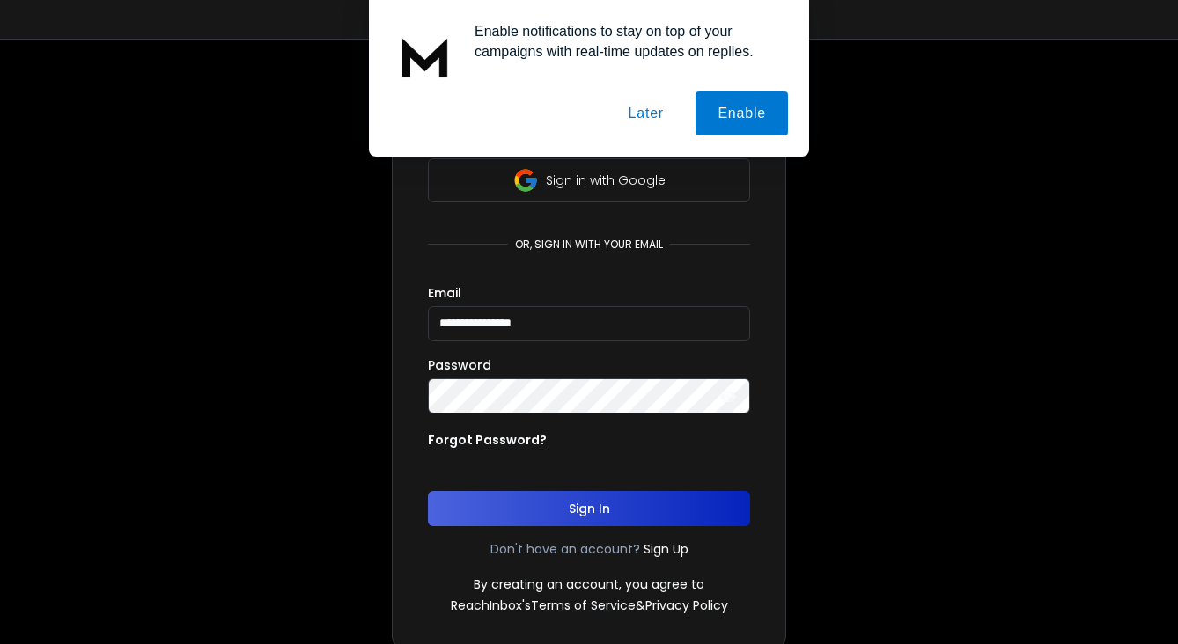
type input "**********"
click at [663, 113] on button "Later" at bounding box center [645, 114] width 79 height 44
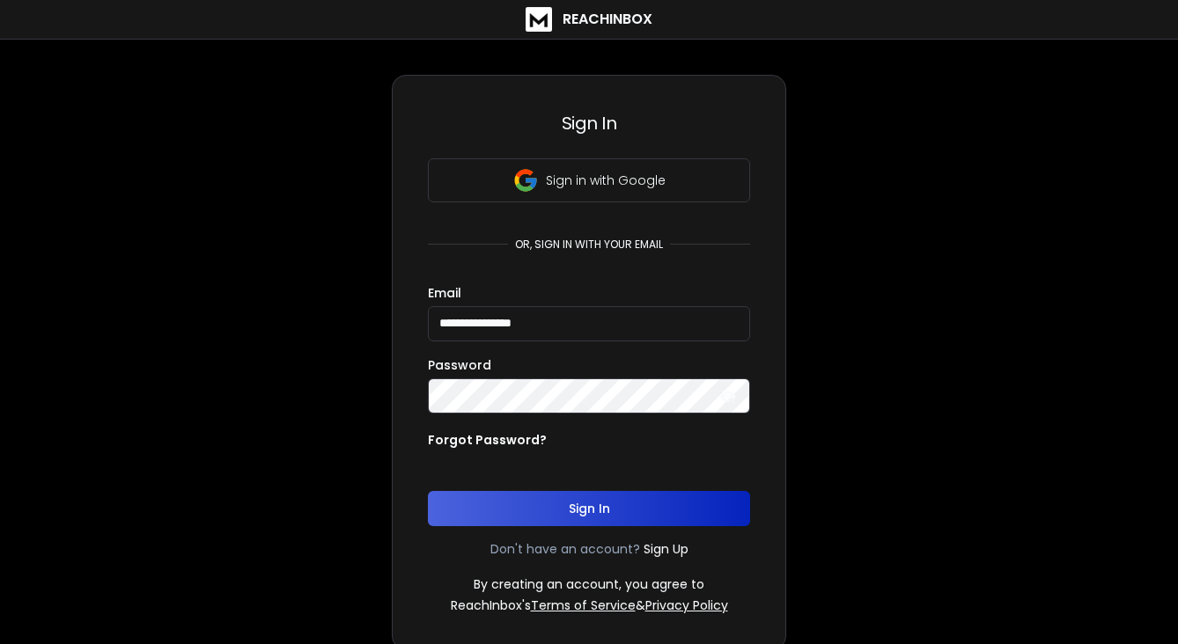
click at [608, 496] on button "Sign In" at bounding box center [589, 508] width 322 height 35
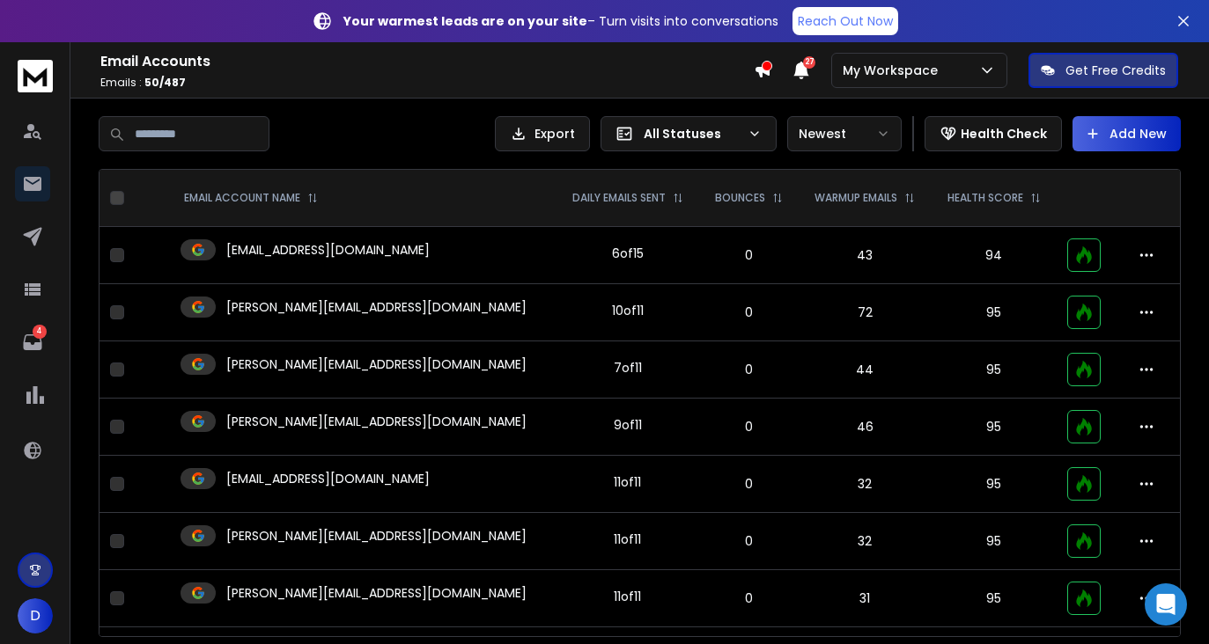
click at [31, 614] on span "D" at bounding box center [35, 616] width 35 height 35
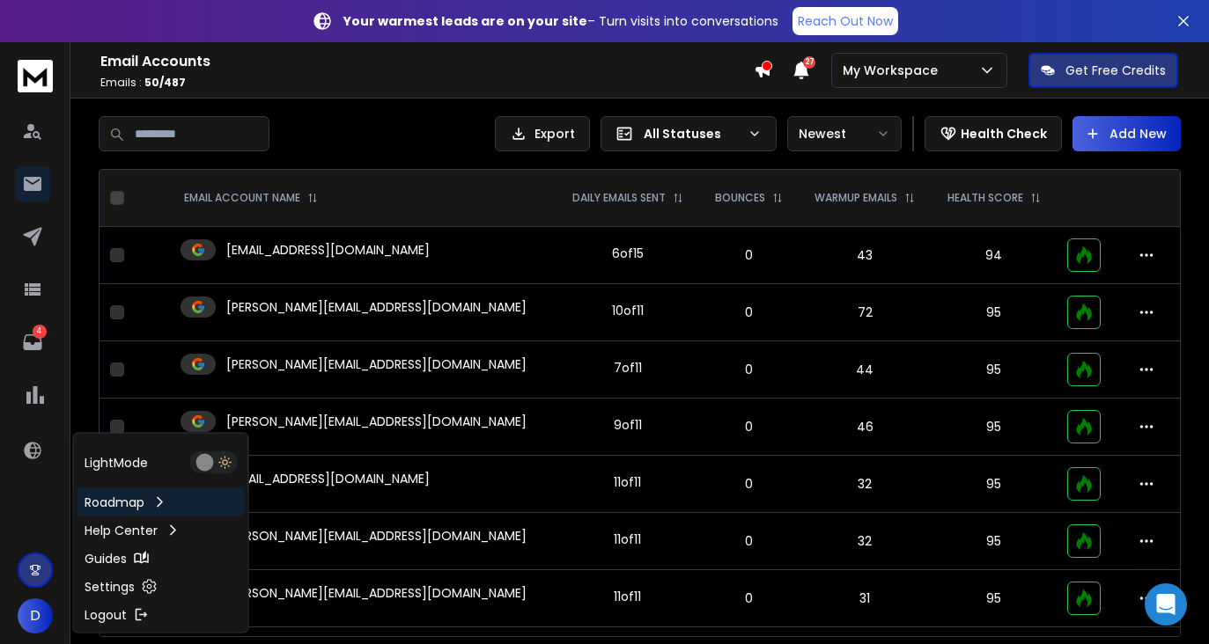
click at [214, 458] on button "button" at bounding box center [214, 463] width 48 height 23
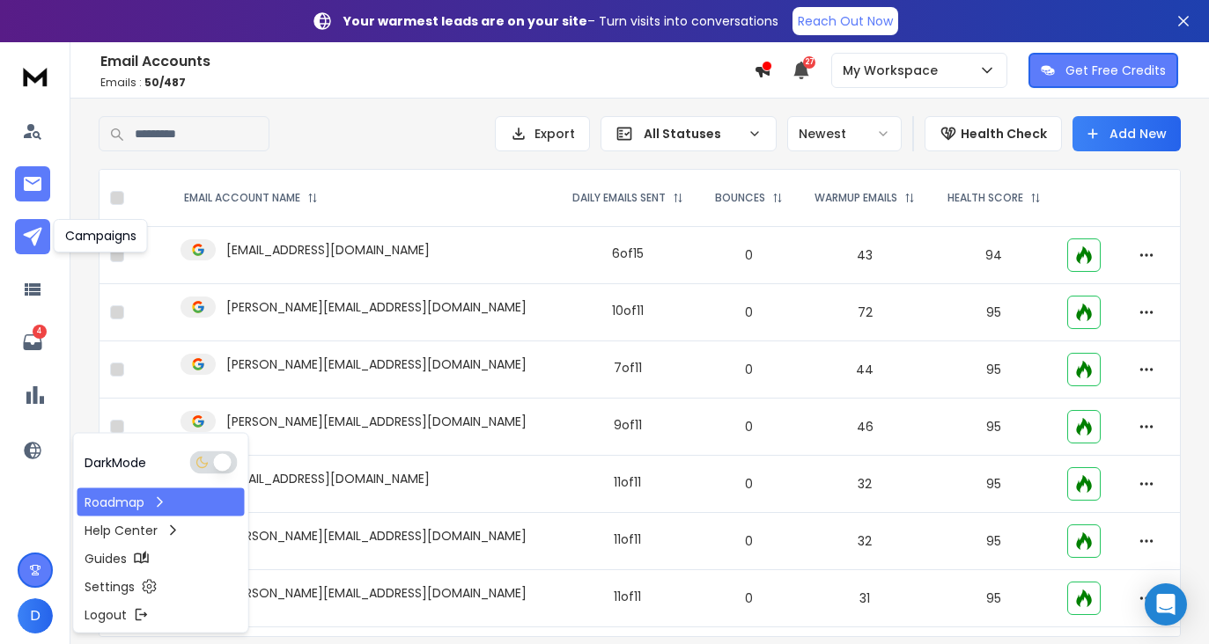
click at [34, 224] on link at bounding box center [32, 236] width 35 height 35
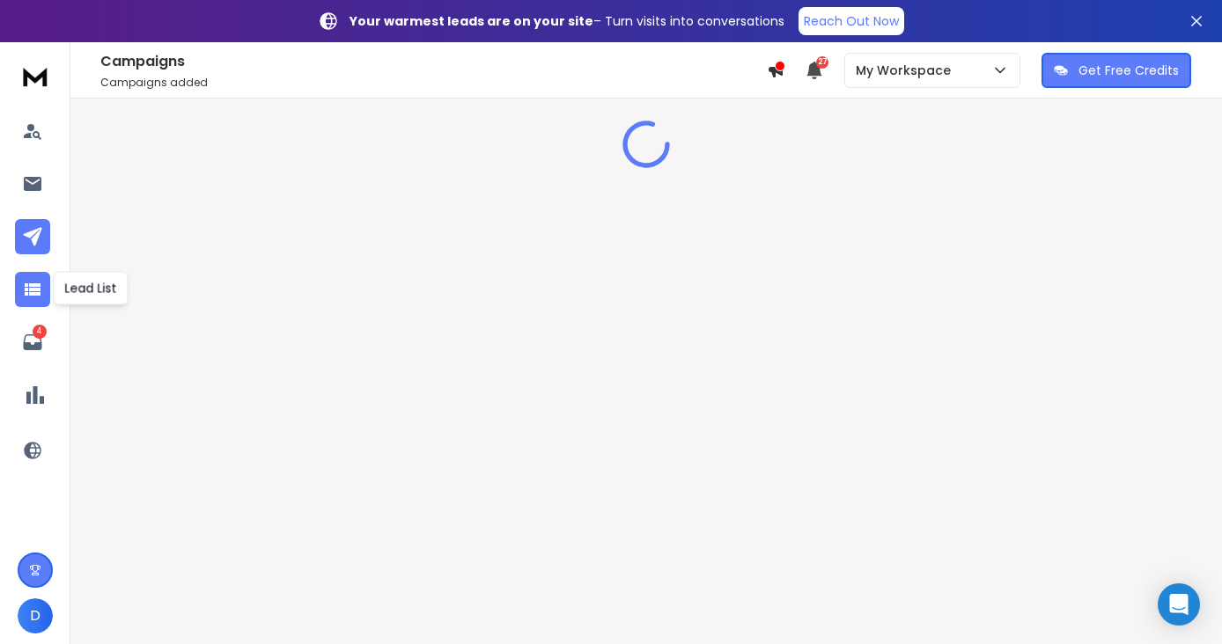
click at [35, 283] on icon at bounding box center [33, 289] width 16 height 12
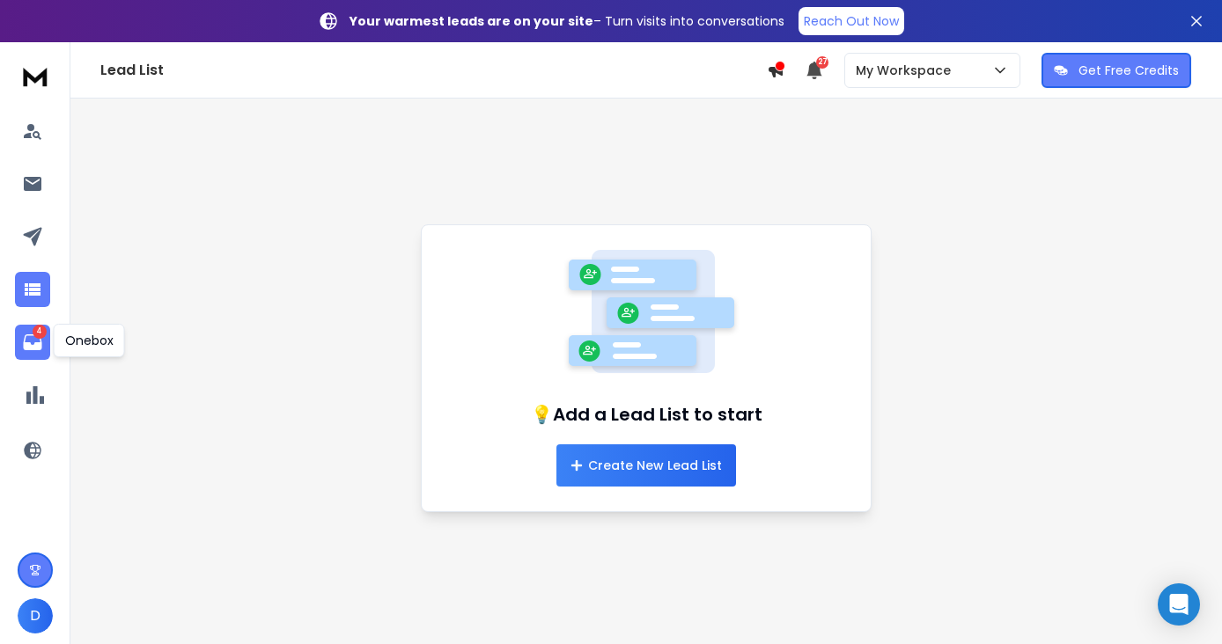
click at [32, 337] on icon at bounding box center [32, 342] width 21 height 21
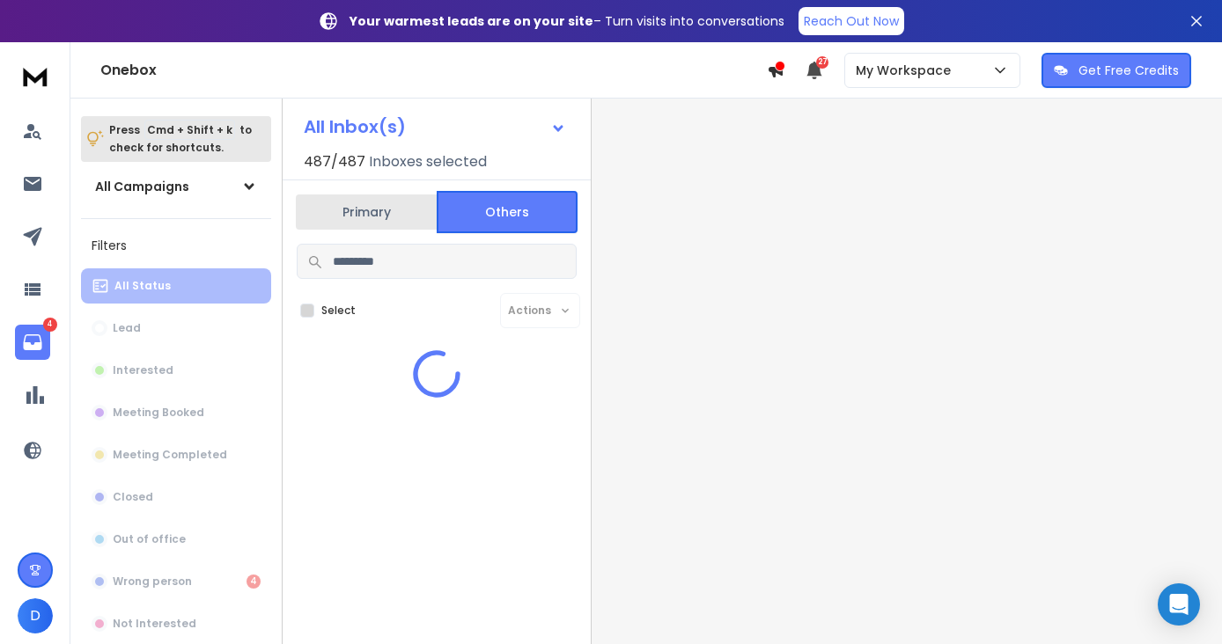
click at [526, 219] on button "Others" at bounding box center [507, 212] width 141 height 42
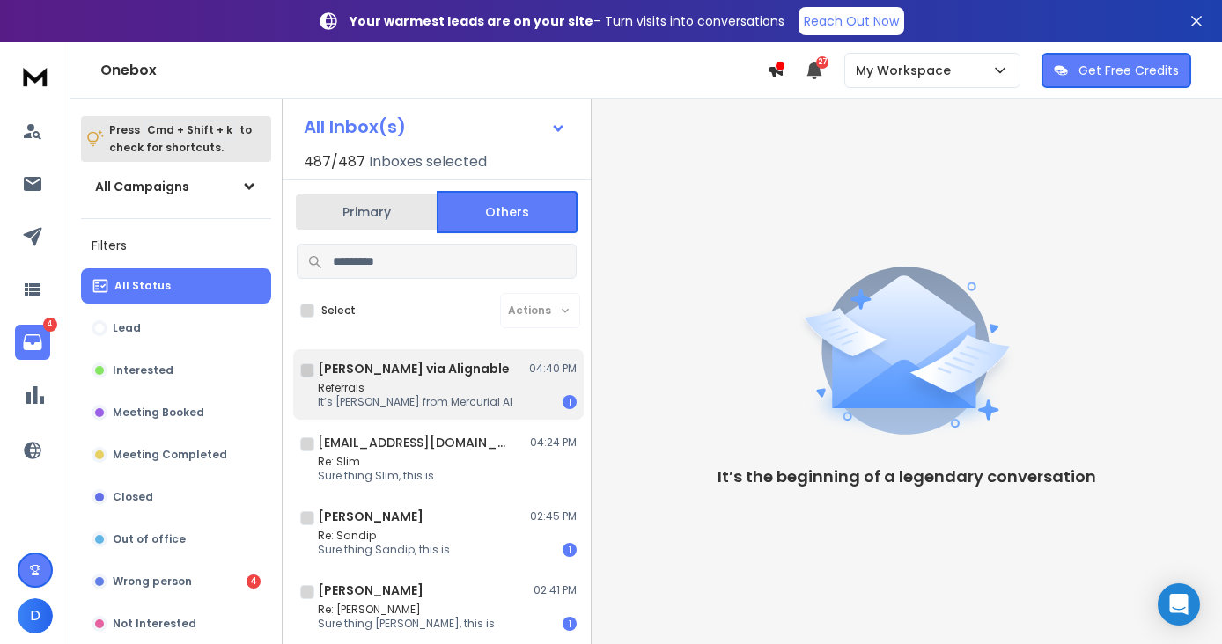
click at [529, 375] on p "04:40 PM" at bounding box center [553, 369] width 48 height 14
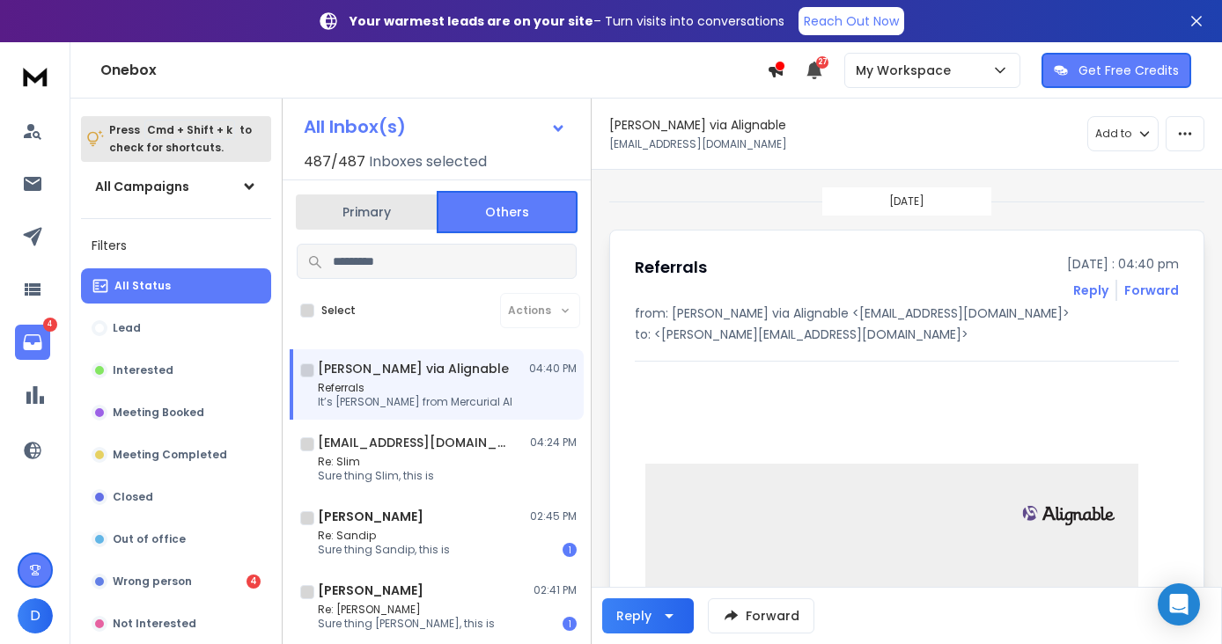
click at [358, 230] on button "Primary" at bounding box center [366, 212] width 141 height 39
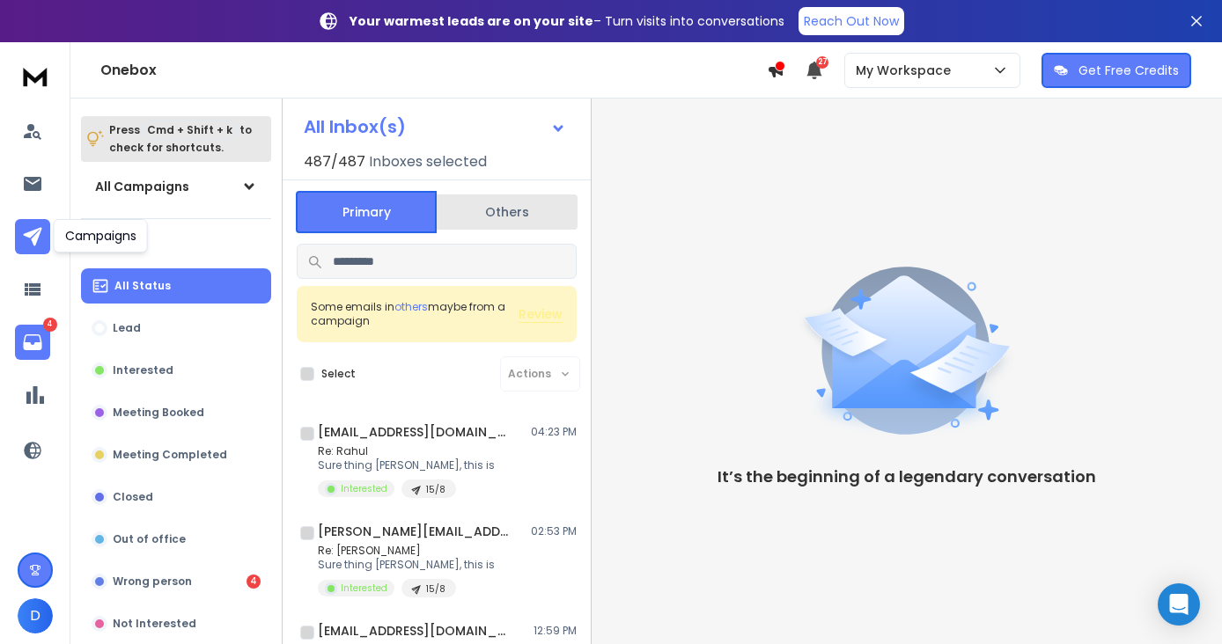
click at [39, 231] on icon at bounding box center [32, 236] width 21 height 21
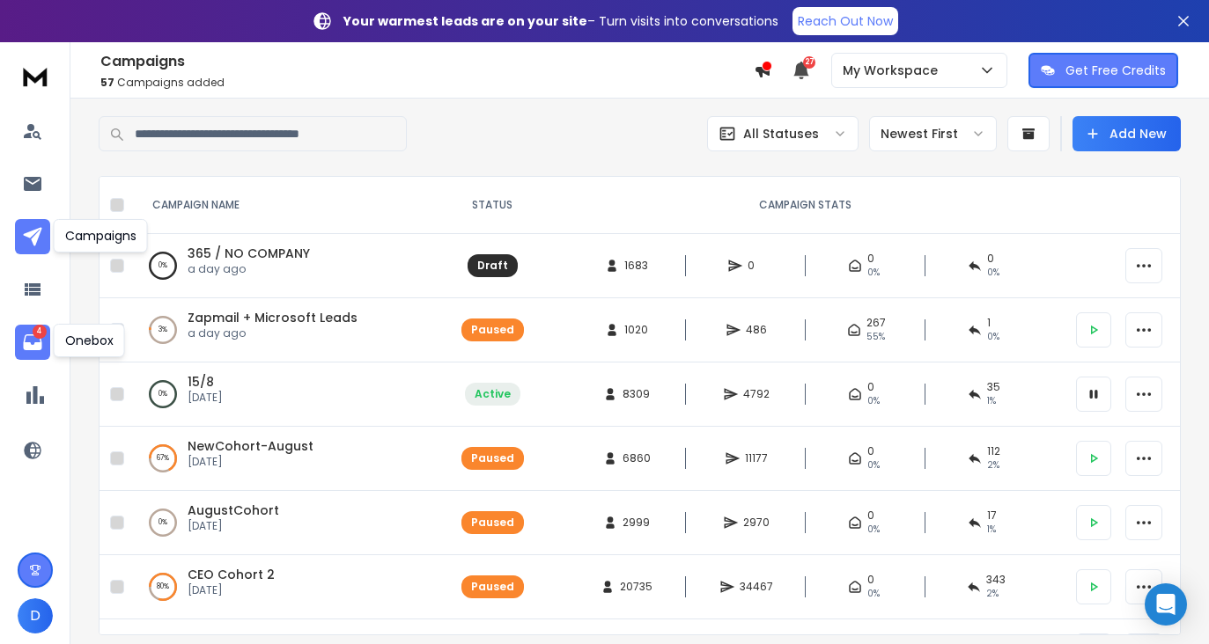
click at [41, 325] on p "4" at bounding box center [40, 332] width 14 height 14
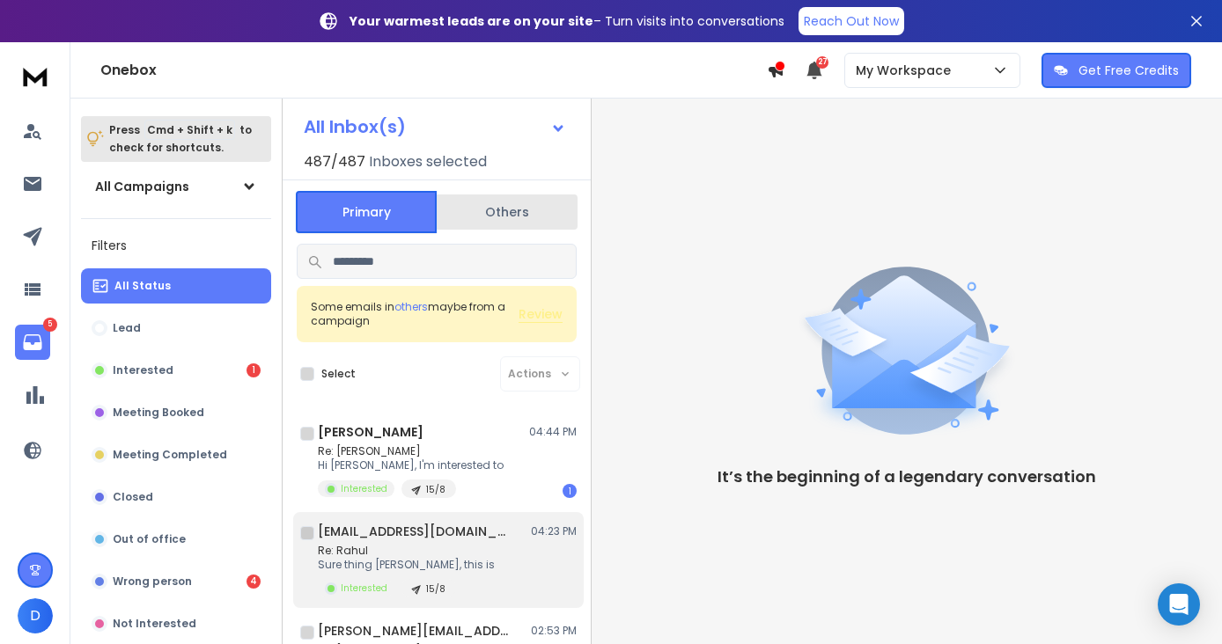
click at [545, 551] on div "Re: Rahul Sure thing [PERSON_NAME], this is Interested 15/8" at bounding box center [447, 571] width 259 height 54
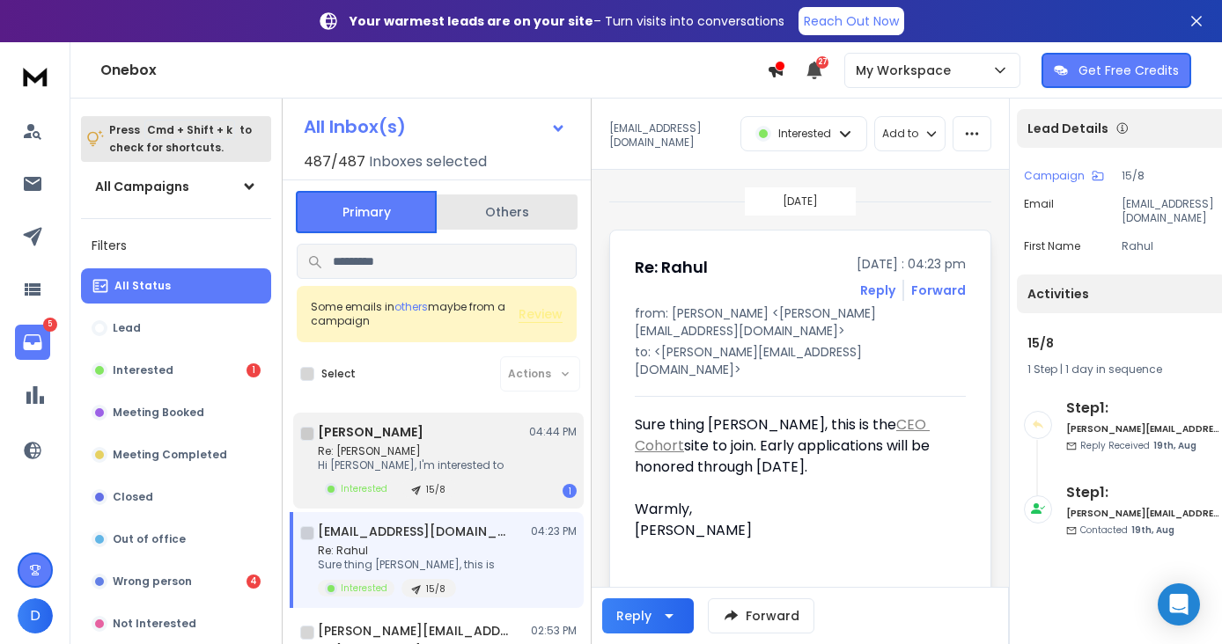
click at [511, 430] on div "[PERSON_NAME] 04:44 PM" at bounding box center [447, 432] width 259 height 18
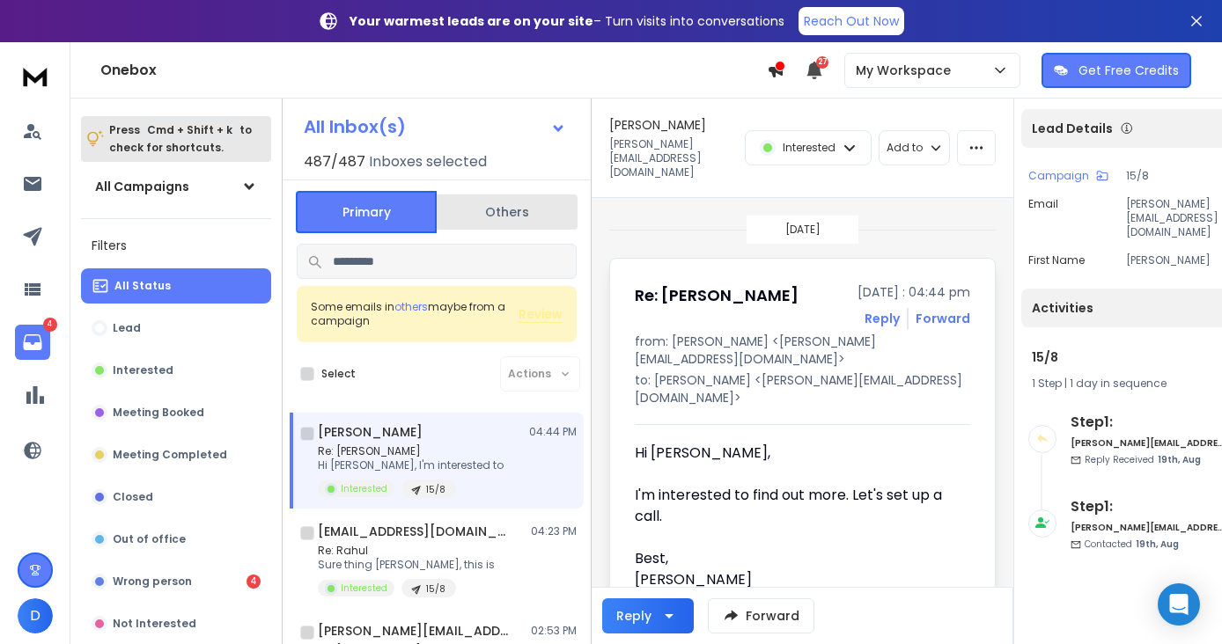
click at [652, 606] on div "Reply" at bounding box center [647, 616] width 63 height 21
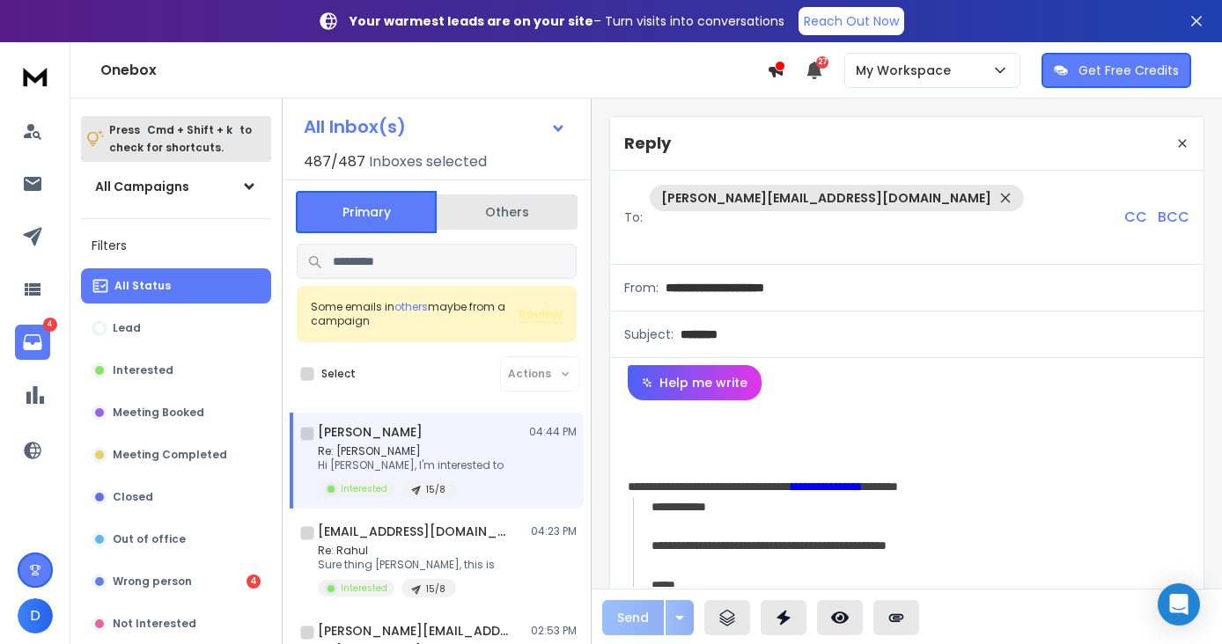
click at [639, 418] on div at bounding box center [907, 427] width 558 height 19
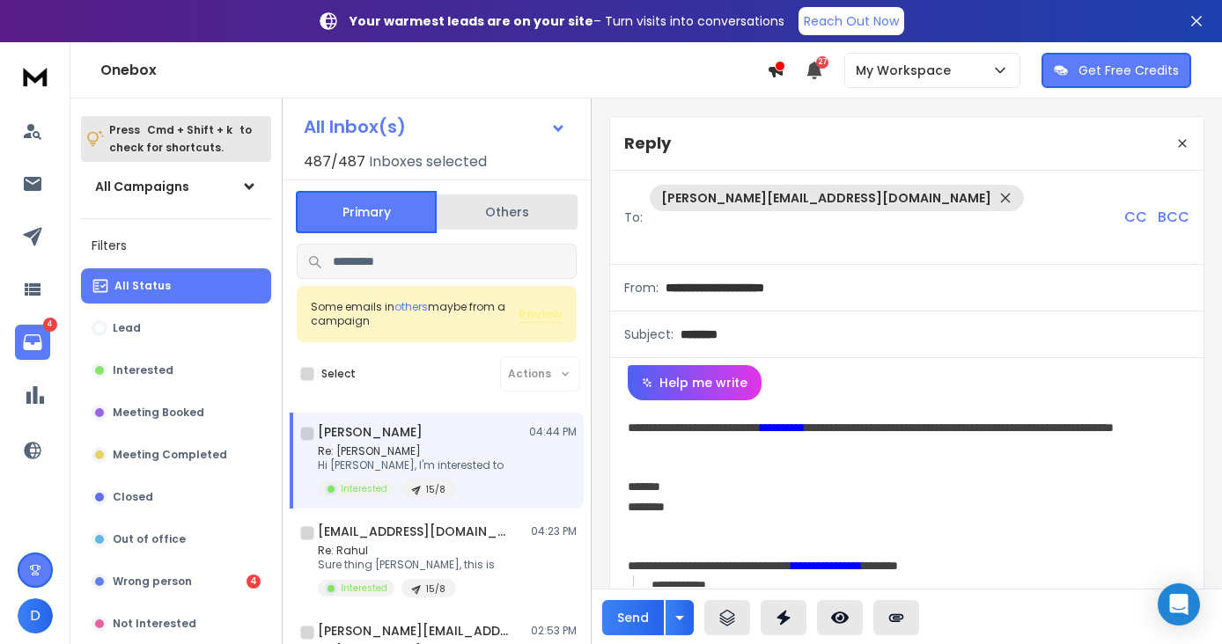
click at [691, 418] on div "**********" at bounding box center [894, 438] width 532 height 40
click at [712, 418] on div "**********" at bounding box center [894, 438] width 532 height 40
drag, startPoint x: 720, startPoint y: 395, endPoint x: 628, endPoint y: 393, distance: 92.4
click at [628, 401] on div "**********" at bounding box center [906, 494] width 593 height 187
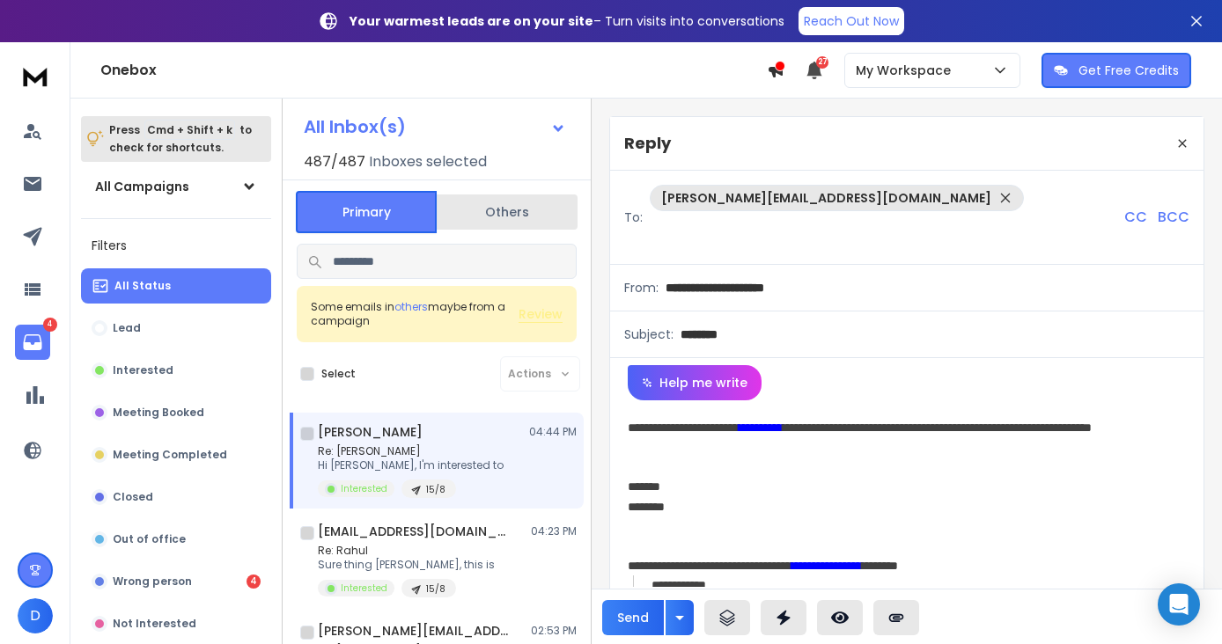
click at [640, 610] on button "Send" at bounding box center [633, 617] width 62 height 35
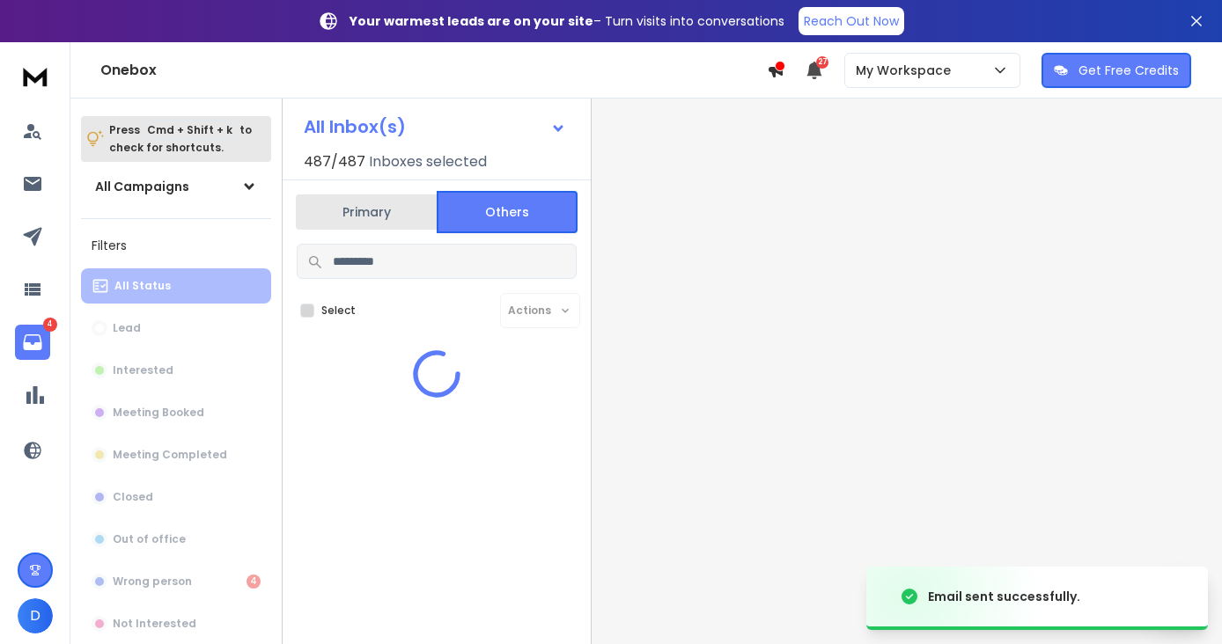
click at [514, 204] on button "Others" at bounding box center [507, 212] width 141 height 42
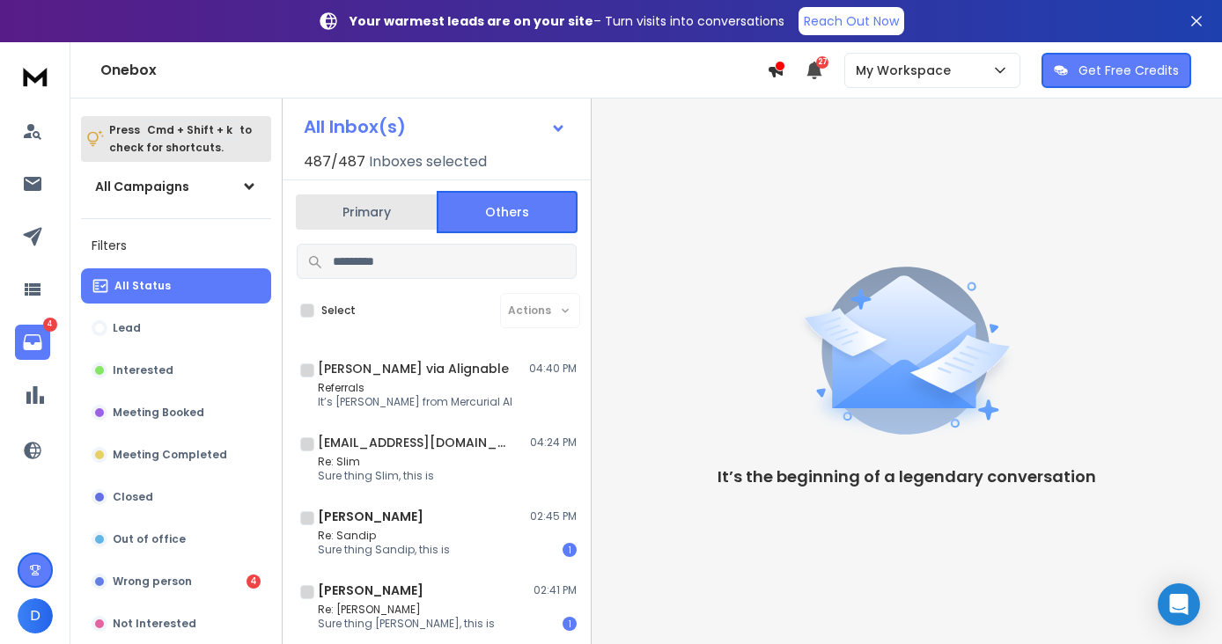
click at [415, 213] on button "Primary" at bounding box center [366, 212] width 141 height 39
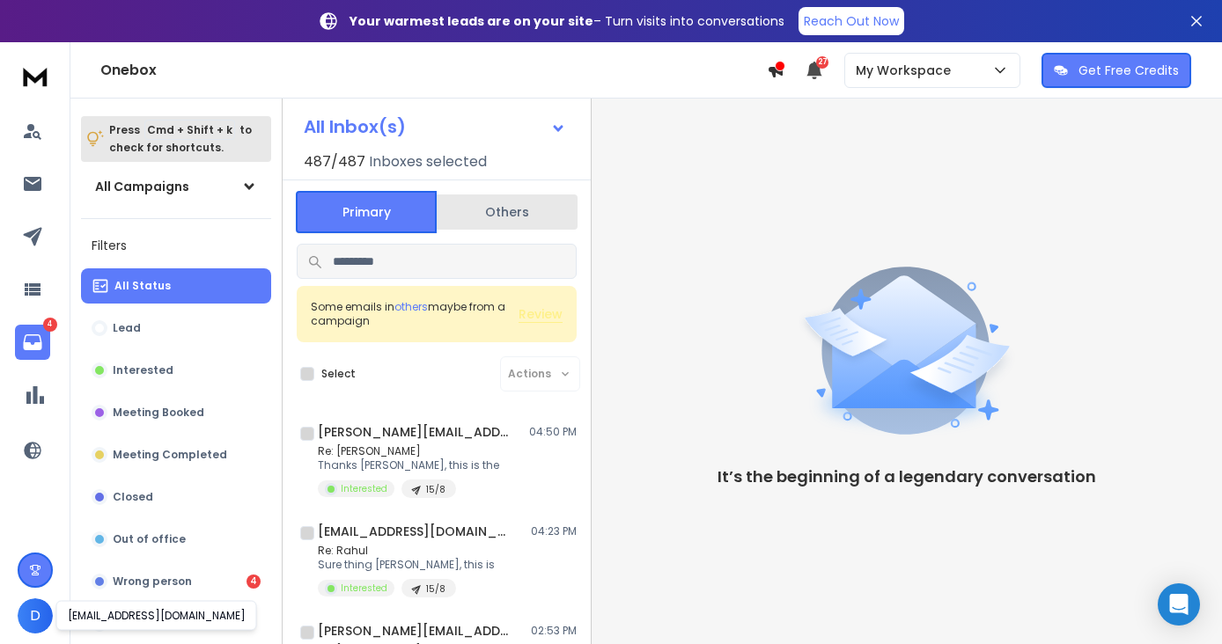
click at [40, 617] on span "D" at bounding box center [35, 616] width 35 height 35
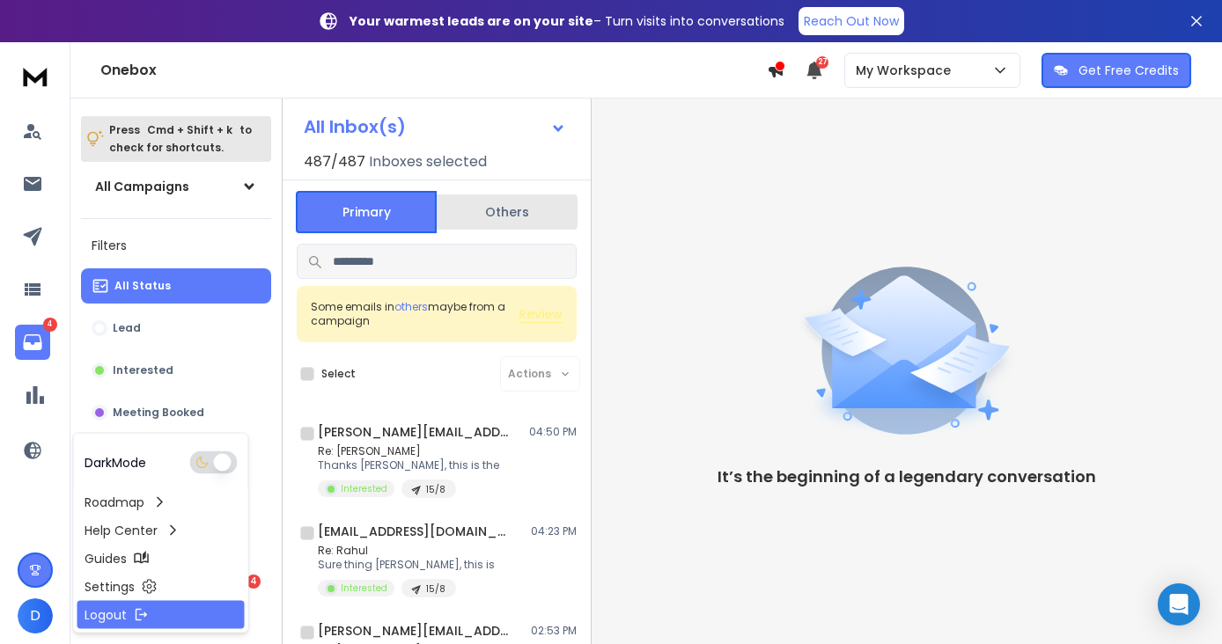
click at [113, 610] on p "Logout" at bounding box center [106, 616] width 42 height 18
